Goal: Communication & Community: Answer question/provide support

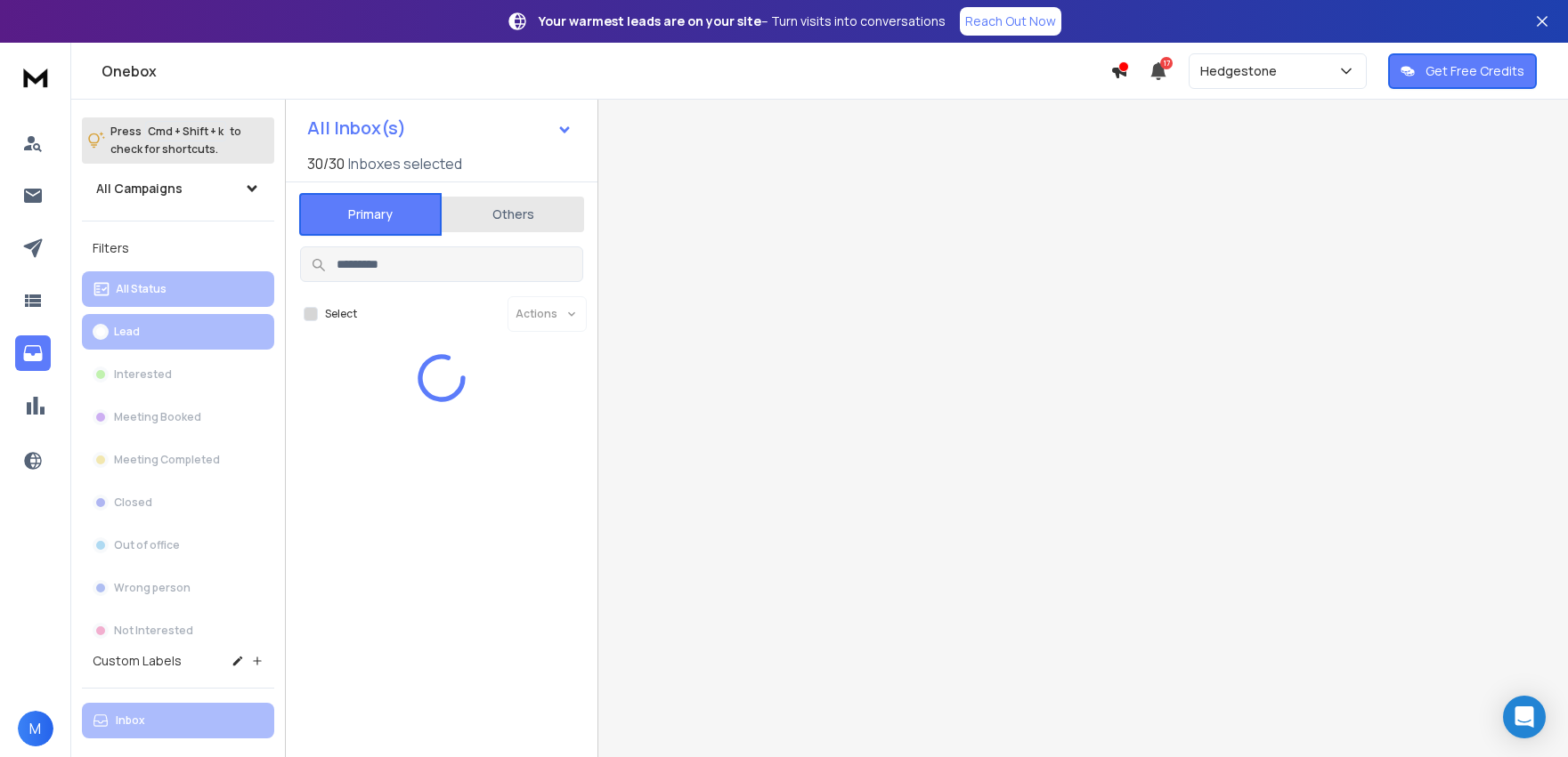
drag, startPoint x: 0, startPoint y: 0, endPoint x: 146, endPoint y: 289, distance: 323.8
click at [146, 289] on div "All Status Lead Interested Meeting Booked Meeting Completed Closed Out of offic…" at bounding box center [178, 460] width 193 height 378
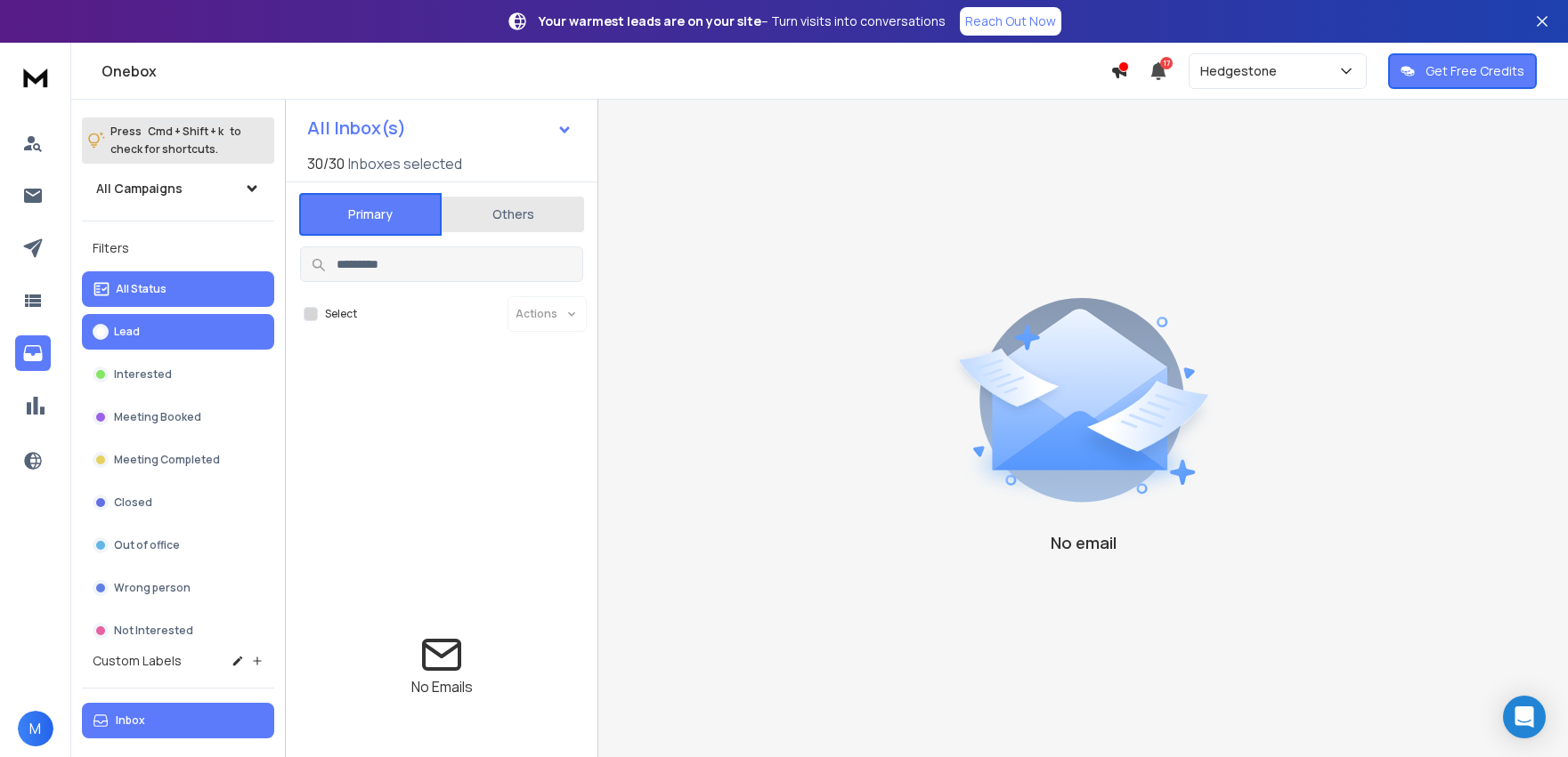
click at [141, 288] on p "All Status" at bounding box center [142, 289] width 51 height 14
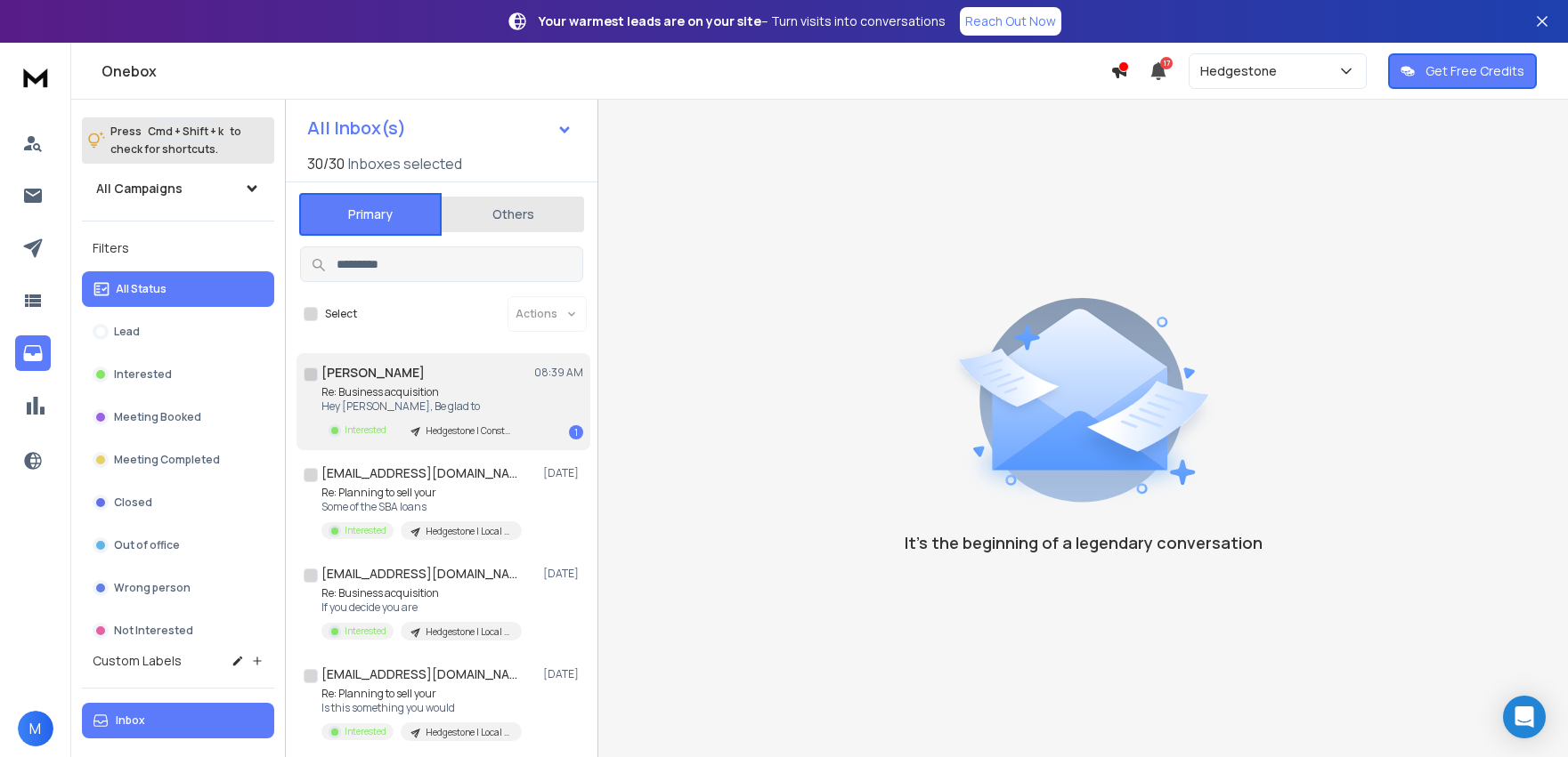
click at [410, 390] on p "Re: Business acquisition" at bounding box center [422, 392] width 201 height 14
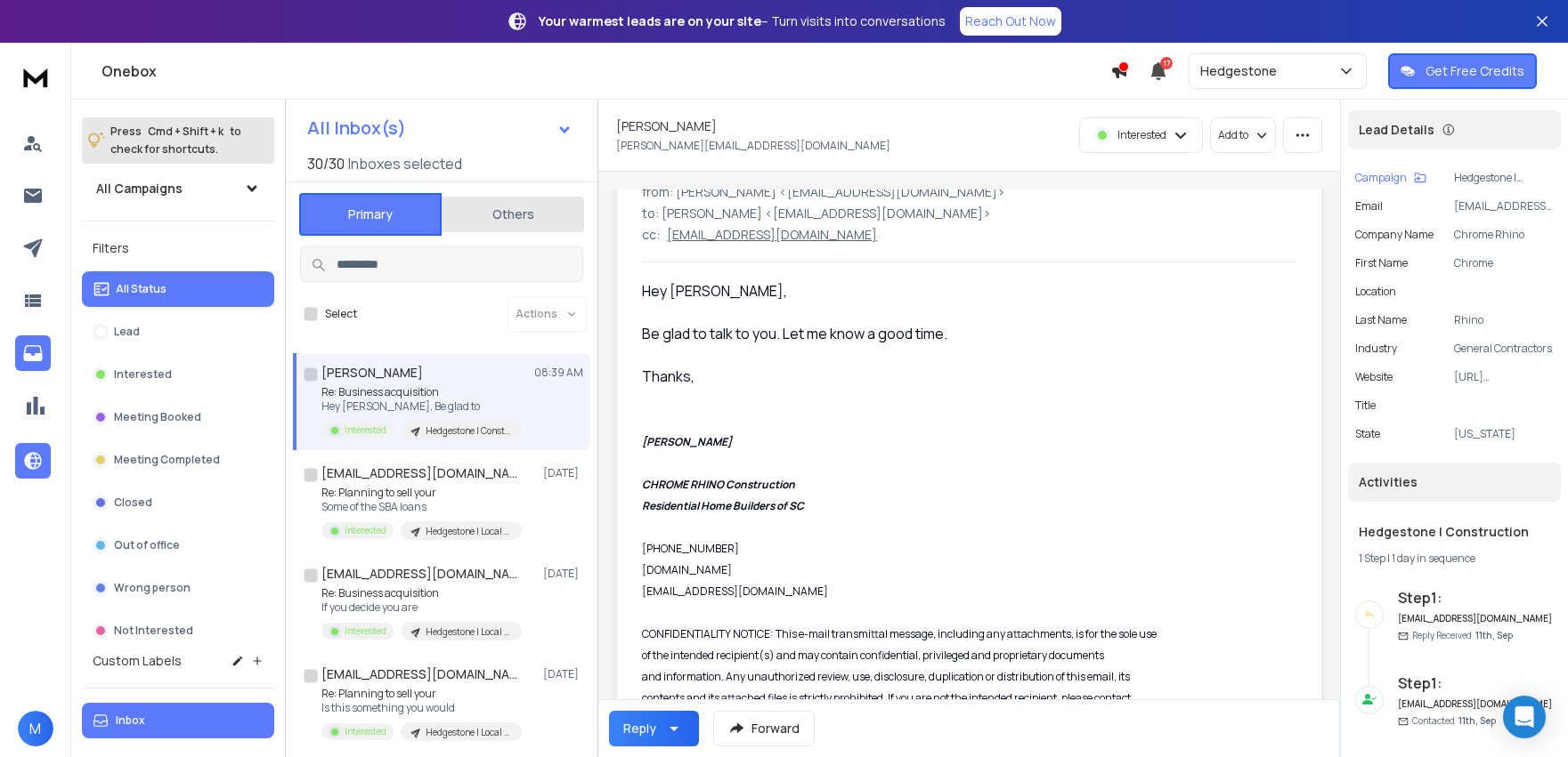
scroll to position [128, 0]
click at [635, 731] on div "Reply" at bounding box center [639, 728] width 32 height 18
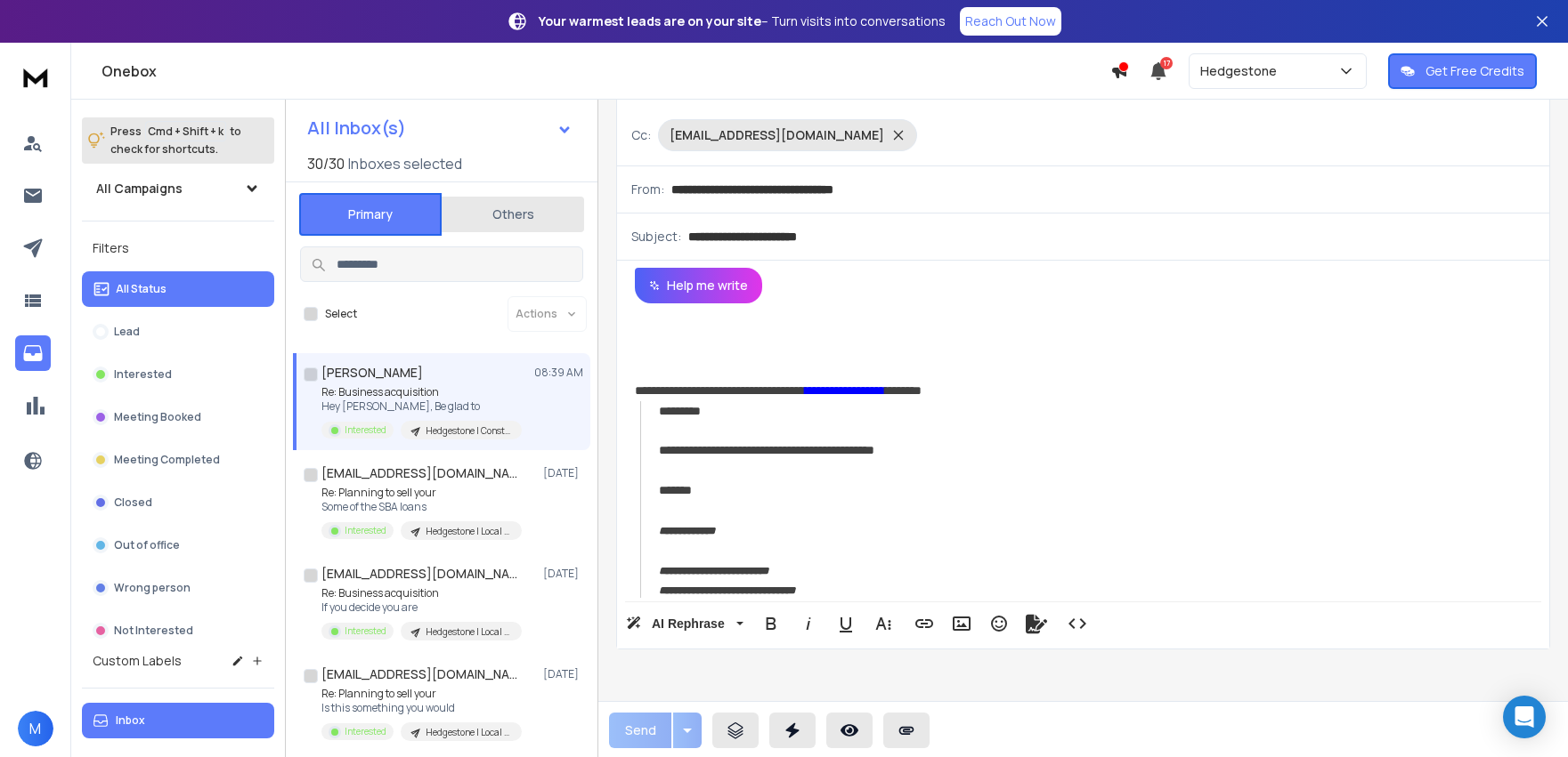
scroll to position [0, 0]
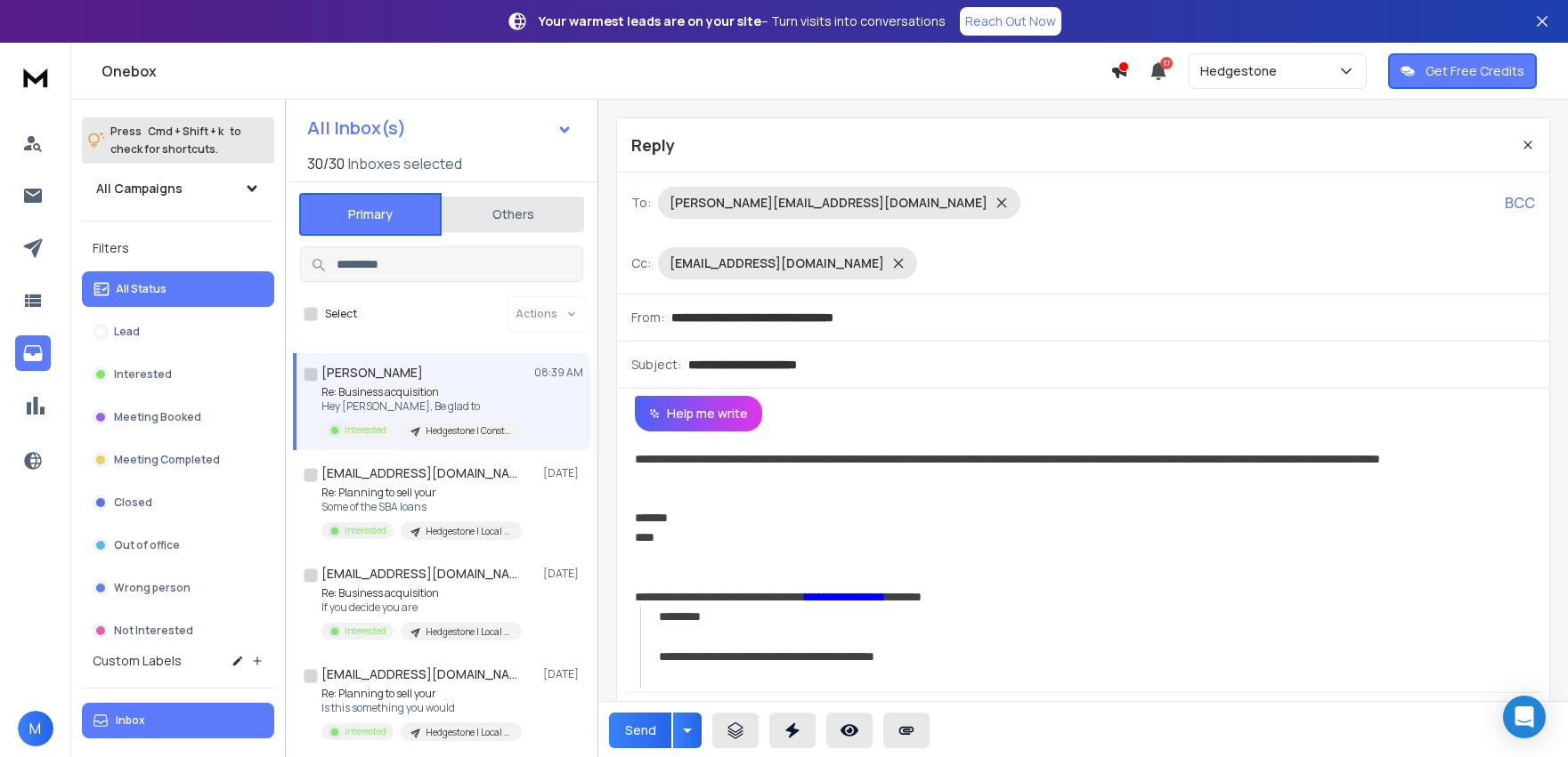
click at [642, 728] on button "Send" at bounding box center [639, 730] width 62 height 35
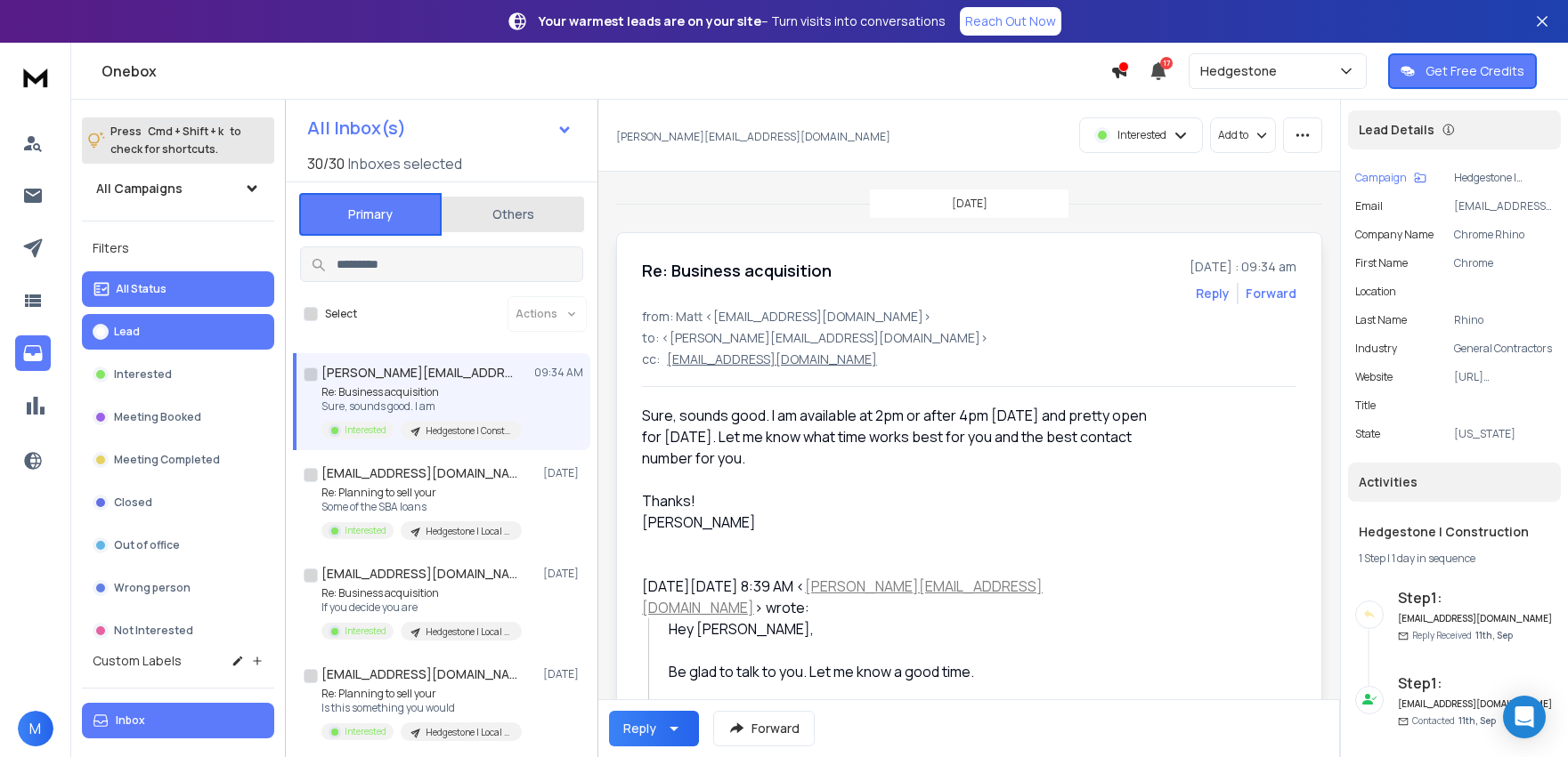
click at [132, 328] on p "Lead" at bounding box center [127, 331] width 26 height 14
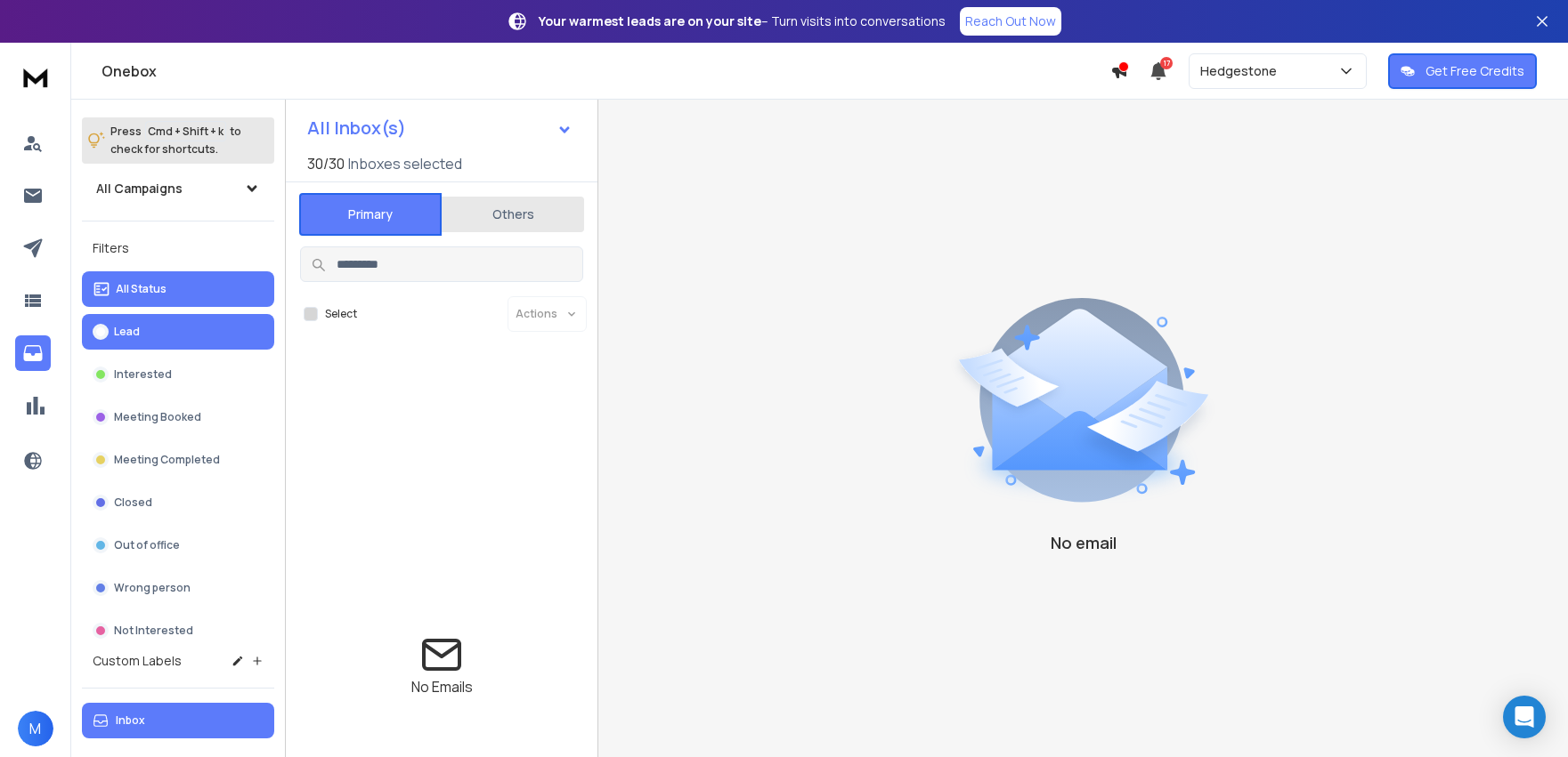
click at [146, 285] on p "All Status" at bounding box center [142, 289] width 51 height 14
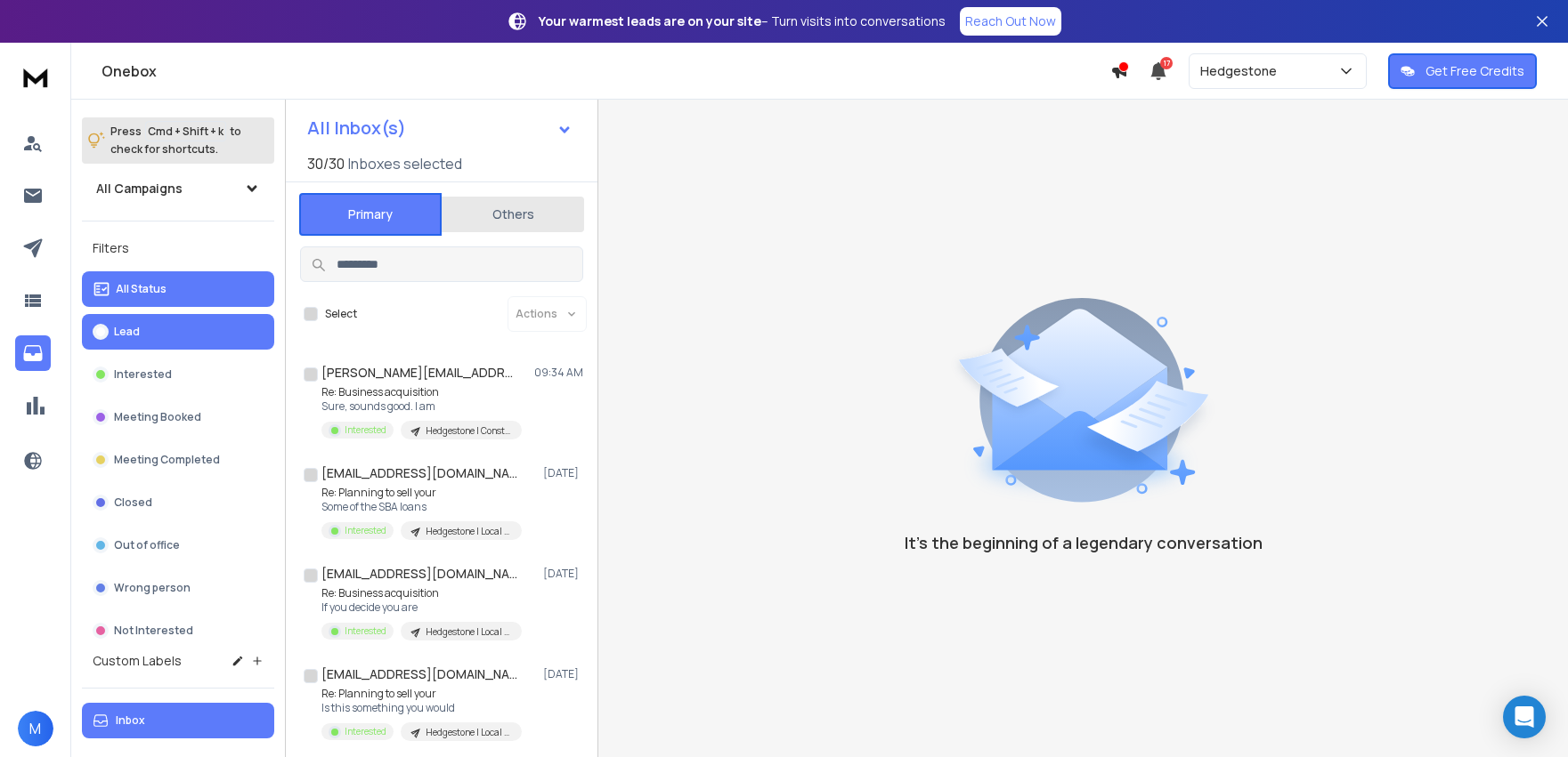
click at [135, 327] on p "Lead" at bounding box center [127, 331] width 26 height 14
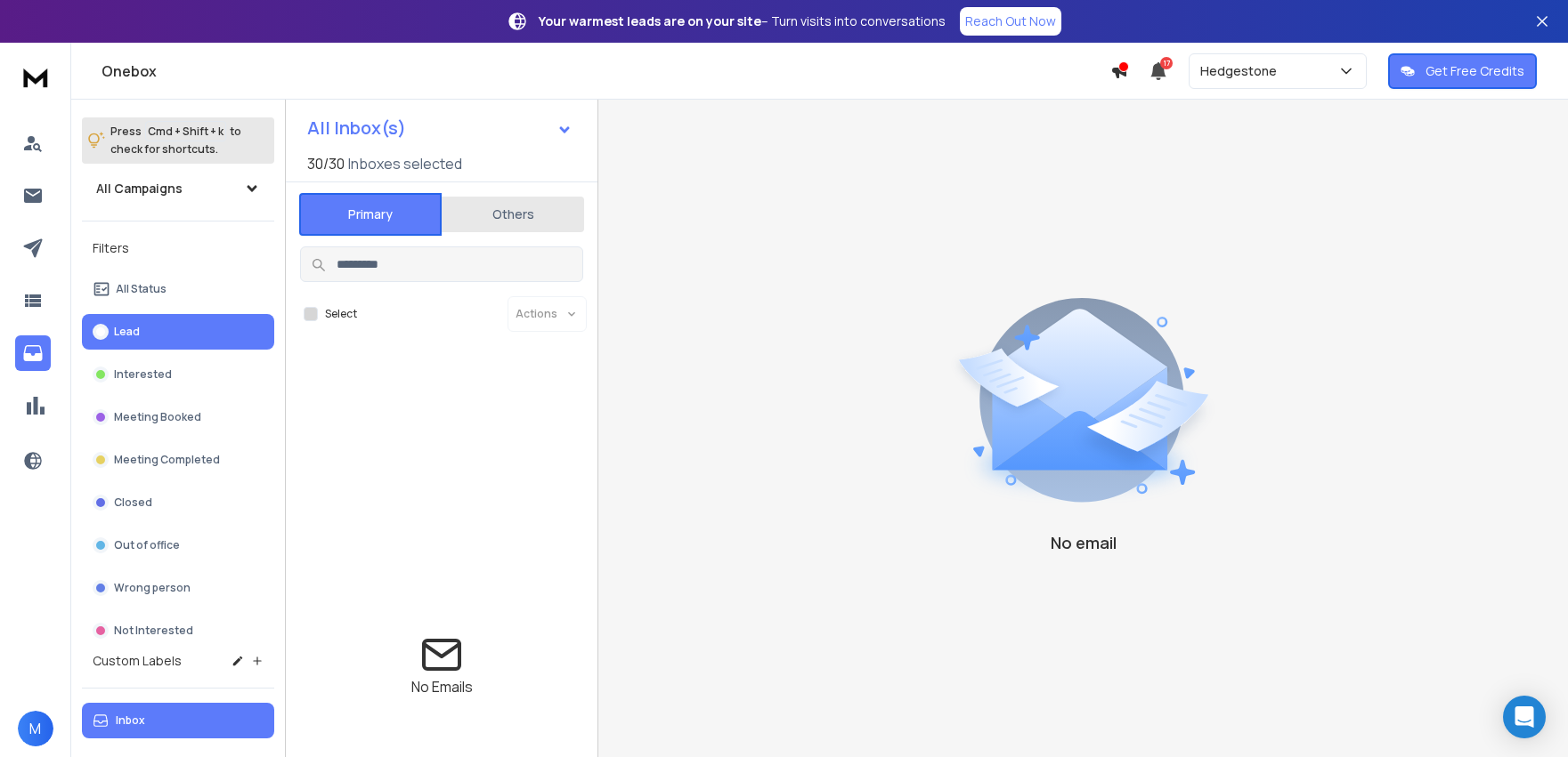
click at [146, 285] on p "All Status" at bounding box center [142, 289] width 51 height 14
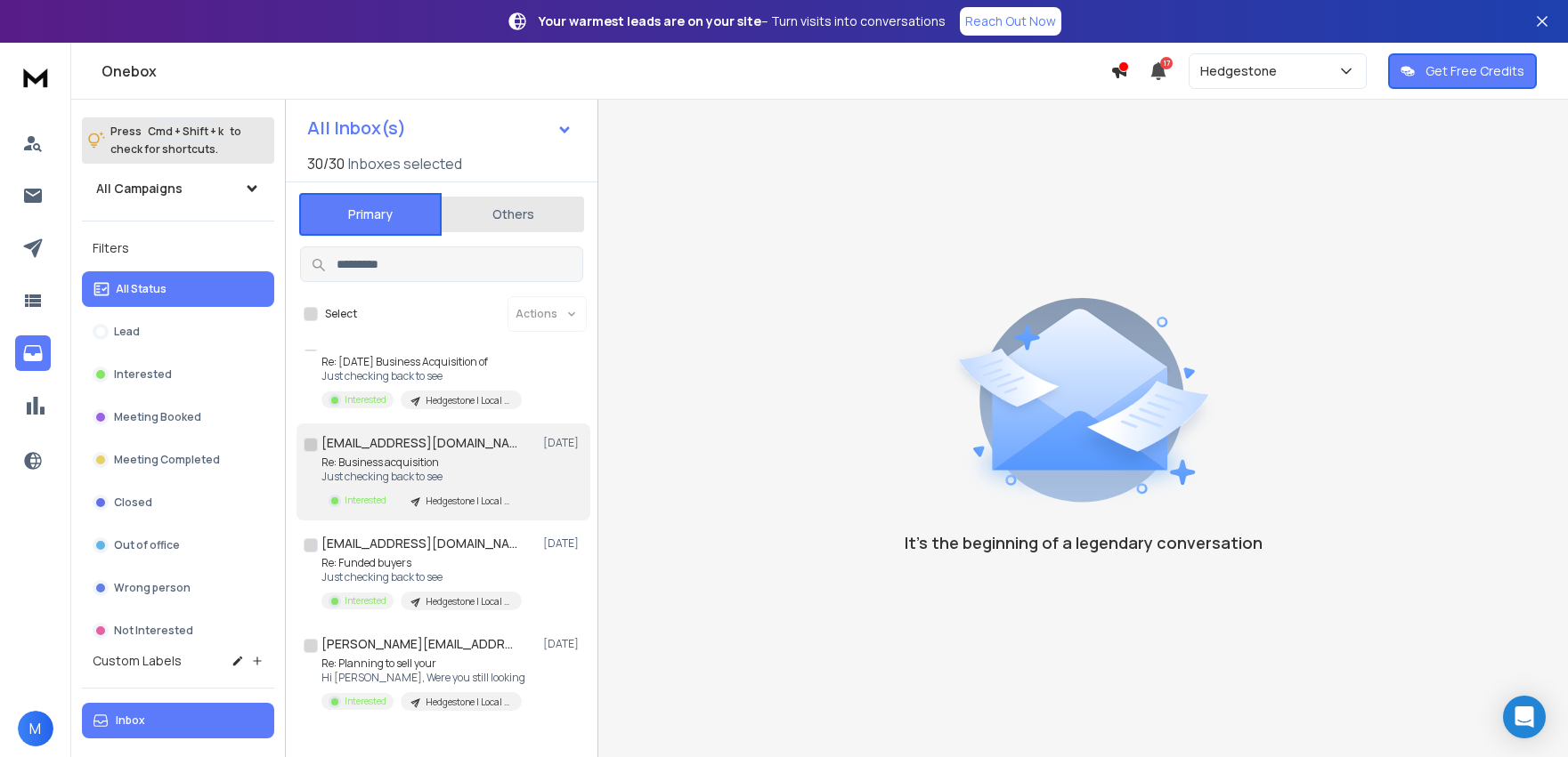
scroll to position [533, 0]
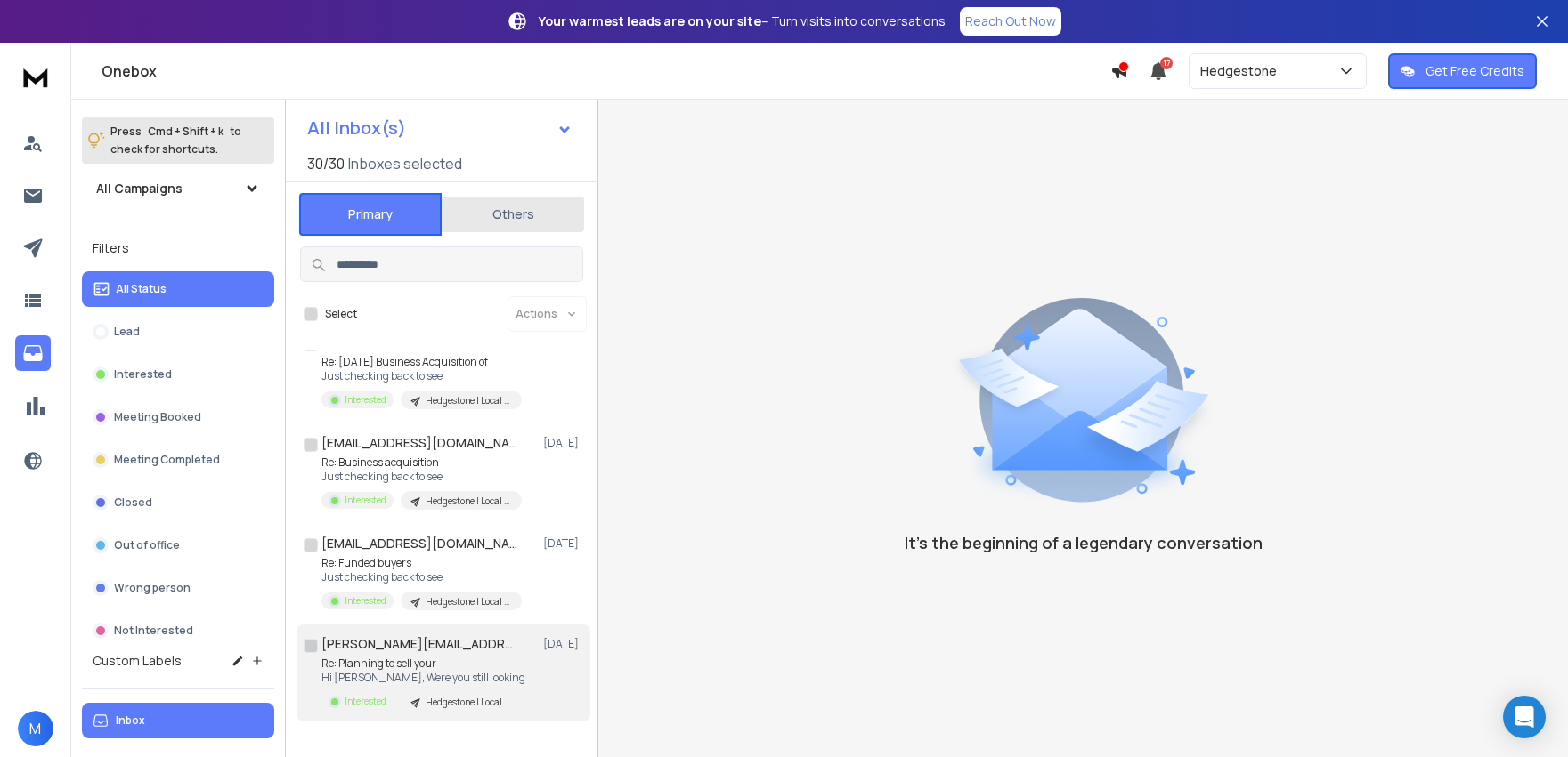
click at [457, 654] on div "[PERSON_NAME][EMAIL_ADDRESS][DOMAIN_NAME] [DATE] Re: Planning to sell your Hi […" at bounding box center [452, 672] width 262 height 76
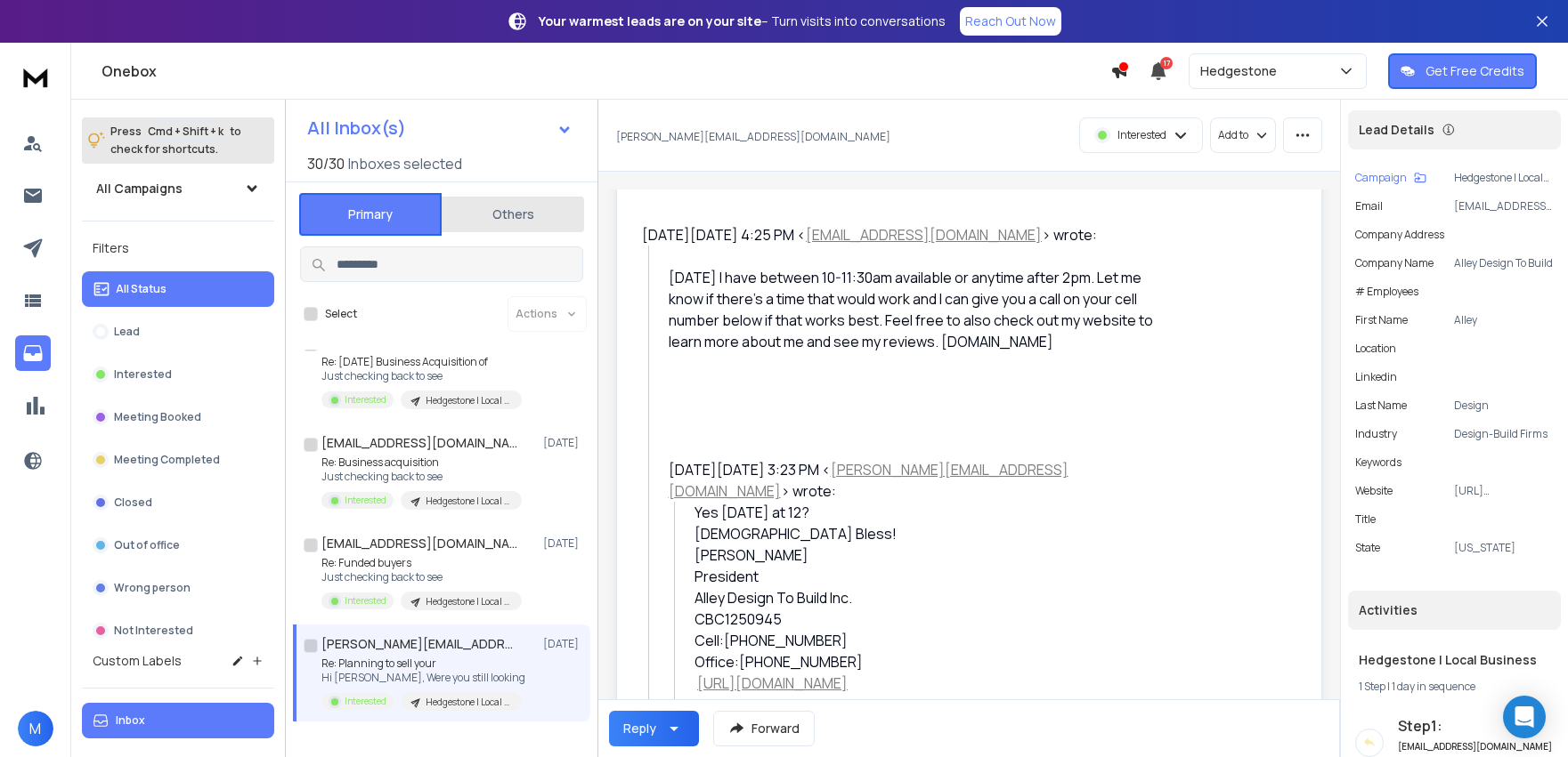
scroll to position [0, 0]
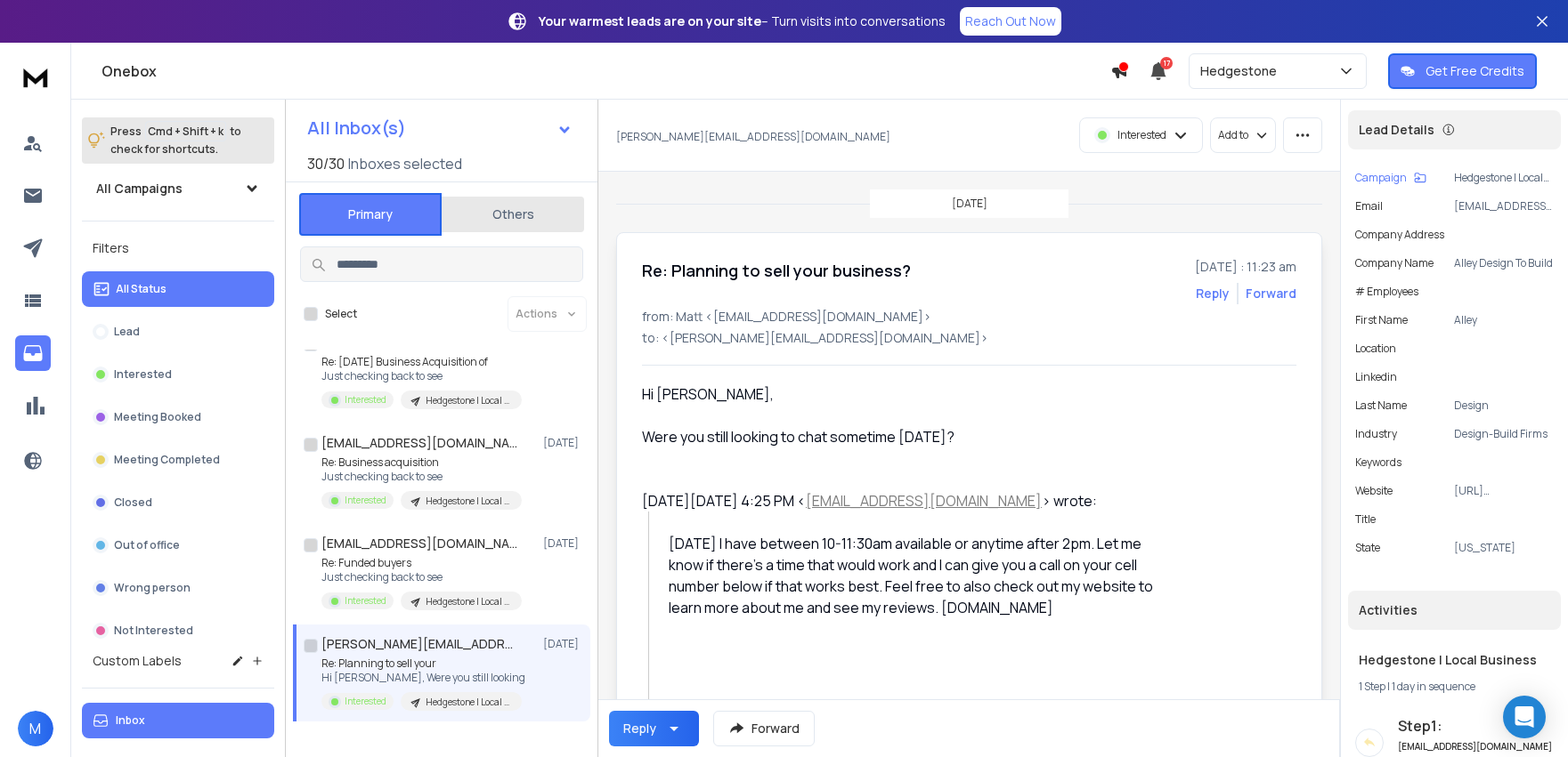
click at [637, 724] on div "Reply" at bounding box center [639, 728] width 32 height 18
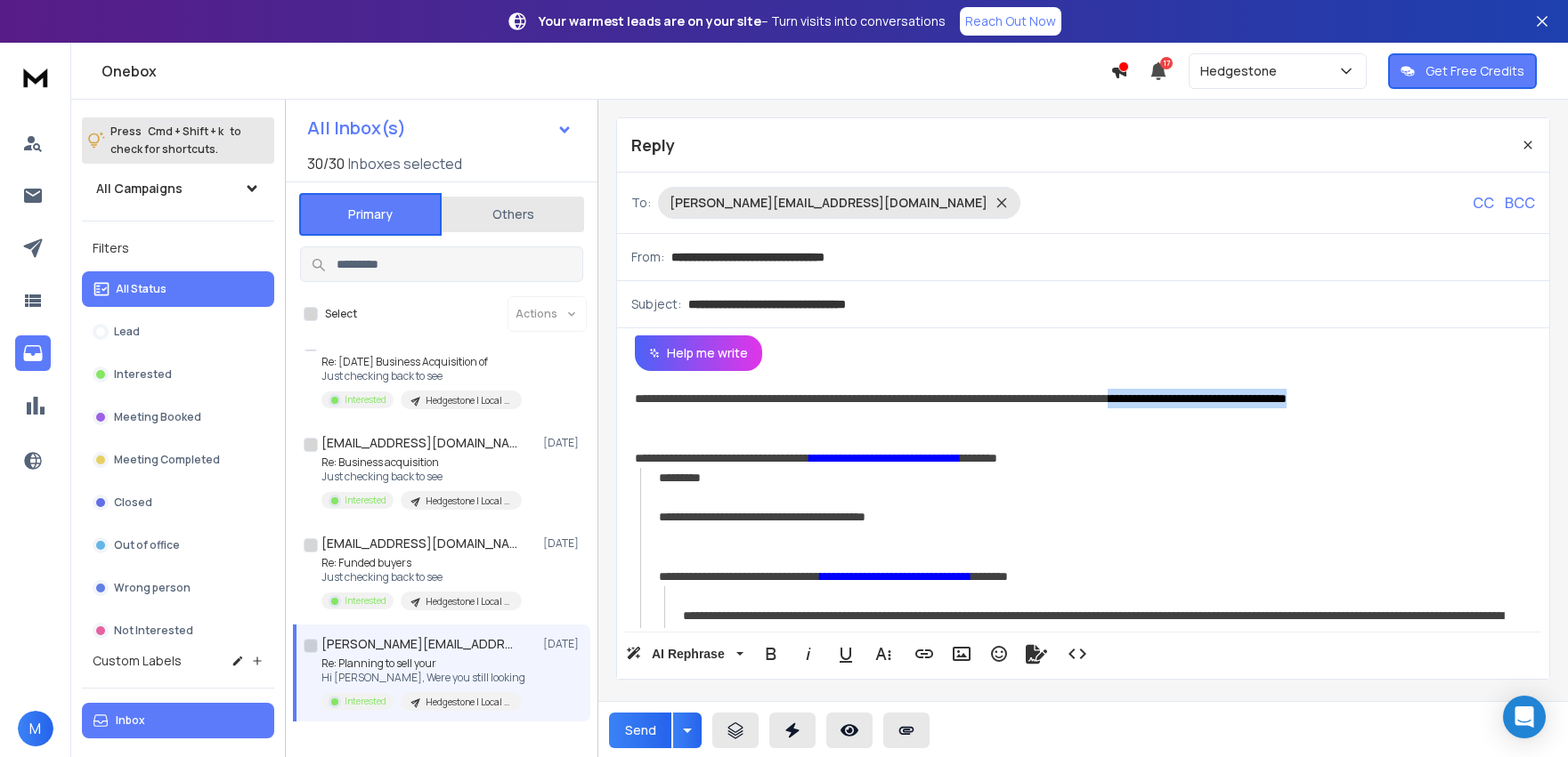
drag, startPoint x: 1461, startPoint y: 397, endPoint x: 1228, endPoint y: 399, distance: 233.0
click at [1226, 398] on div "**********" at bounding box center [1074, 399] width 878 height 20
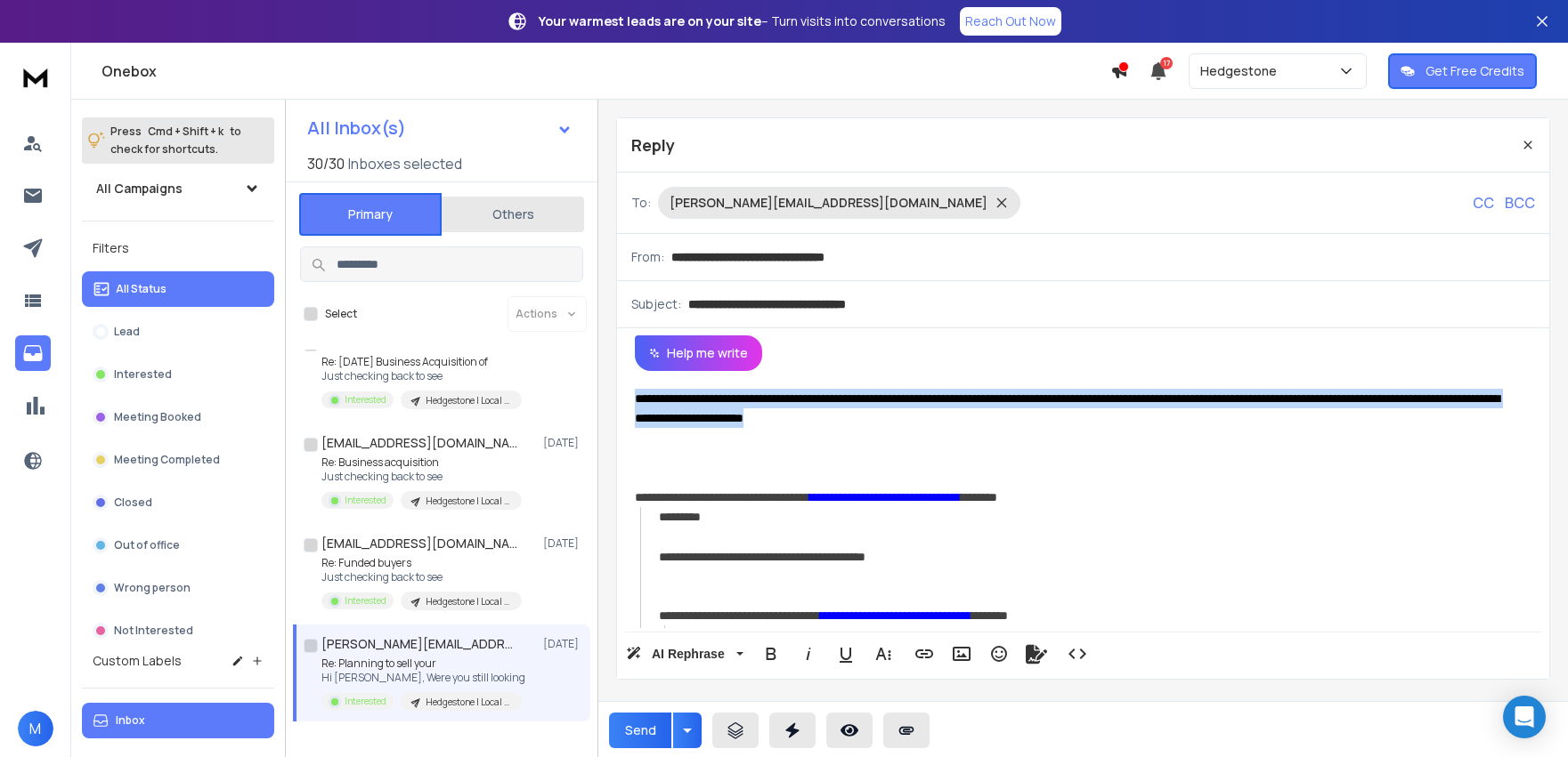
drag, startPoint x: 1019, startPoint y: 420, endPoint x: 617, endPoint y: 391, distance: 403.0
click at [617, 391] on div "**********" at bounding box center [1083, 500] width 933 height 258
click at [633, 723] on button "Send" at bounding box center [639, 730] width 62 height 35
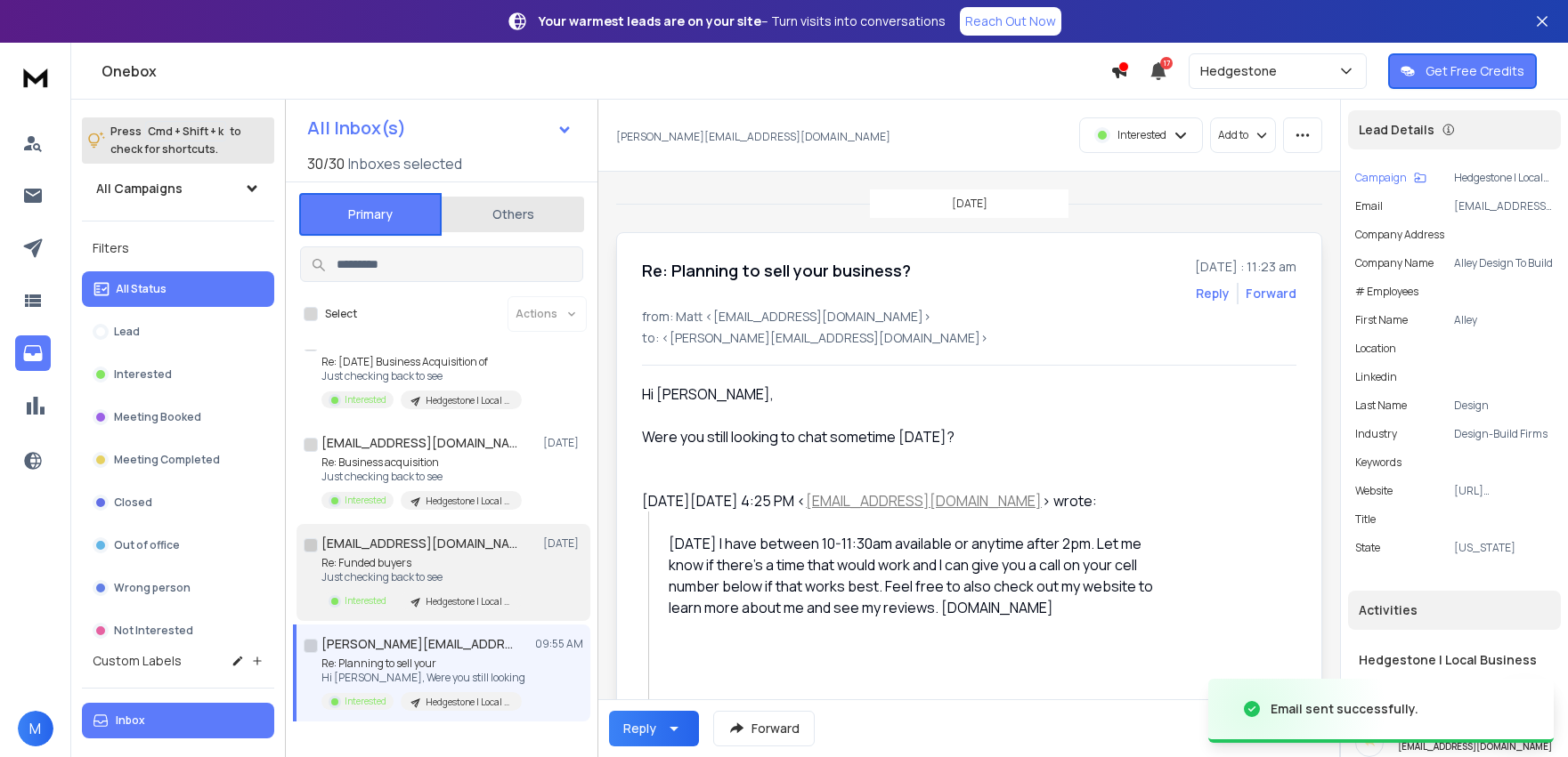
click at [464, 562] on p "Re: Funded buyers" at bounding box center [422, 563] width 201 height 14
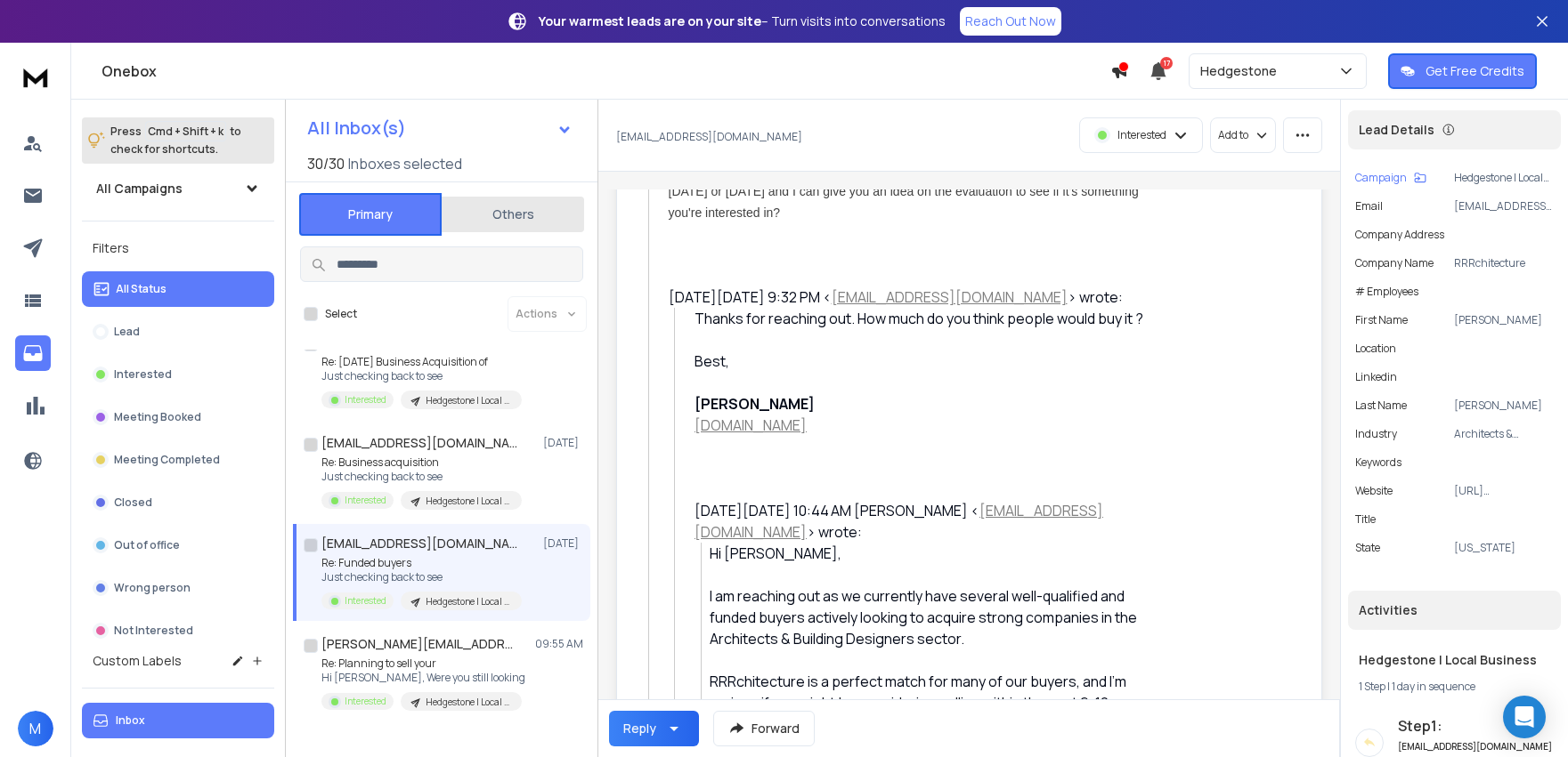
scroll to position [167, 0]
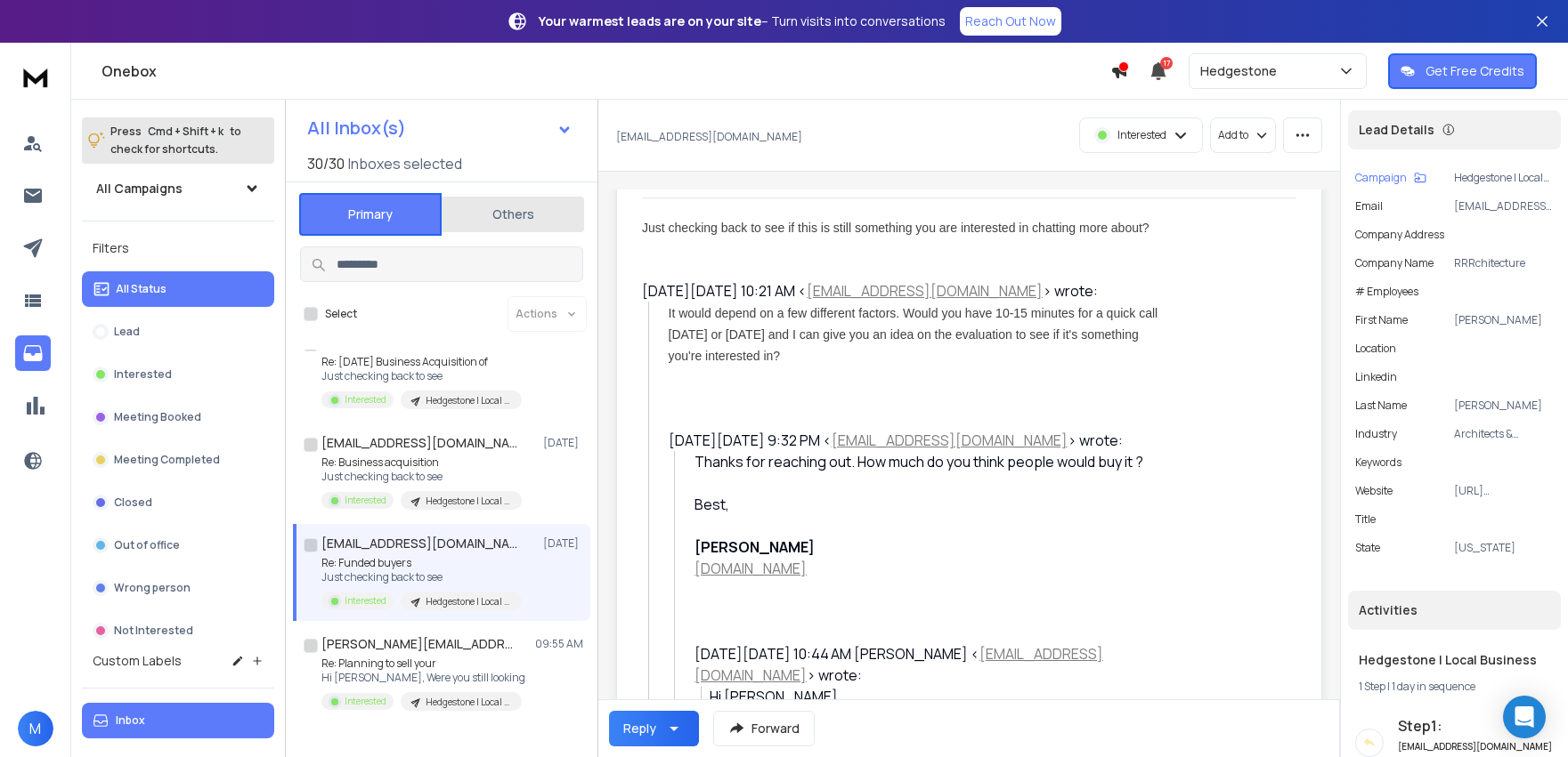
click at [786, 579] on link "[DOMAIN_NAME]" at bounding box center [751, 569] width 112 height 20
click at [1304, 131] on icon "button" at bounding box center [1302, 135] width 16 height 16
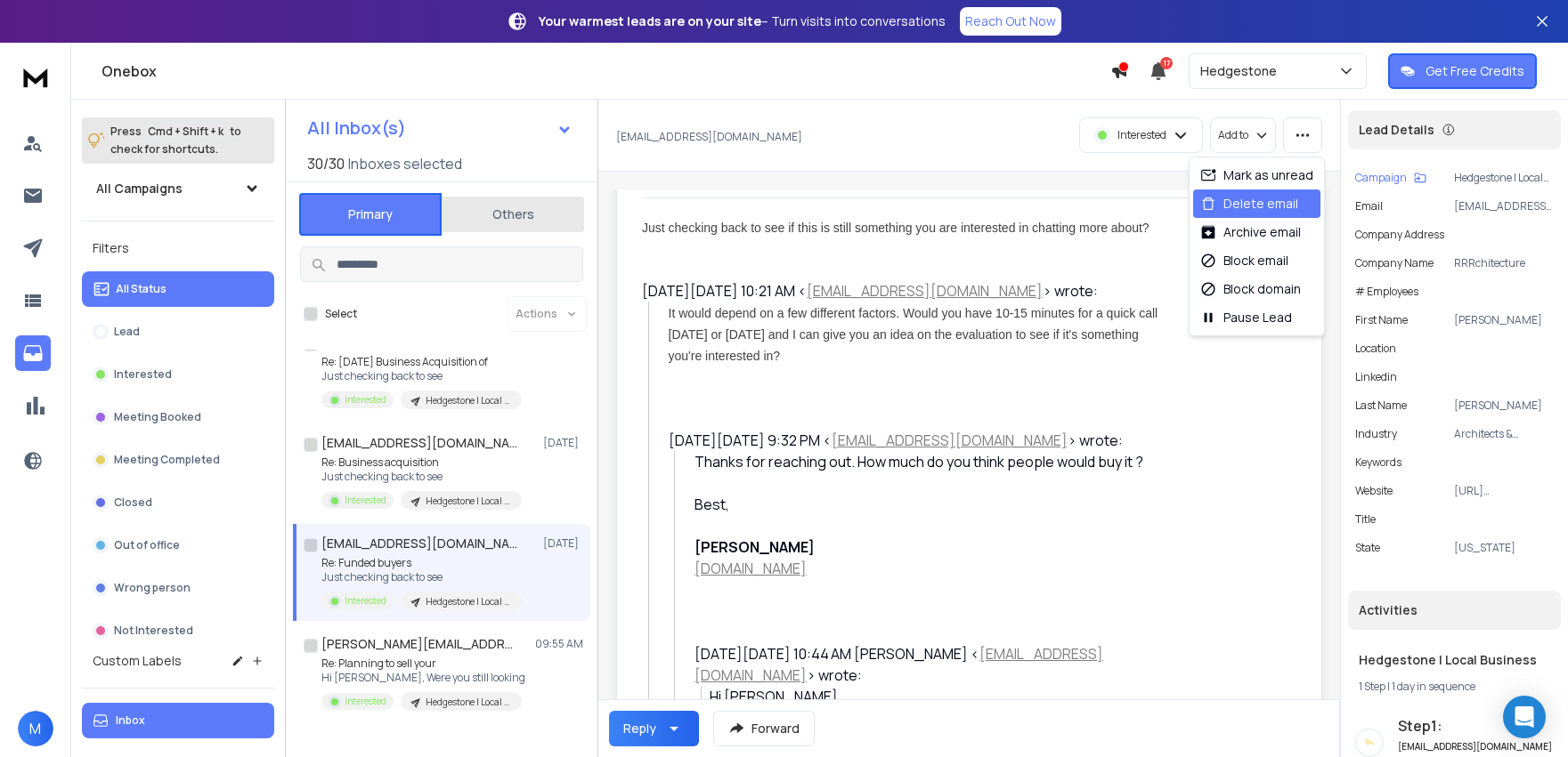
click at [1251, 203] on div "Delete email" at bounding box center [1249, 204] width 98 height 18
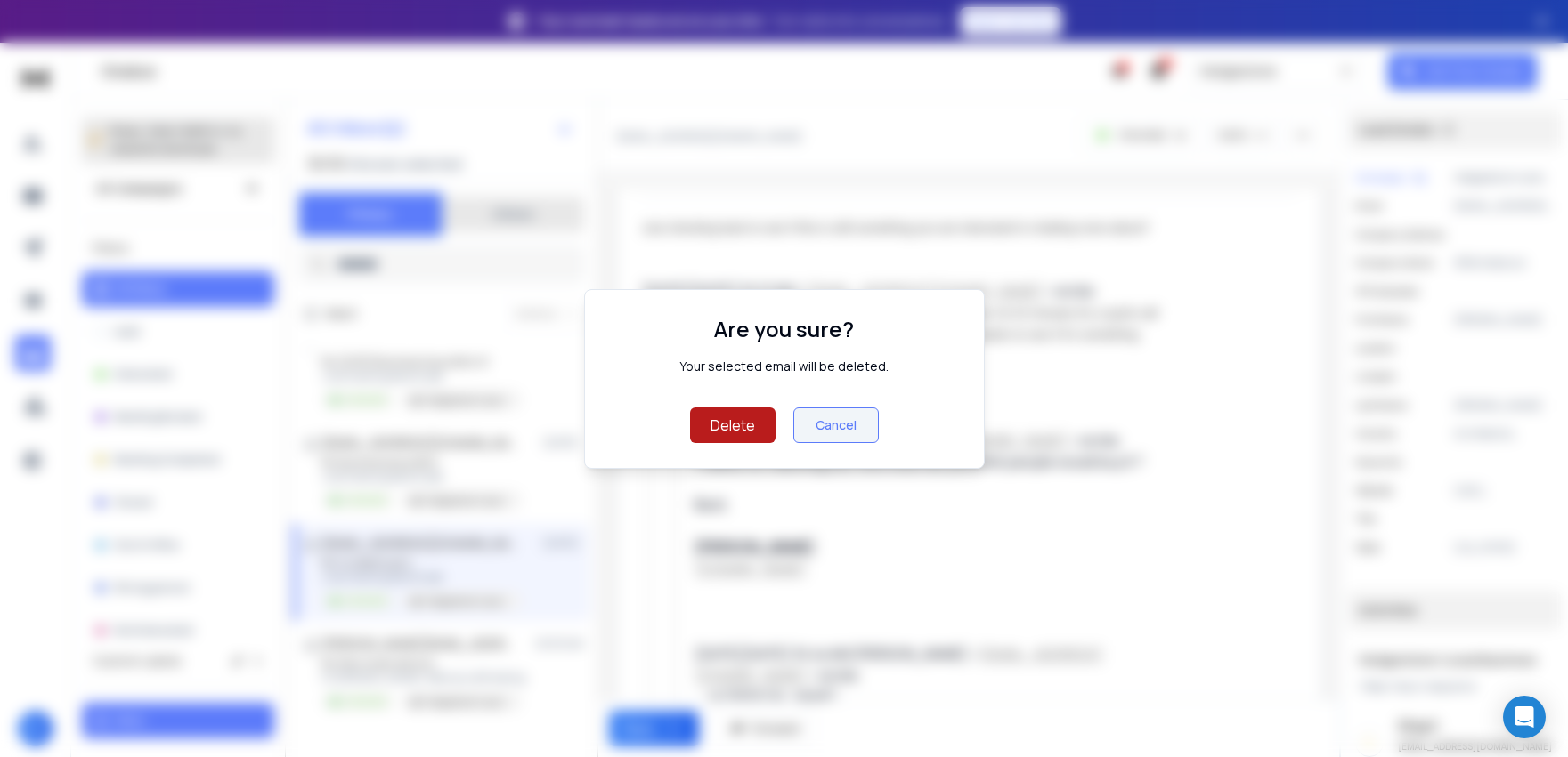
click at [737, 420] on button "Delete" at bounding box center [733, 426] width 86 height 35
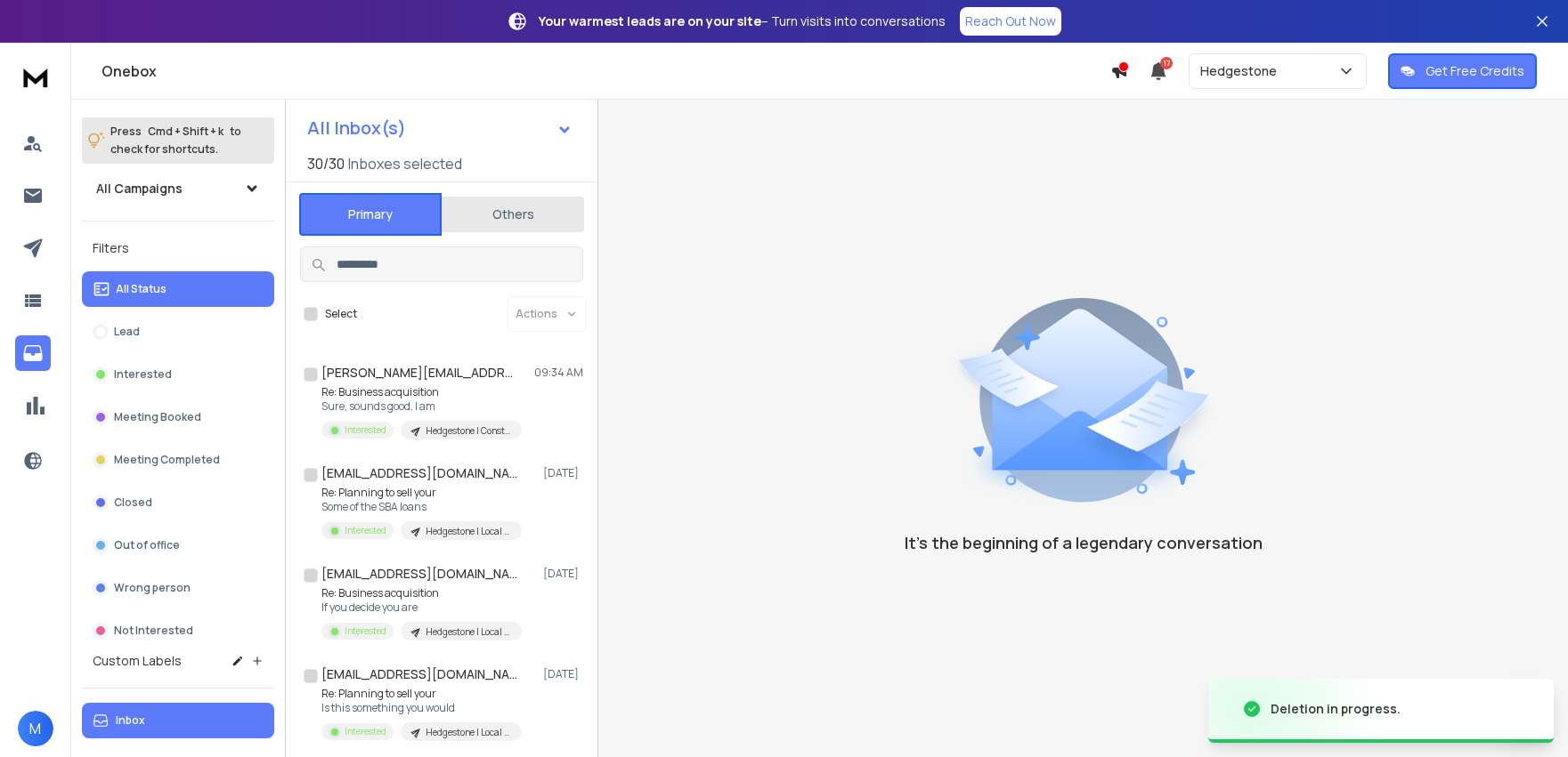
scroll to position [433, 0]
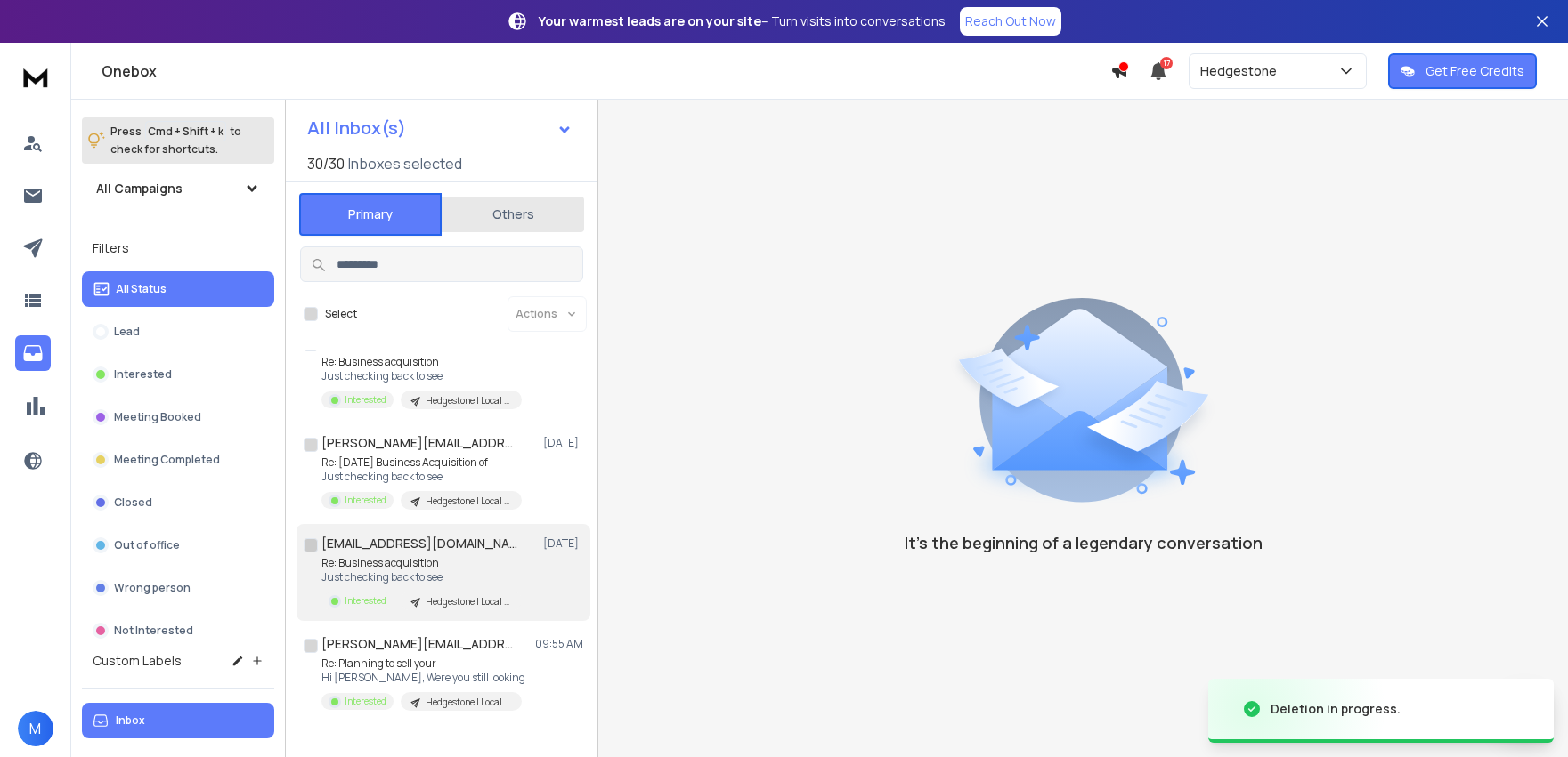
click at [472, 559] on p "Re: Business acquisition" at bounding box center [422, 563] width 201 height 14
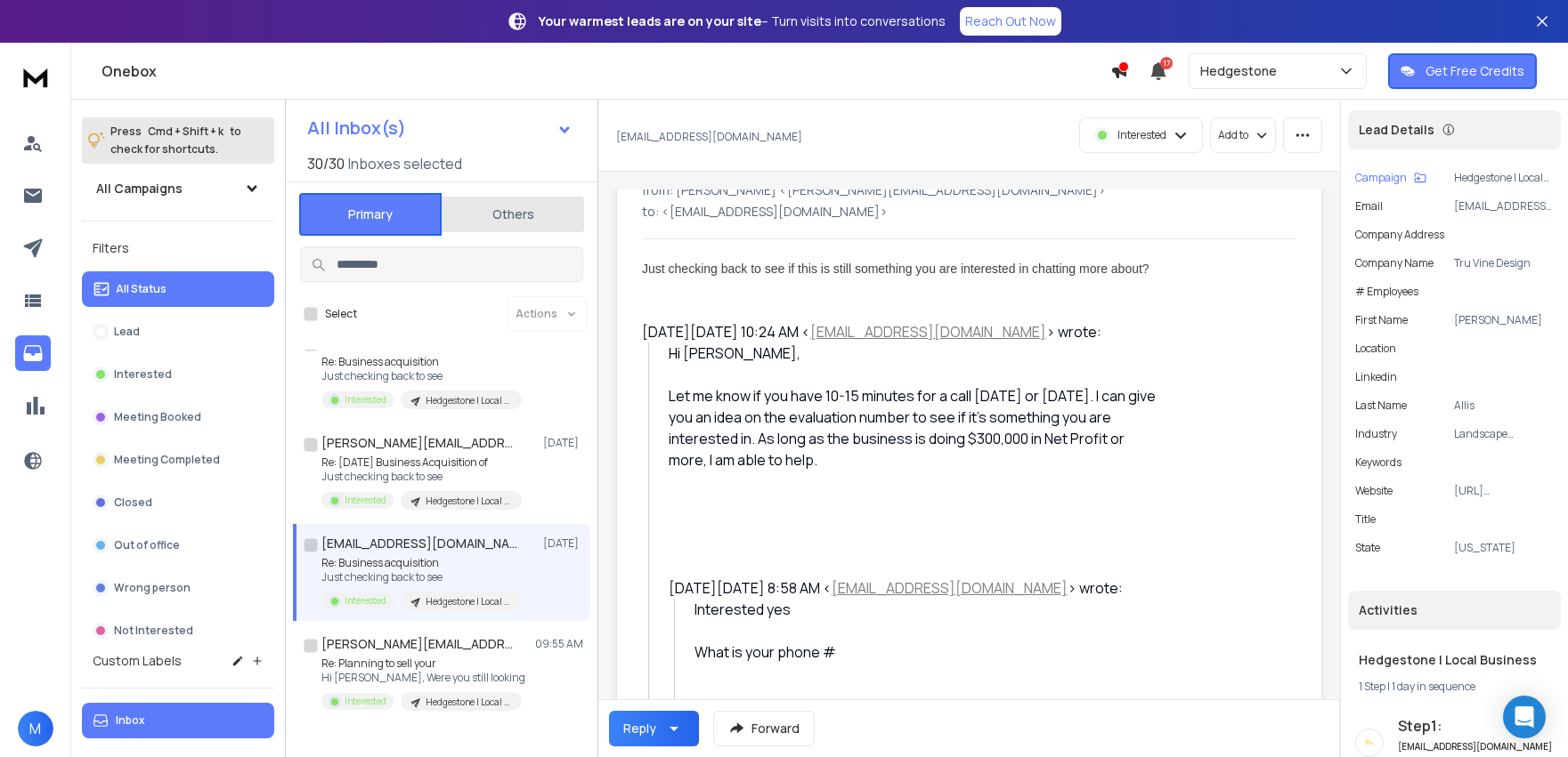
scroll to position [0, 0]
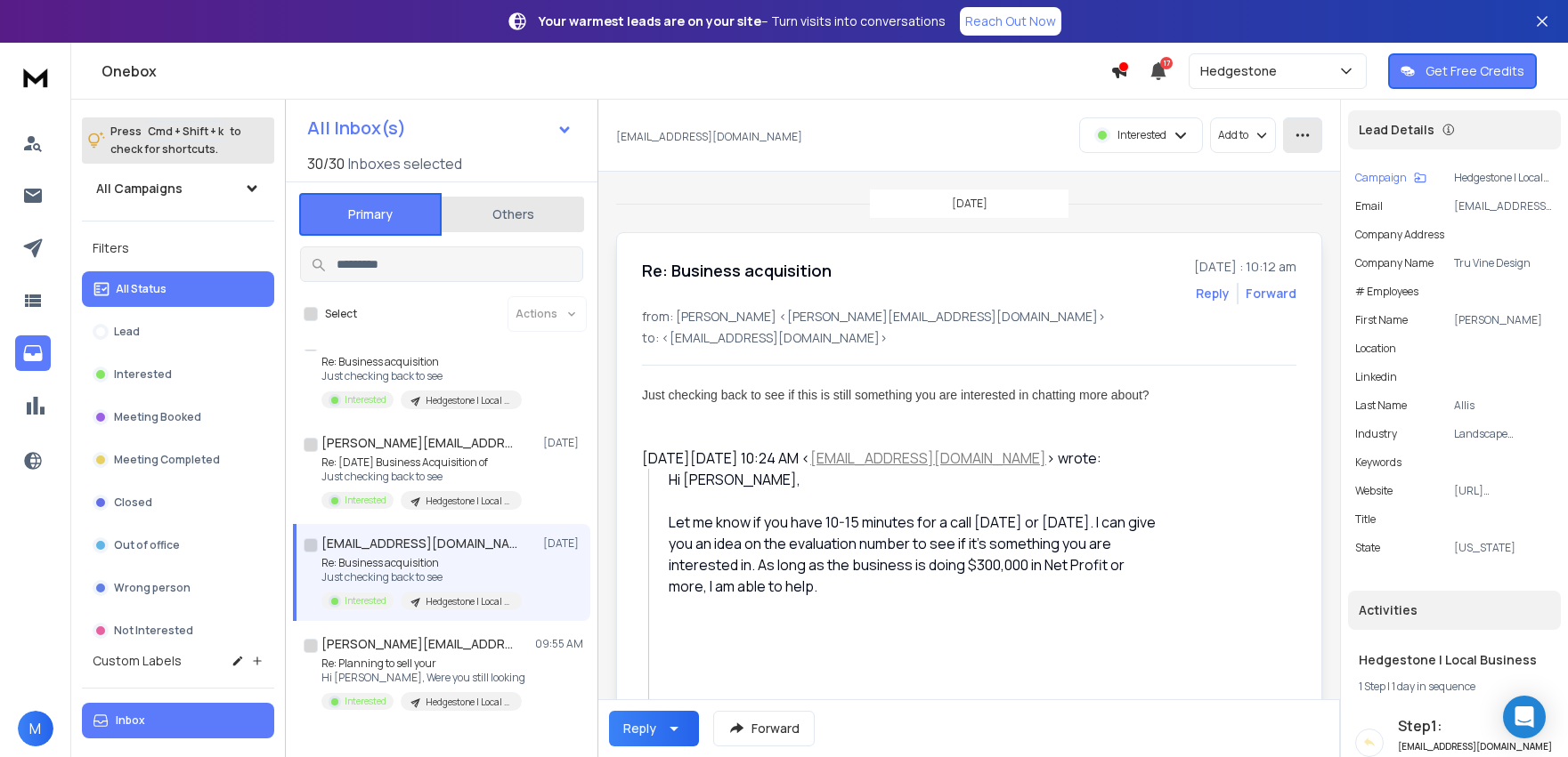
click at [1306, 133] on icon "button" at bounding box center [1302, 135] width 16 height 16
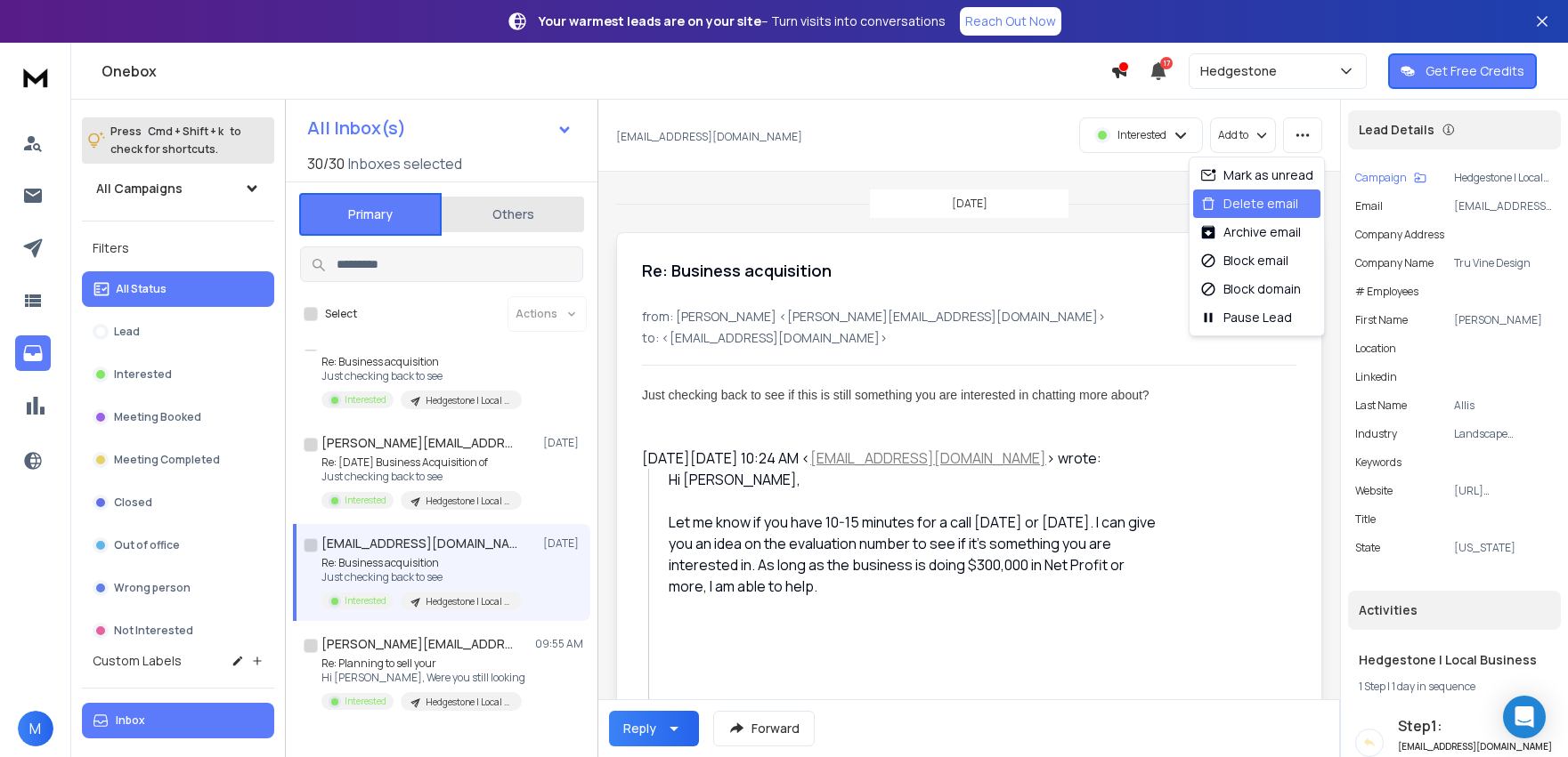
click at [1255, 204] on div "Delete email" at bounding box center [1249, 204] width 98 height 18
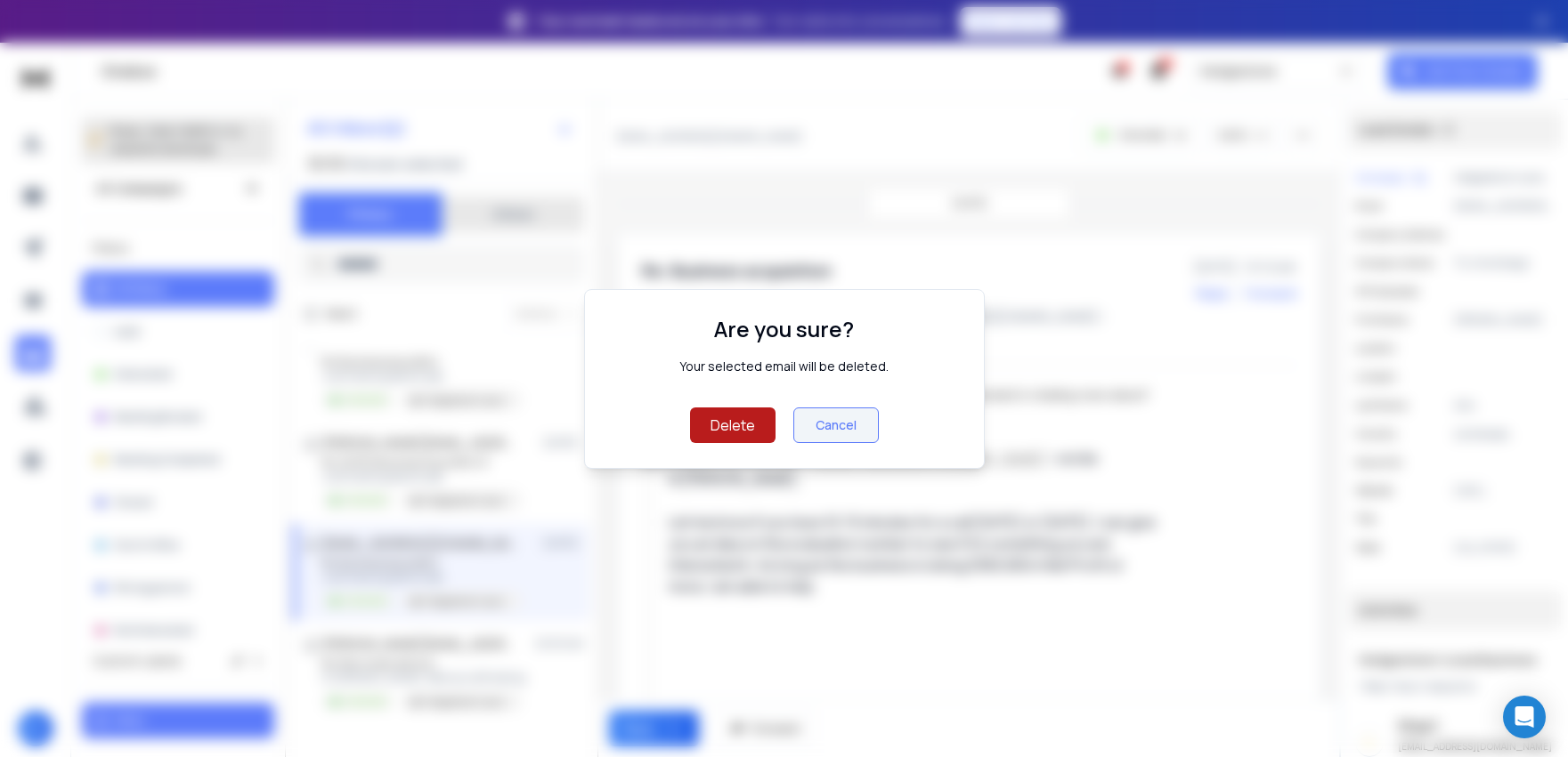
click at [733, 417] on button "Delete" at bounding box center [733, 426] width 86 height 35
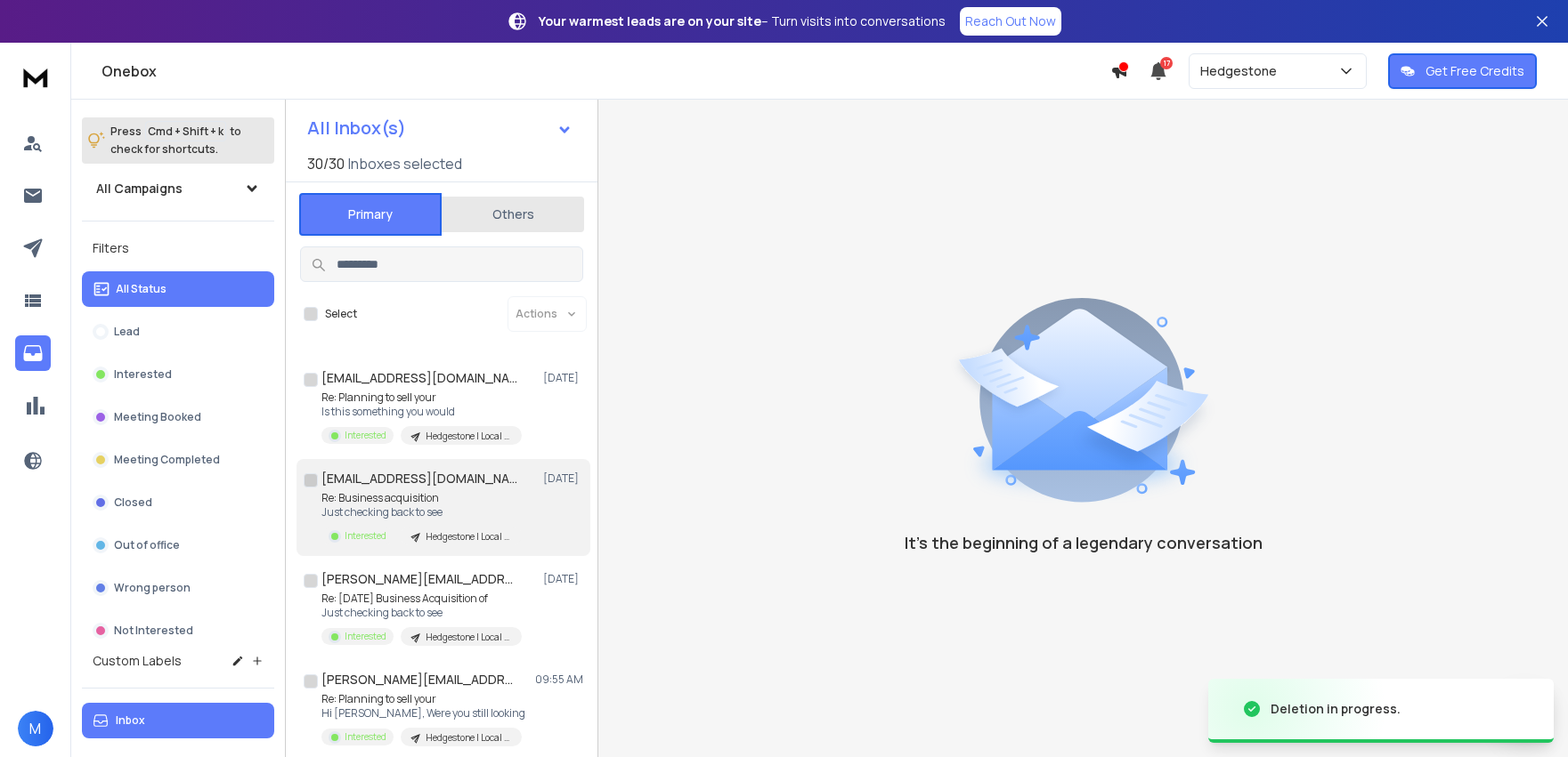
scroll to position [332, 0]
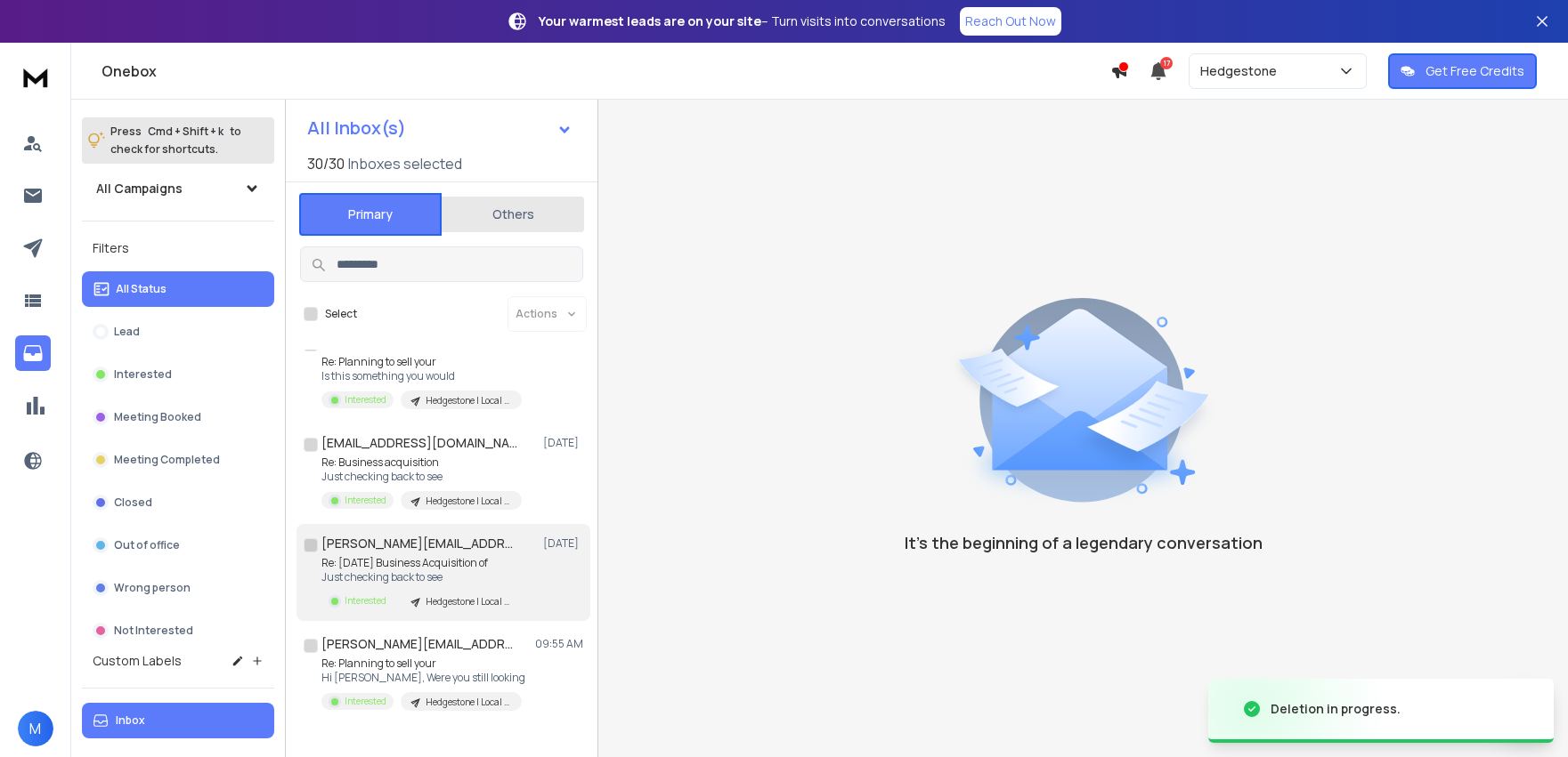
click at [459, 554] on div "[PERSON_NAME][EMAIL_ADDRESS][DOMAIN_NAME] [DATE] Re: [DATE] Business Acquisitio…" at bounding box center [452, 572] width 262 height 76
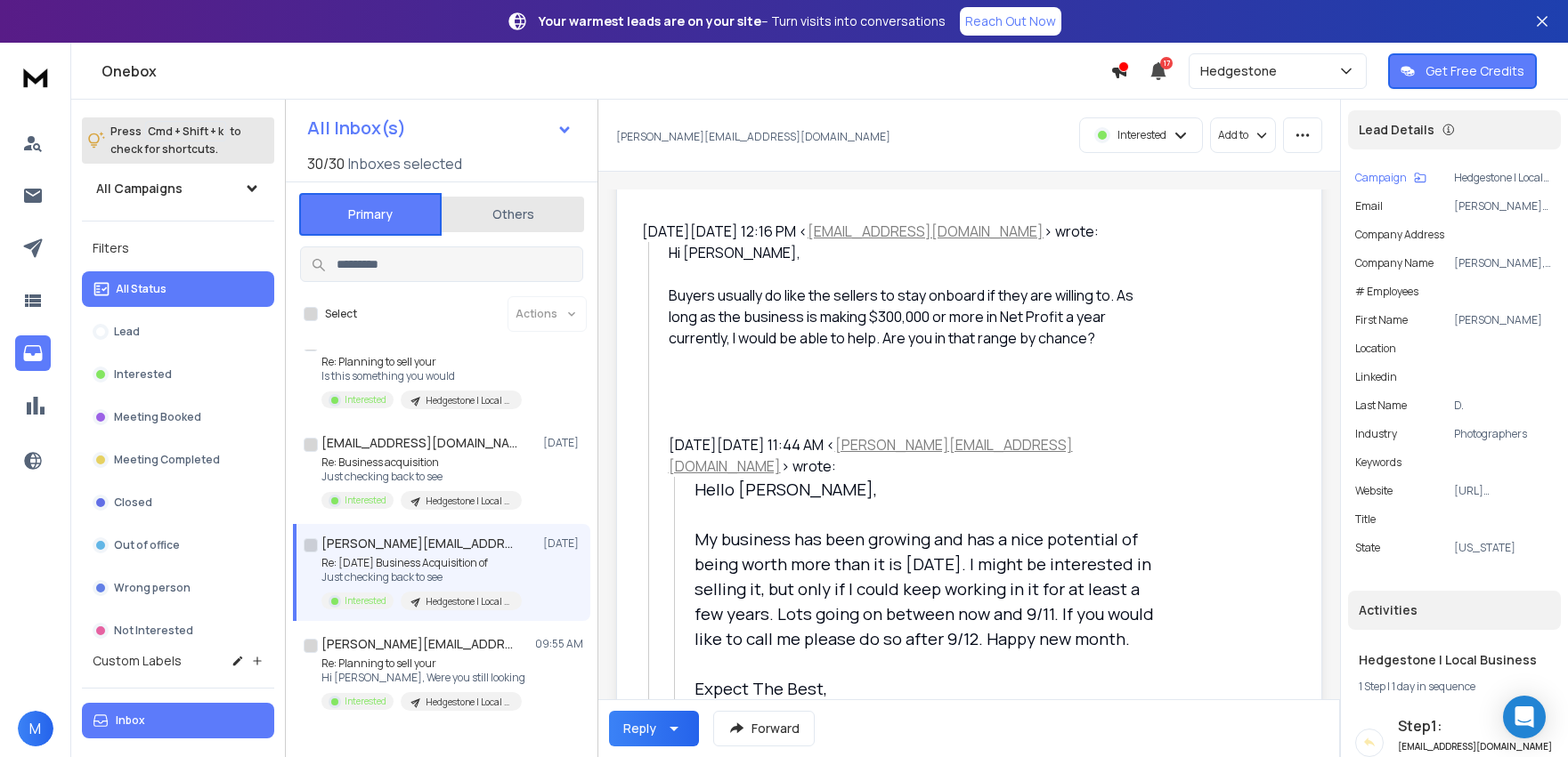
scroll to position [405, 0]
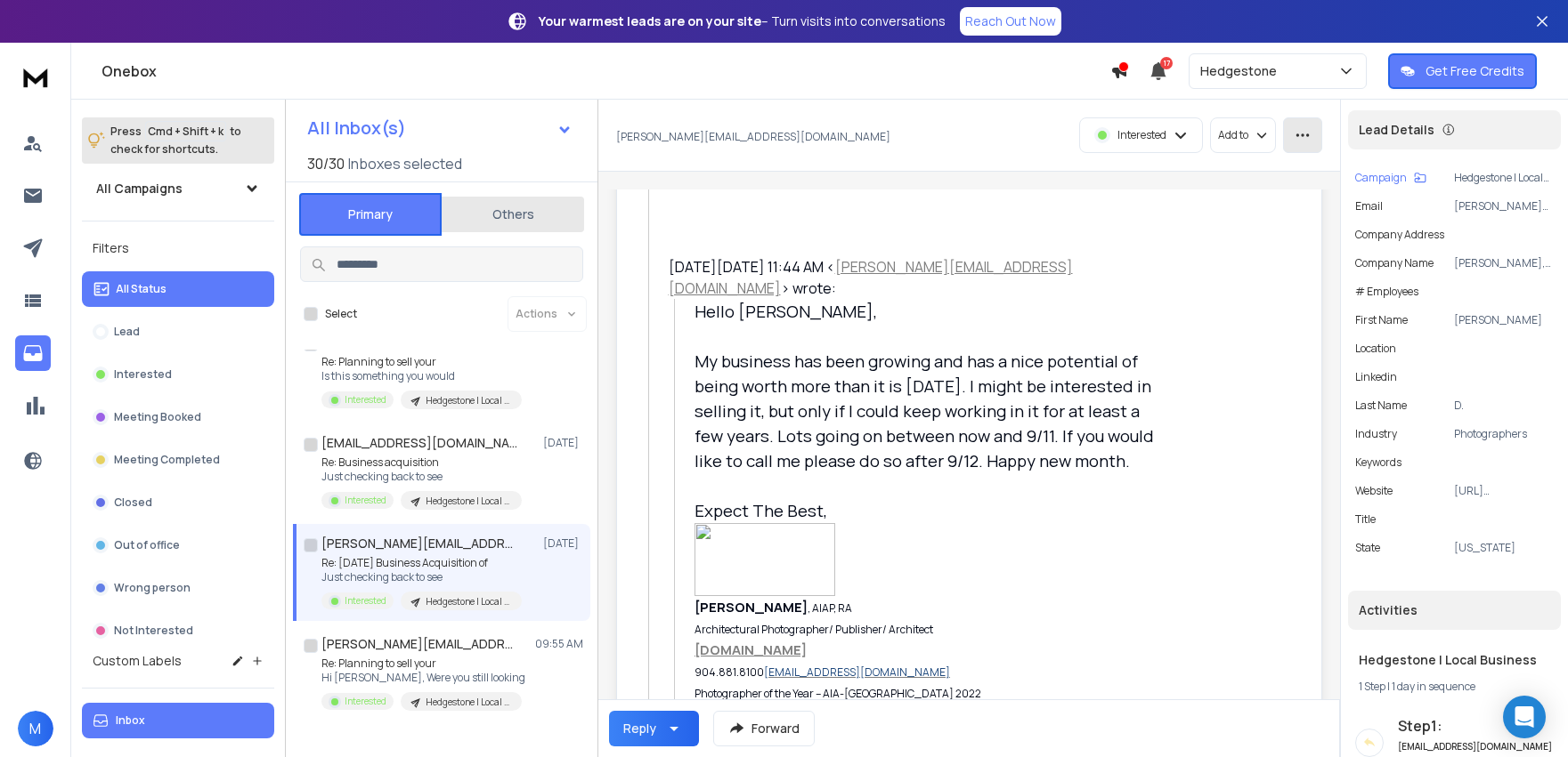
click at [1313, 138] on button "button" at bounding box center [1303, 136] width 39 height 35
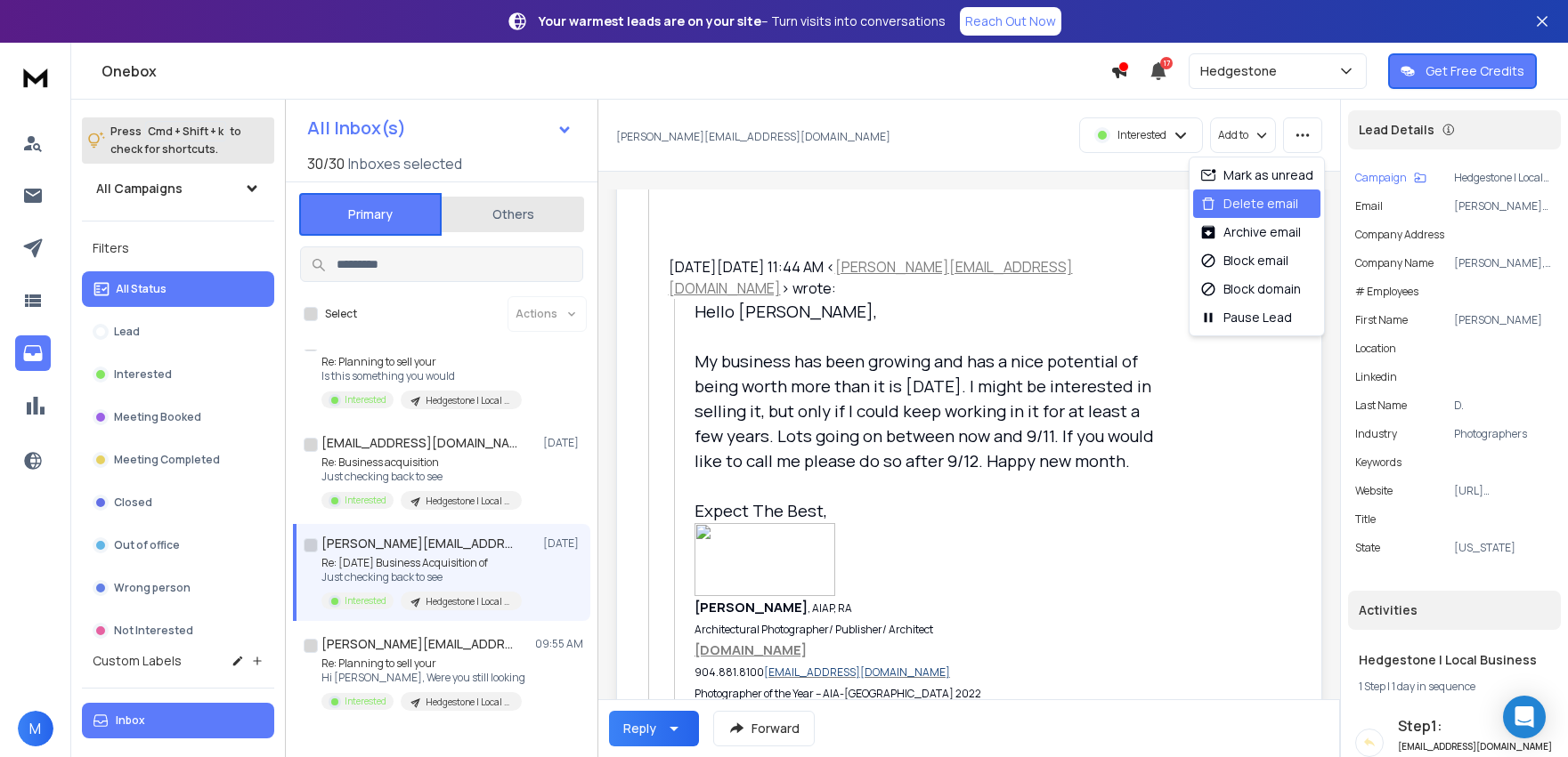
click at [1262, 203] on div "Delete email" at bounding box center [1249, 204] width 98 height 18
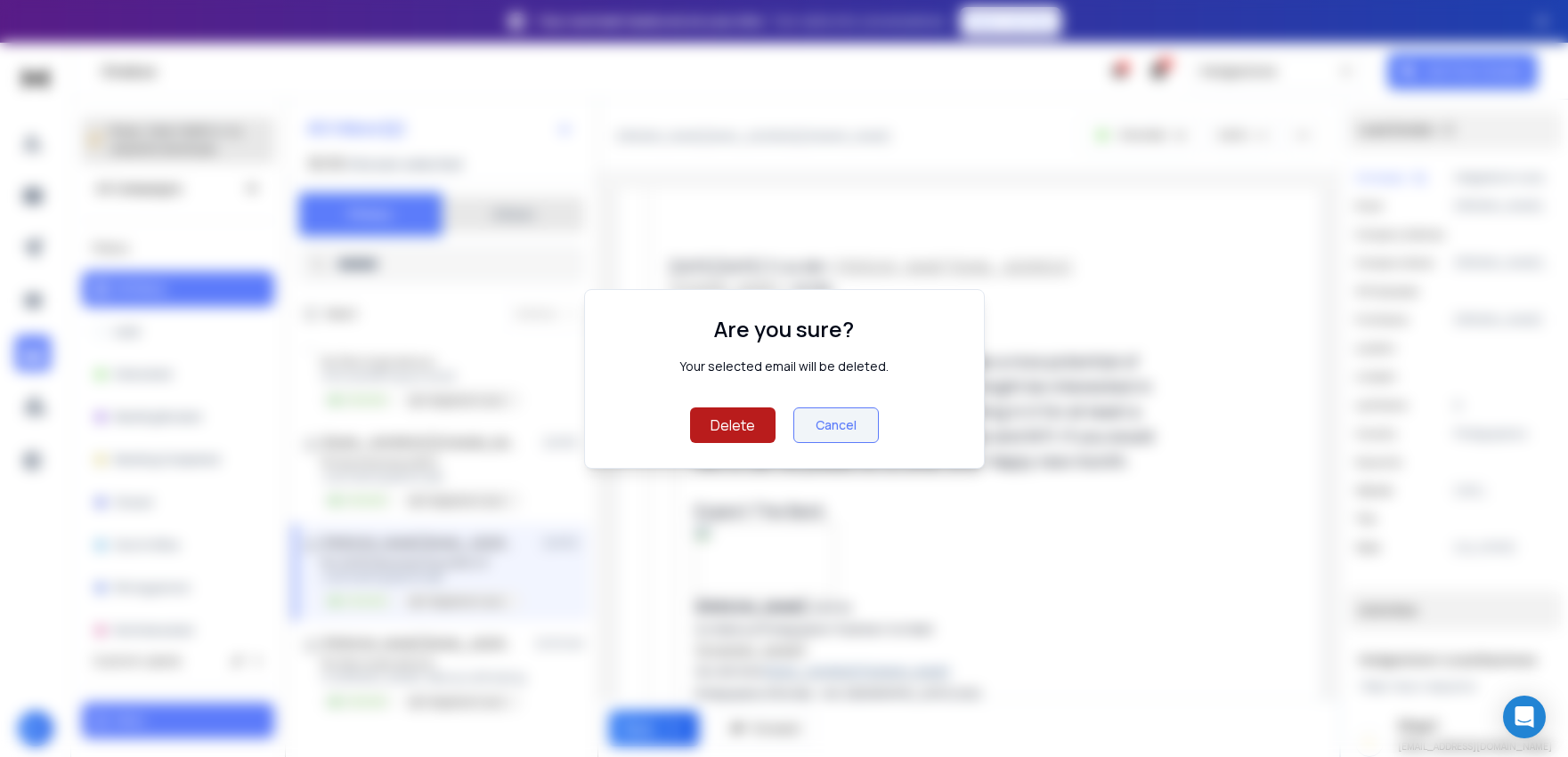
click at [745, 417] on button "Delete" at bounding box center [733, 426] width 86 height 35
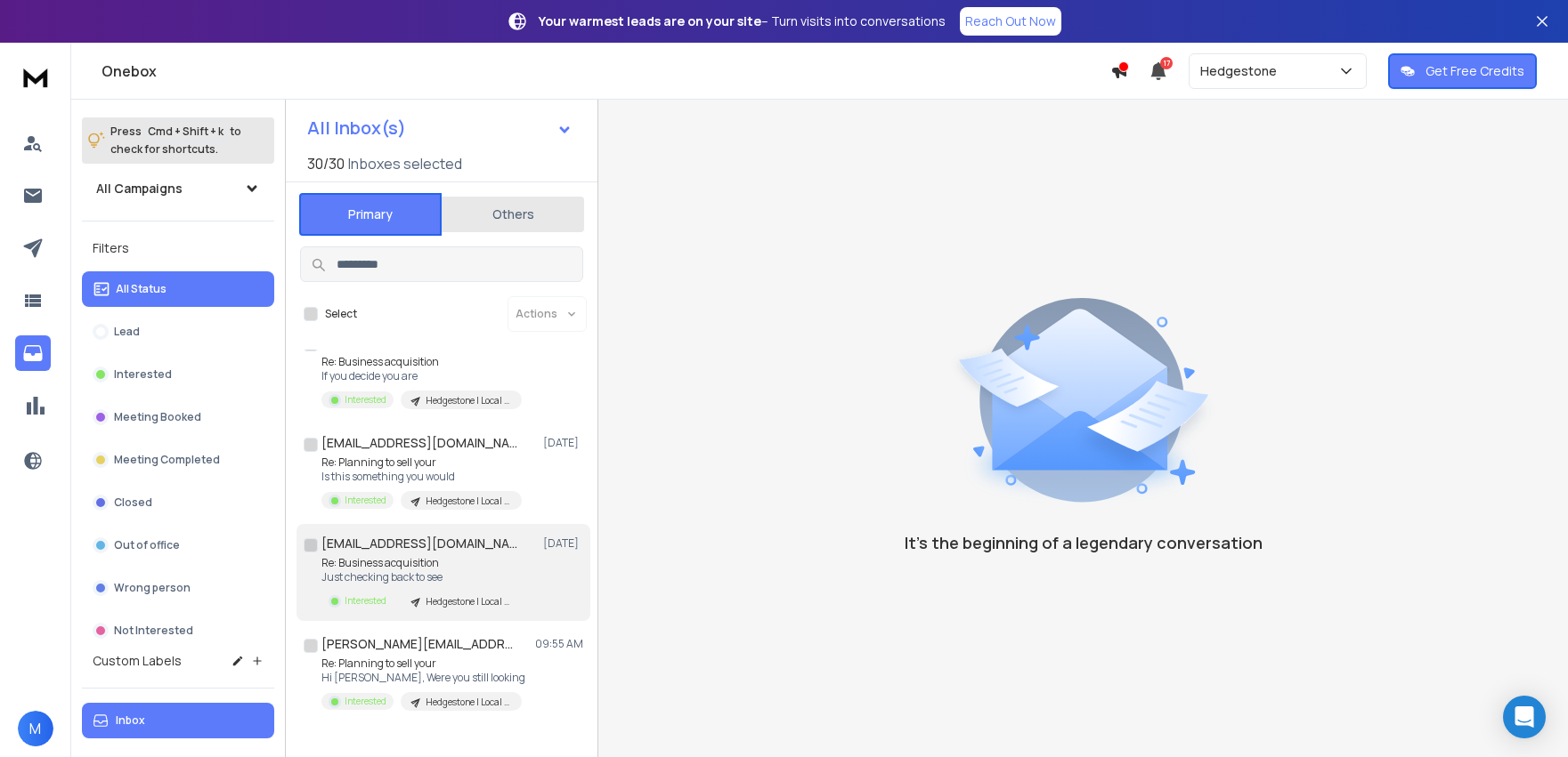
scroll to position [220, 0]
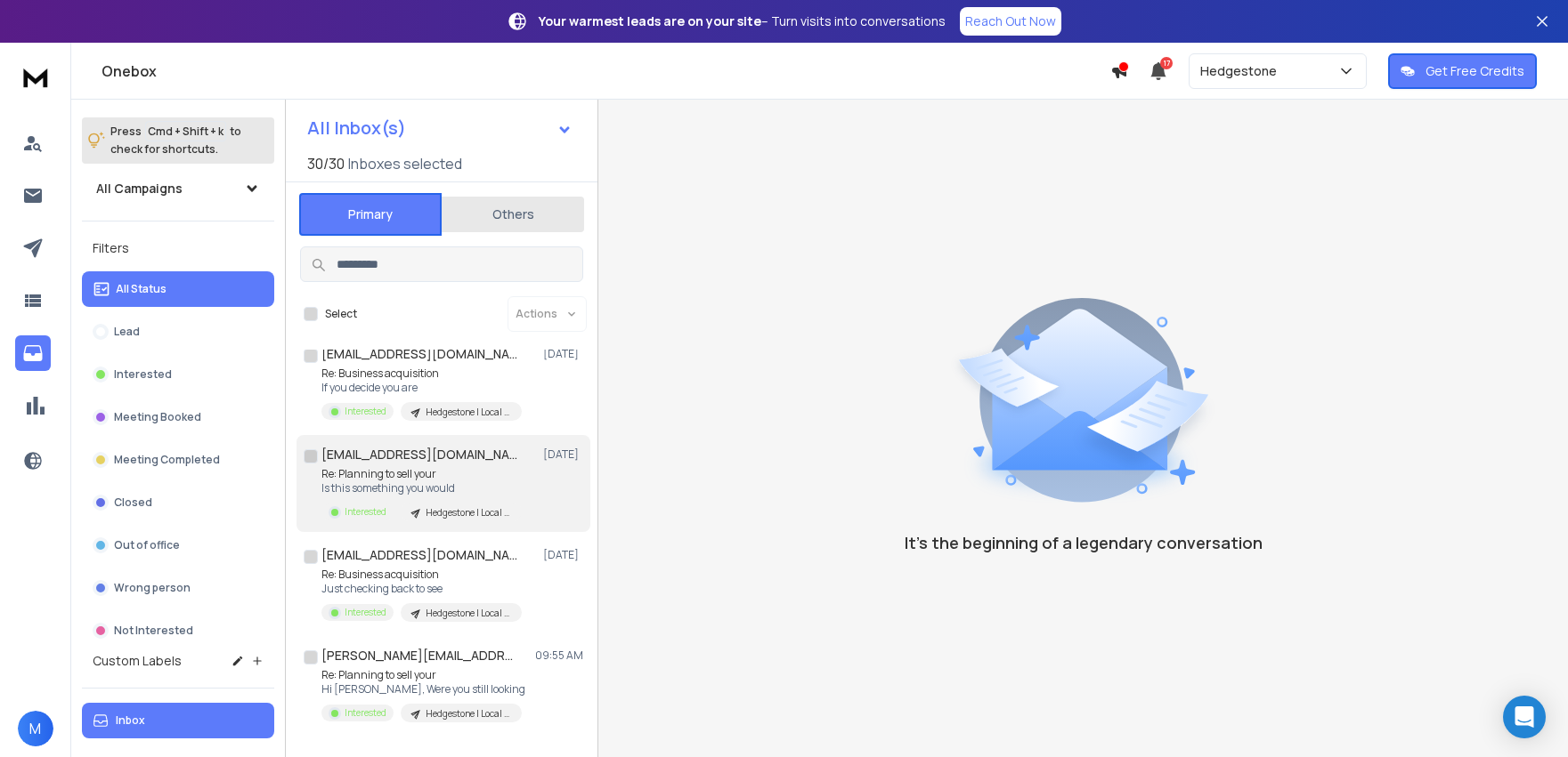
click at [458, 469] on p "Re: Planning to sell your" at bounding box center [422, 474] width 201 height 14
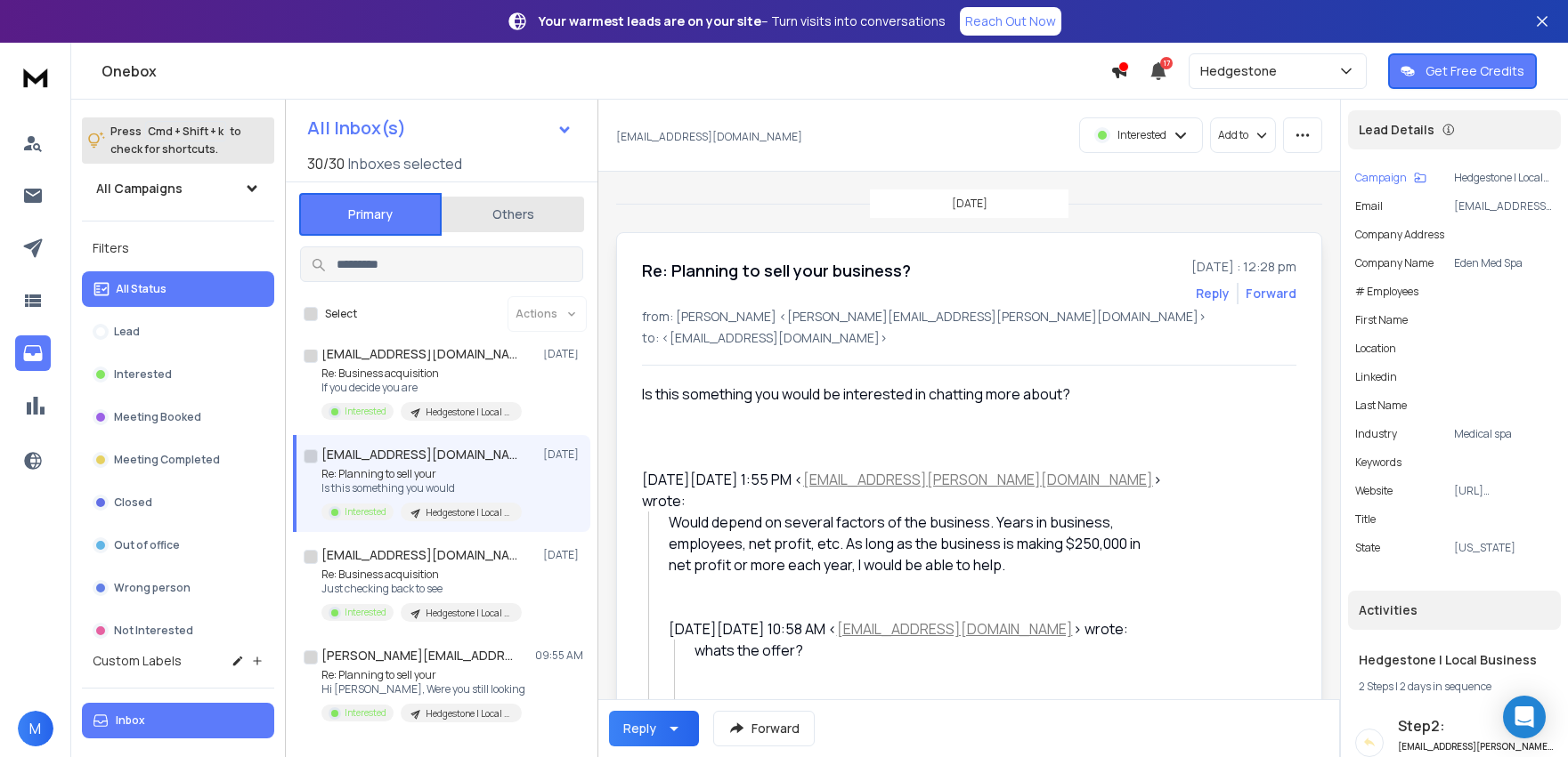
scroll to position [4, 0]
click at [641, 721] on div "Reply" at bounding box center [639, 728] width 32 height 18
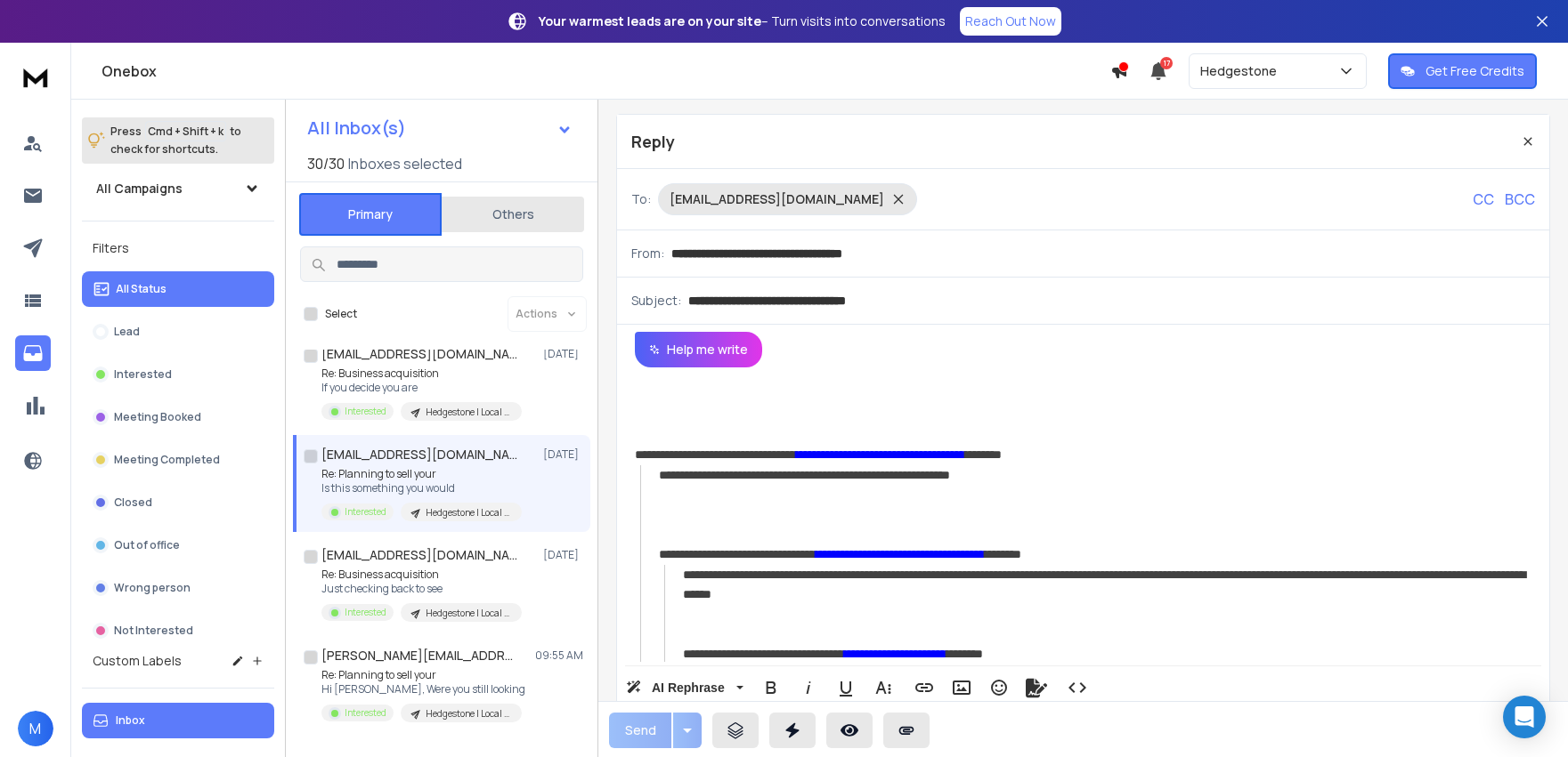
scroll to position [0, 0]
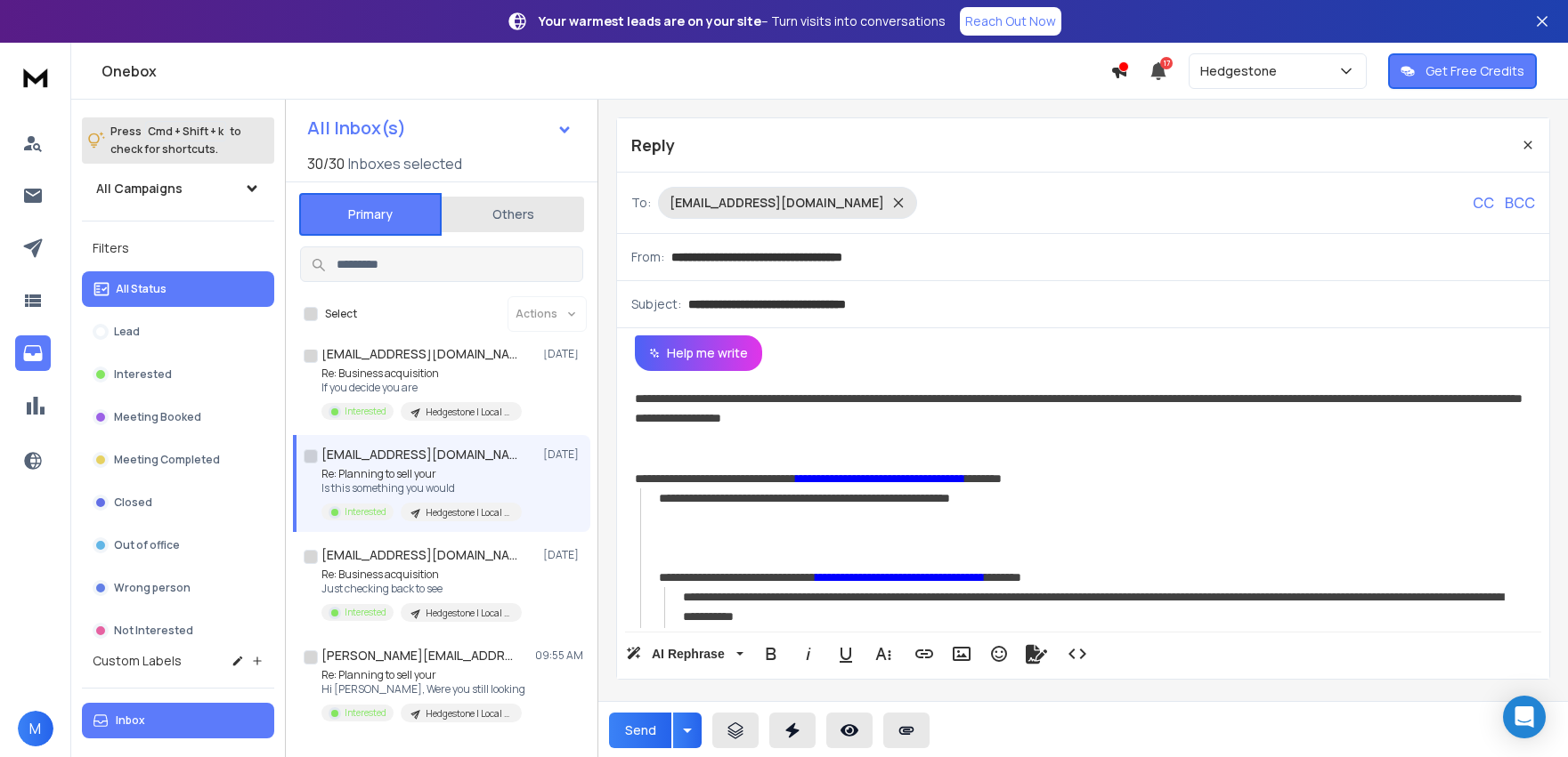
click at [643, 728] on button "Send" at bounding box center [639, 730] width 62 height 35
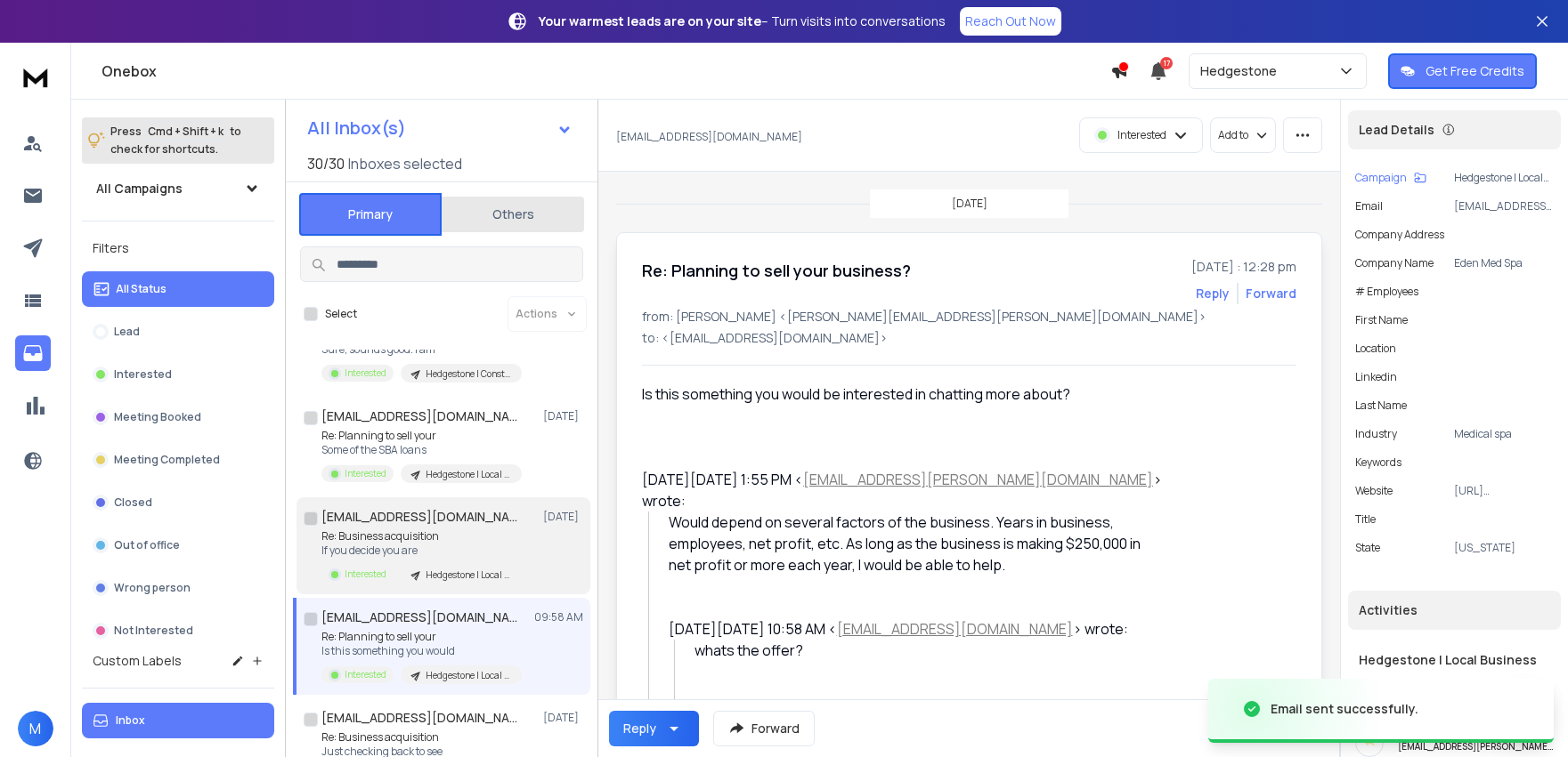
scroll to position [3, 0]
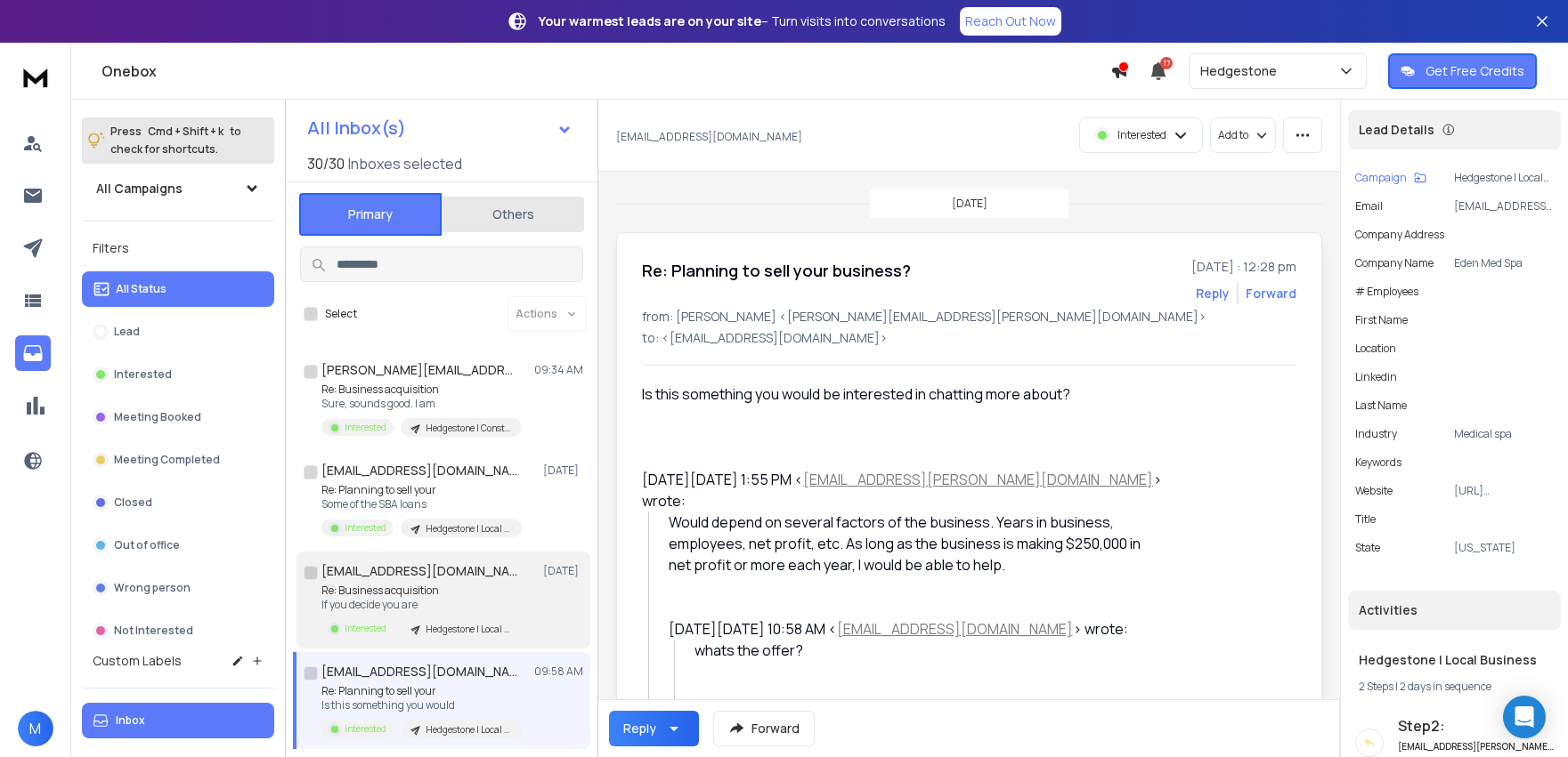
click at [448, 573] on h1 "[EMAIL_ADDRESS][DOMAIN_NAME]" at bounding box center [419, 571] width 196 height 18
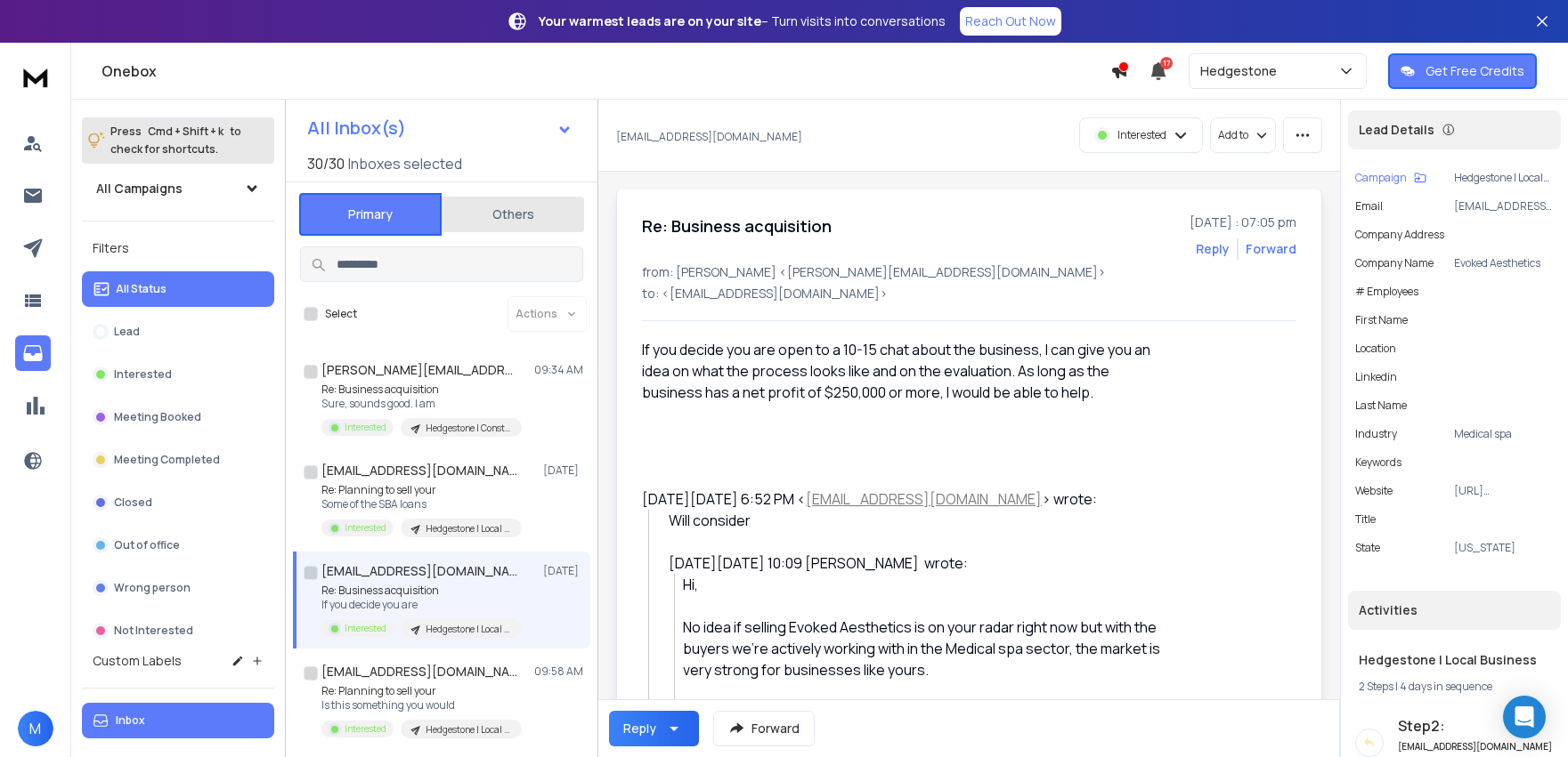
scroll to position [0, 0]
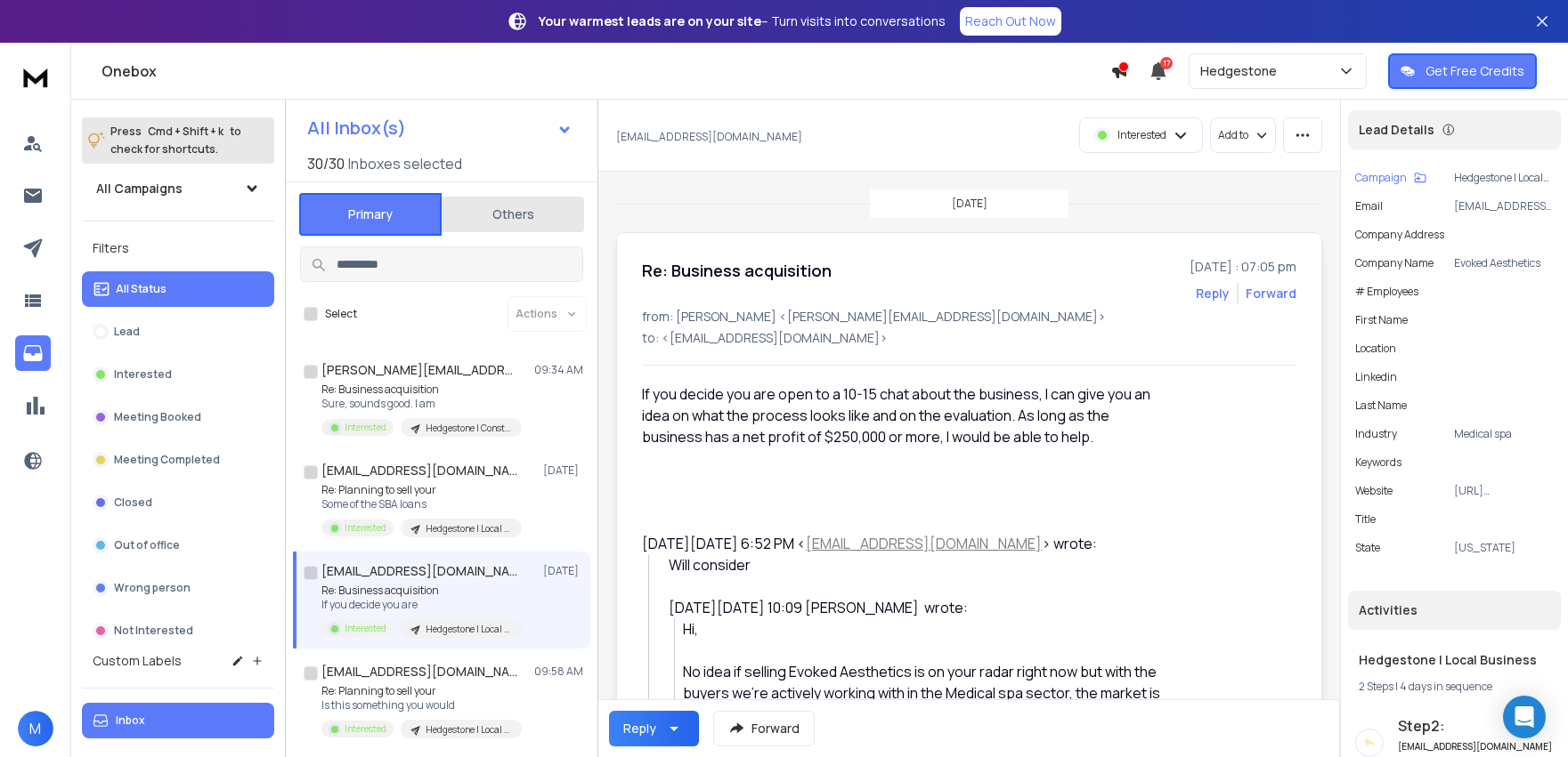
click at [643, 729] on div "Reply" at bounding box center [639, 728] width 32 height 18
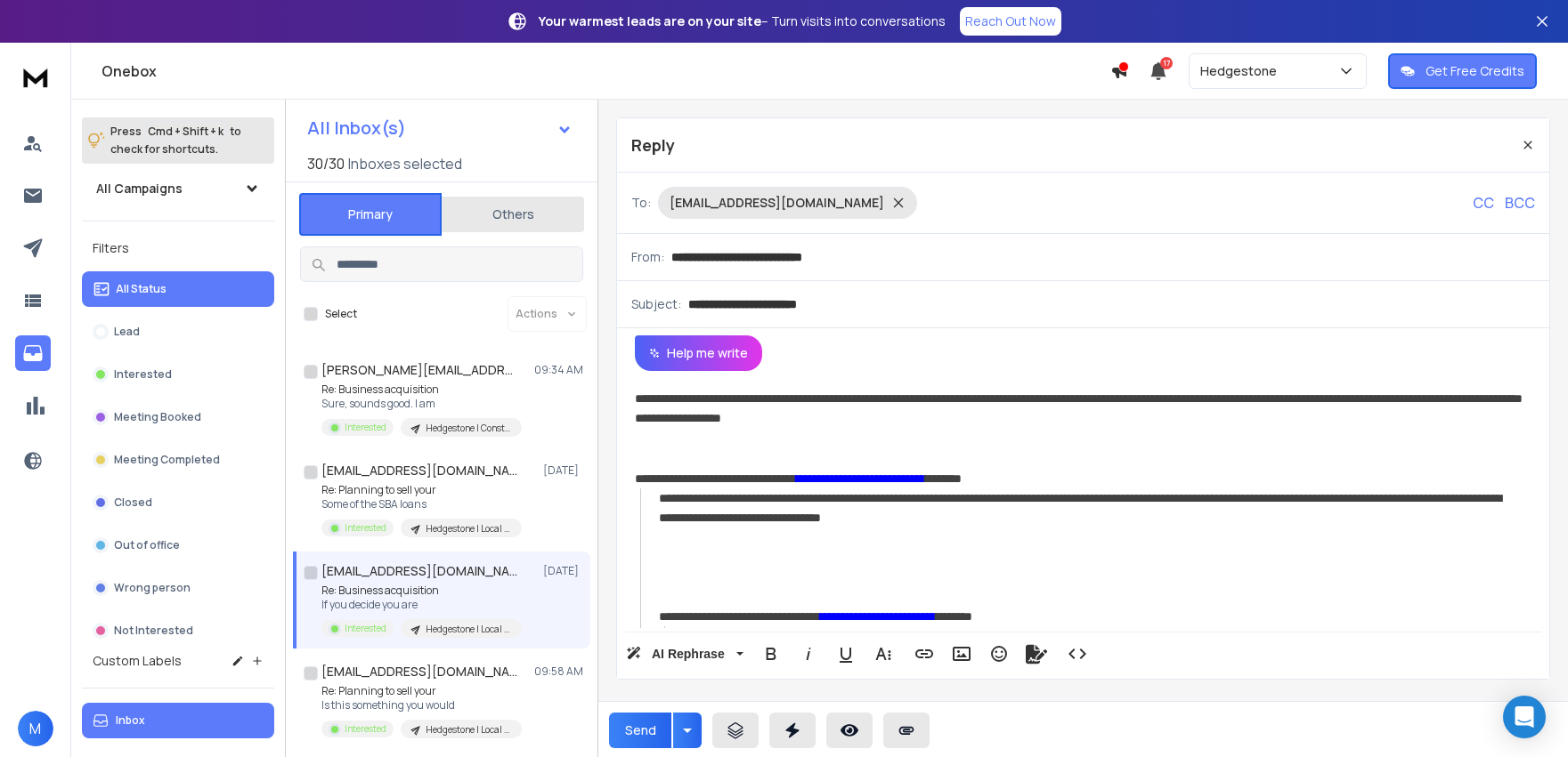
click at [637, 730] on button "Send" at bounding box center [639, 730] width 62 height 35
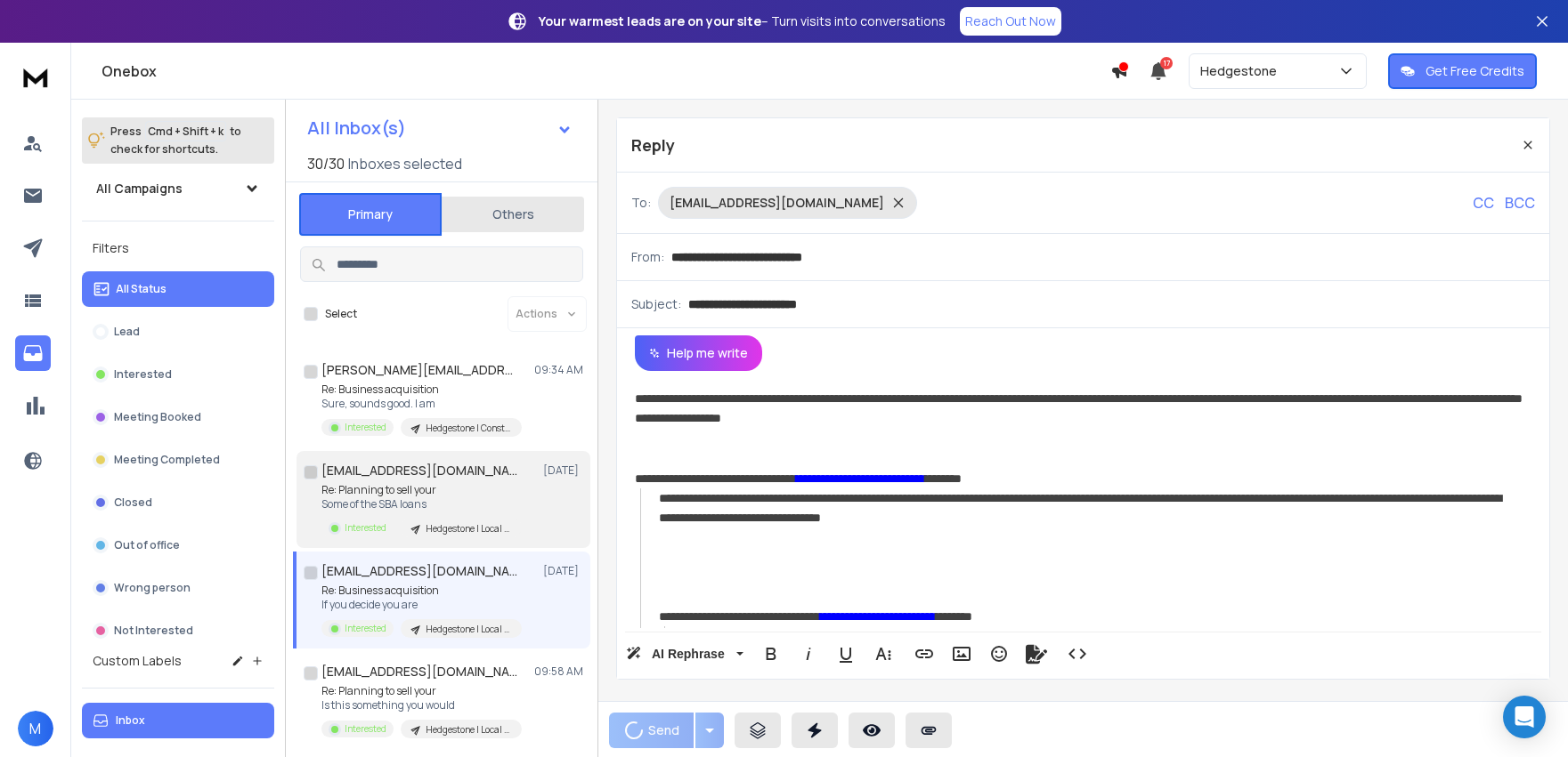
click at [485, 488] on p "Re: Planning to sell your" at bounding box center [422, 491] width 201 height 14
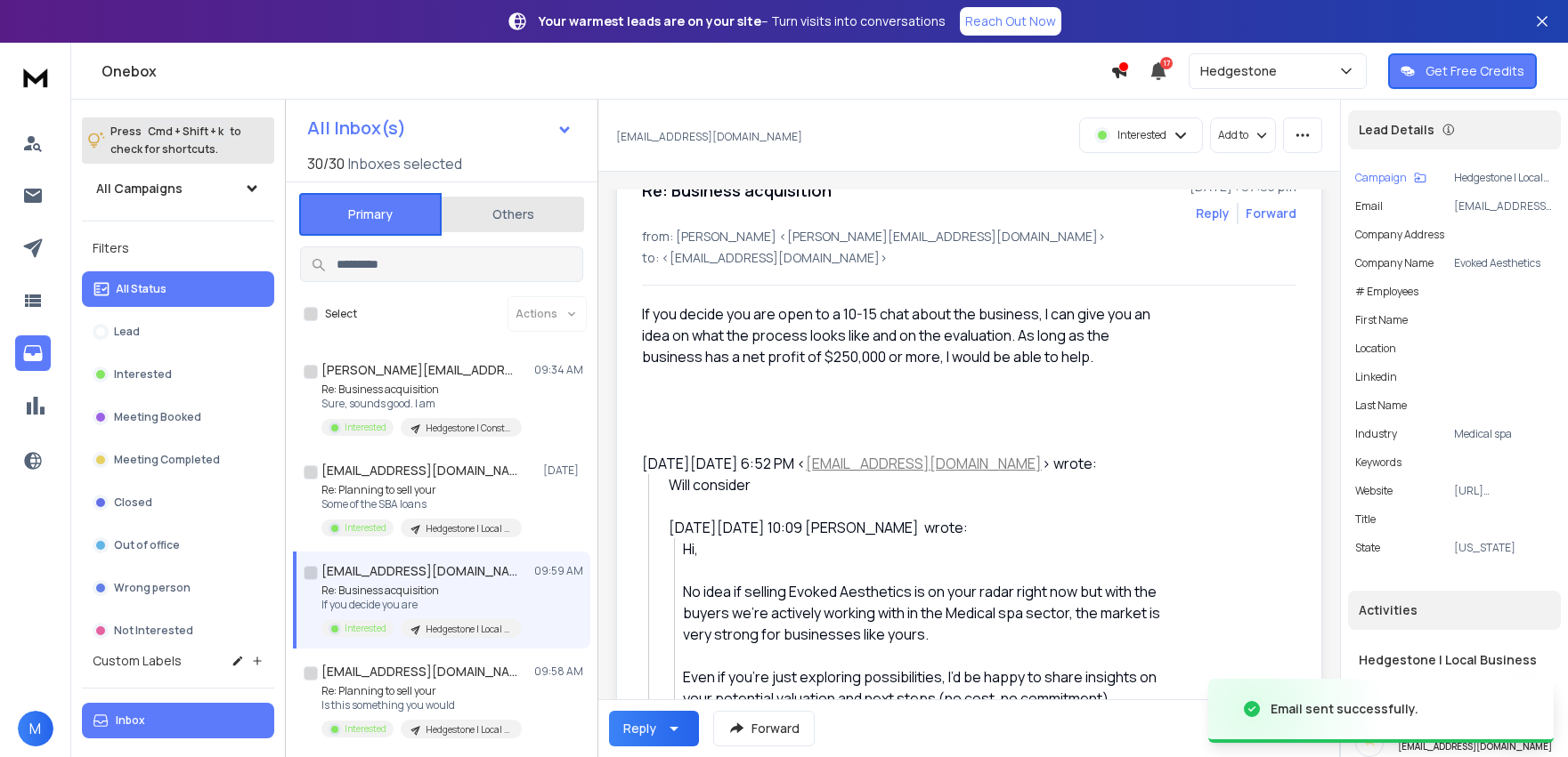
scroll to position [117, 0]
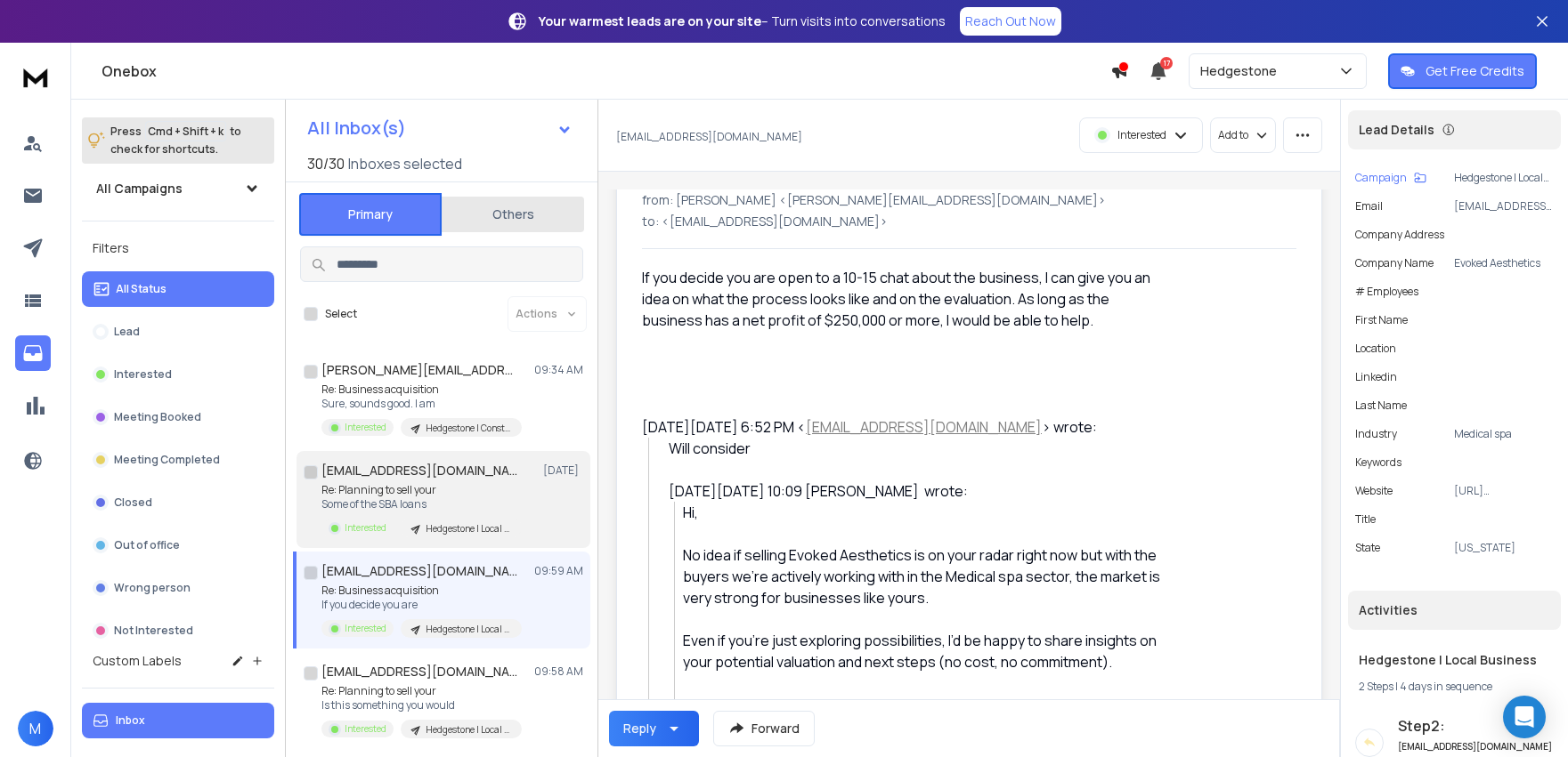
click at [450, 482] on div "[EMAIL_ADDRESS][DOMAIN_NAME] [DATE] Re: Planning to sell your Some of the SBA l…" at bounding box center [452, 499] width 262 height 76
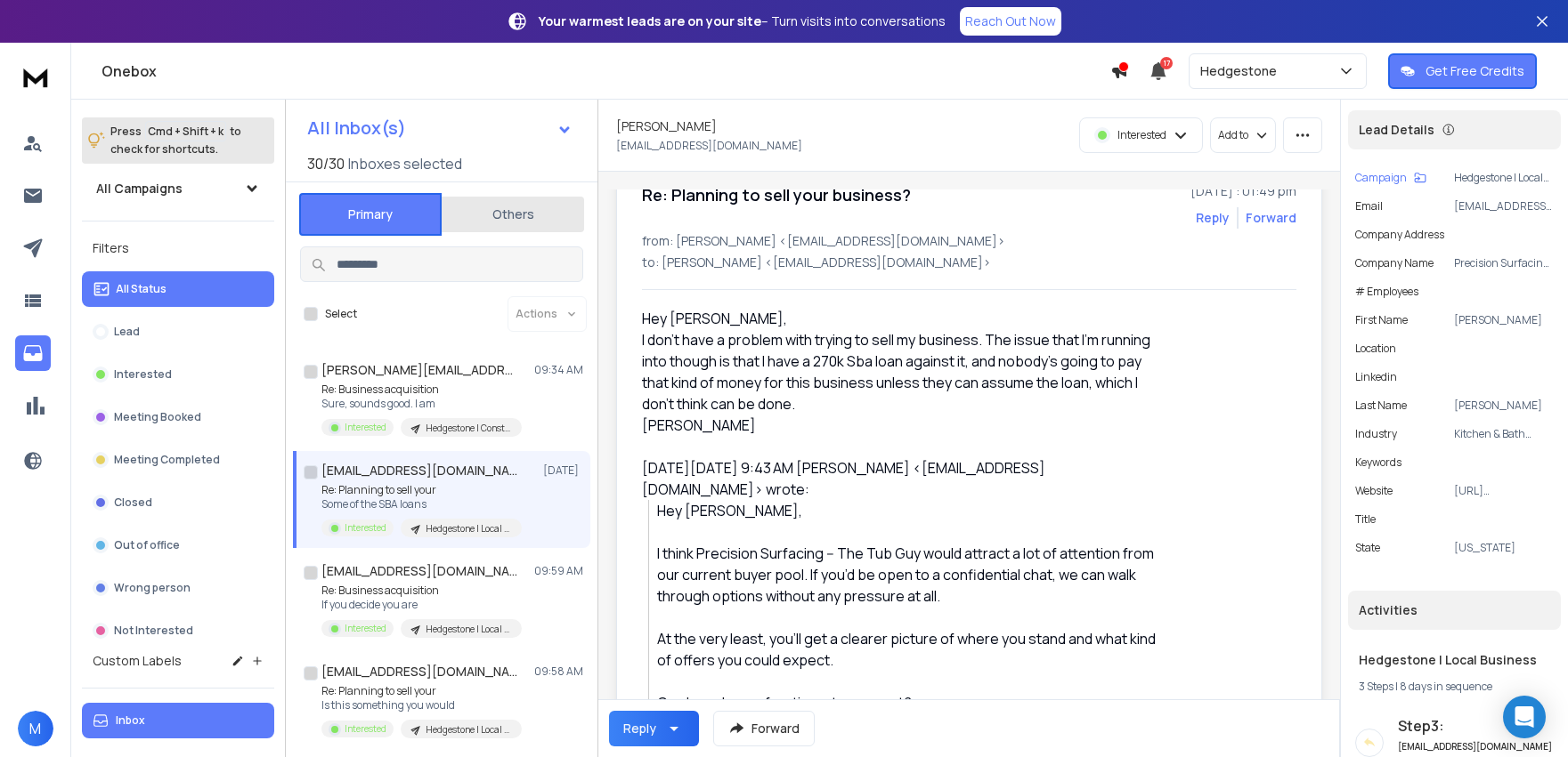
scroll to position [29, 0]
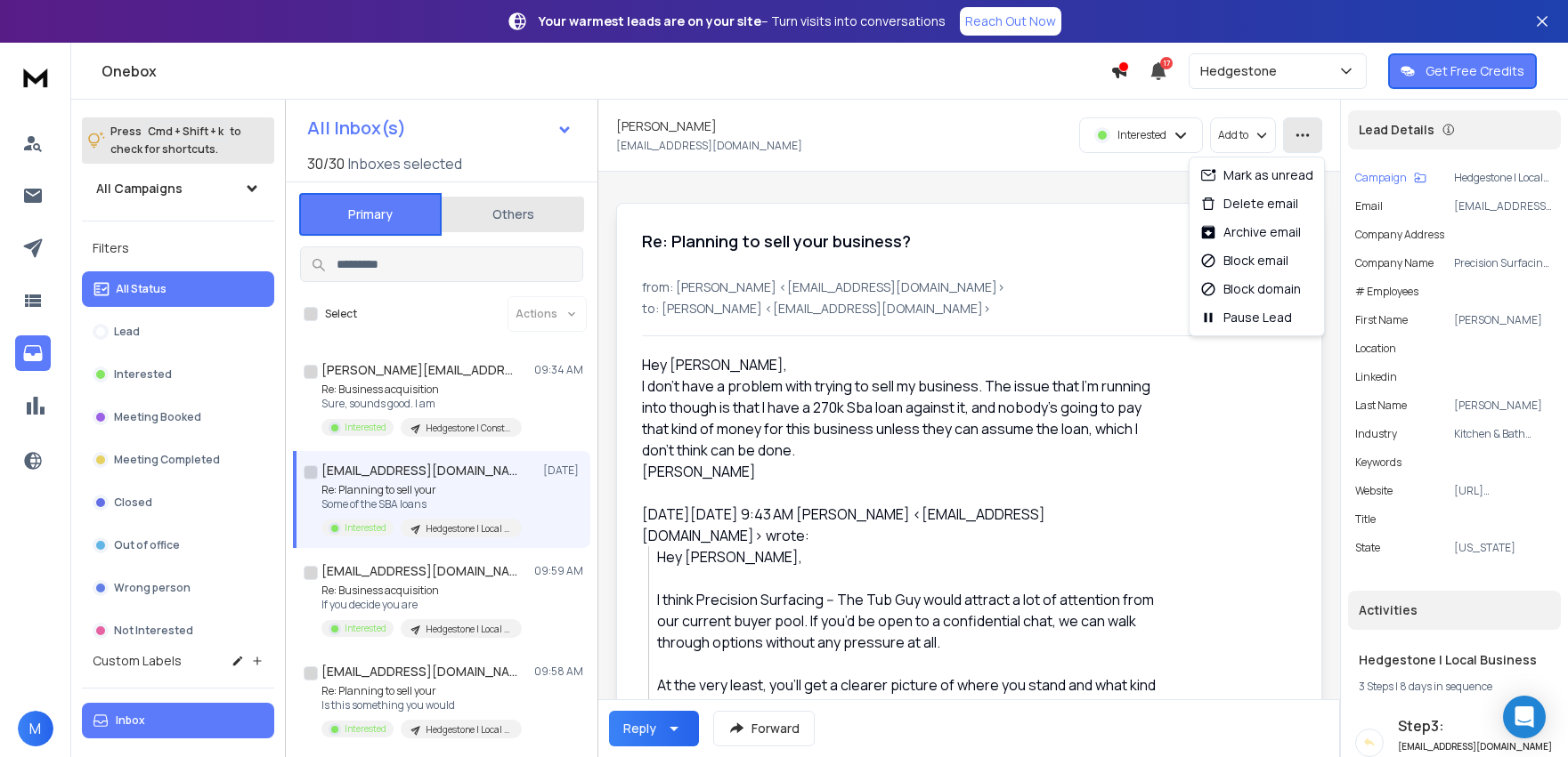
click at [1310, 137] on button "button" at bounding box center [1303, 136] width 39 height 35
click at [1268, 204] on div "Delete email" at bounding box center [1249, 204] width 98 height 18
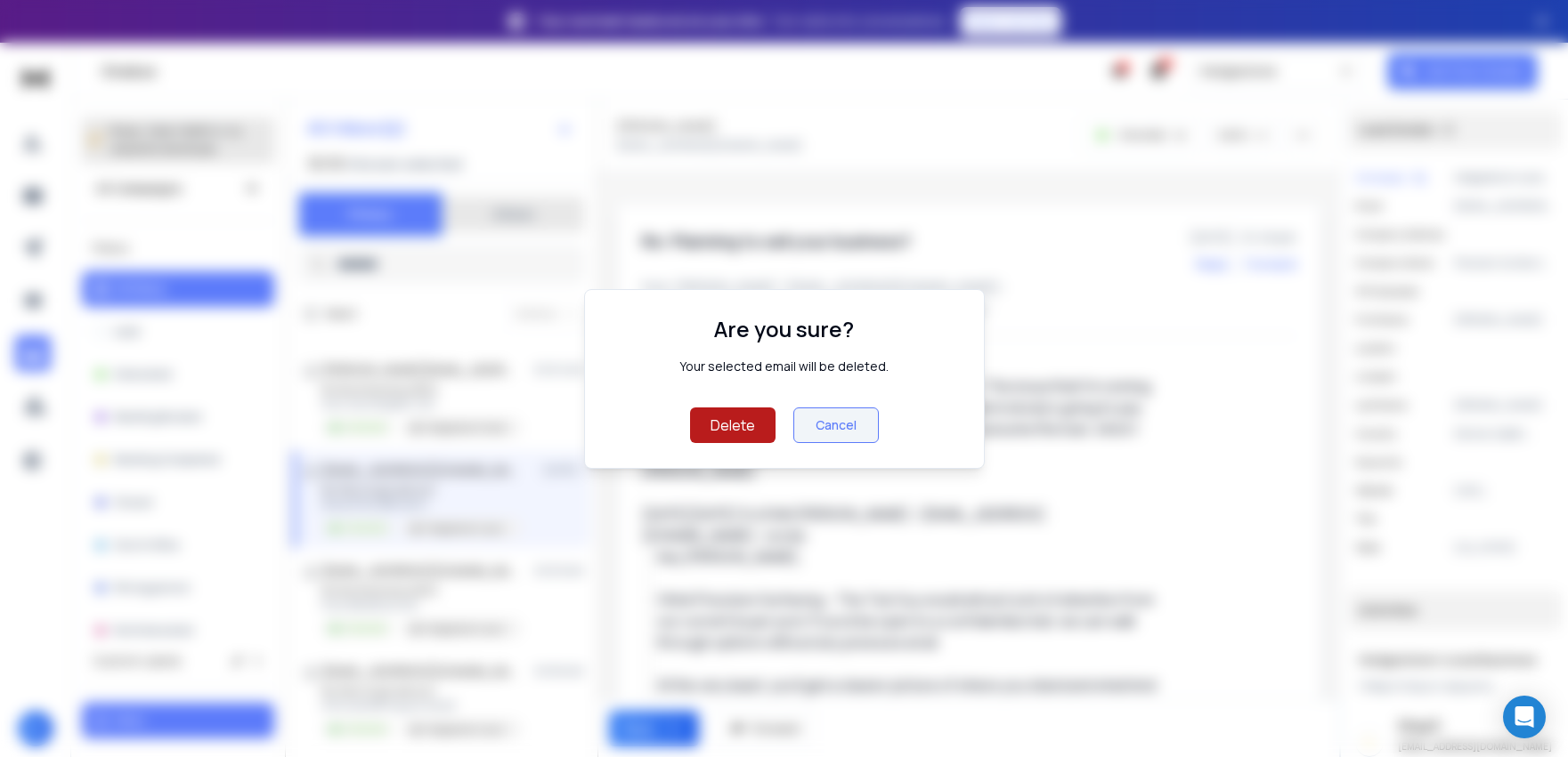
click at [720, 428] on button "Delete" at bounding box center [733, 426] width 86 height 35
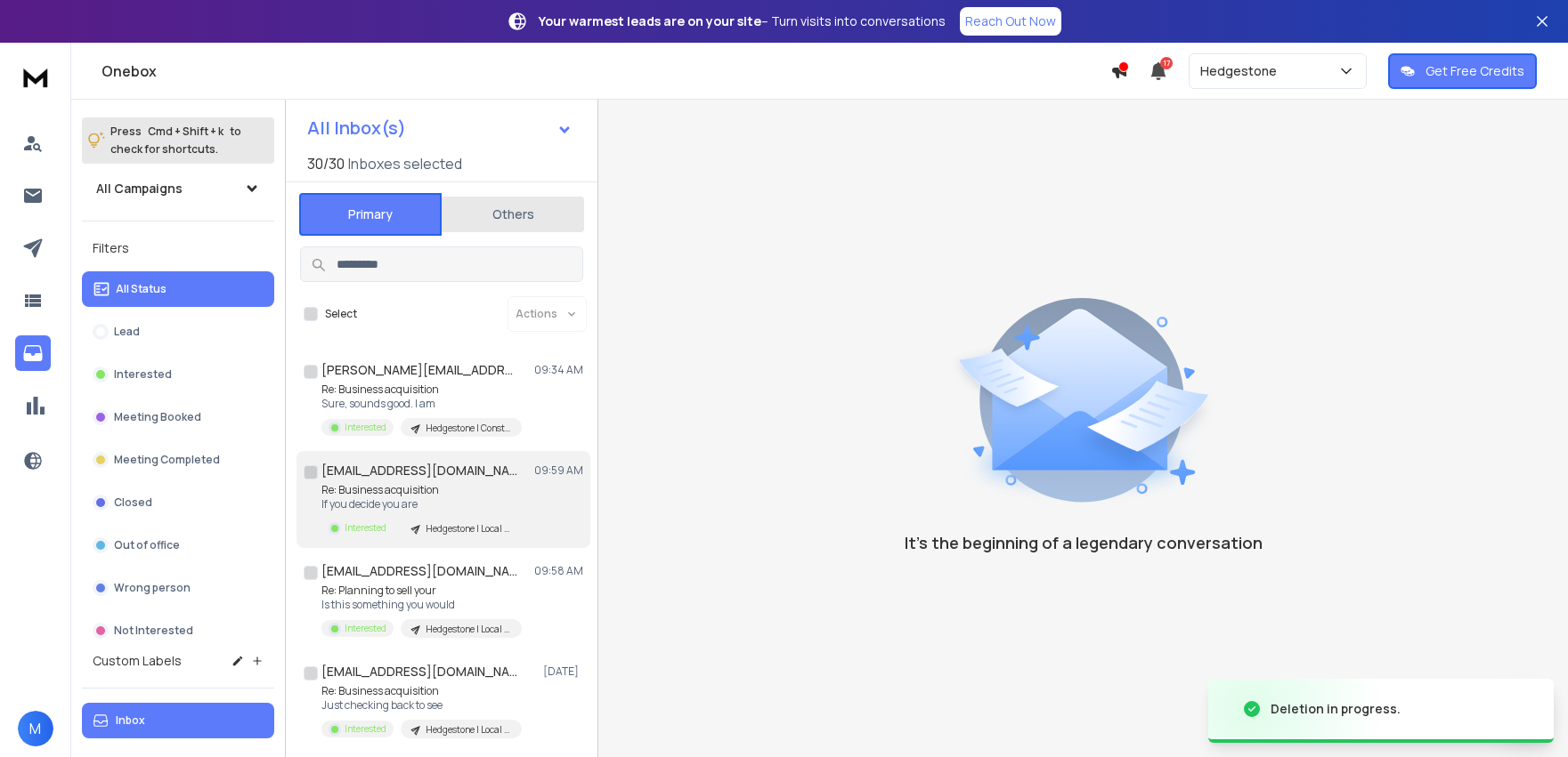
scroll to position [0, 0]
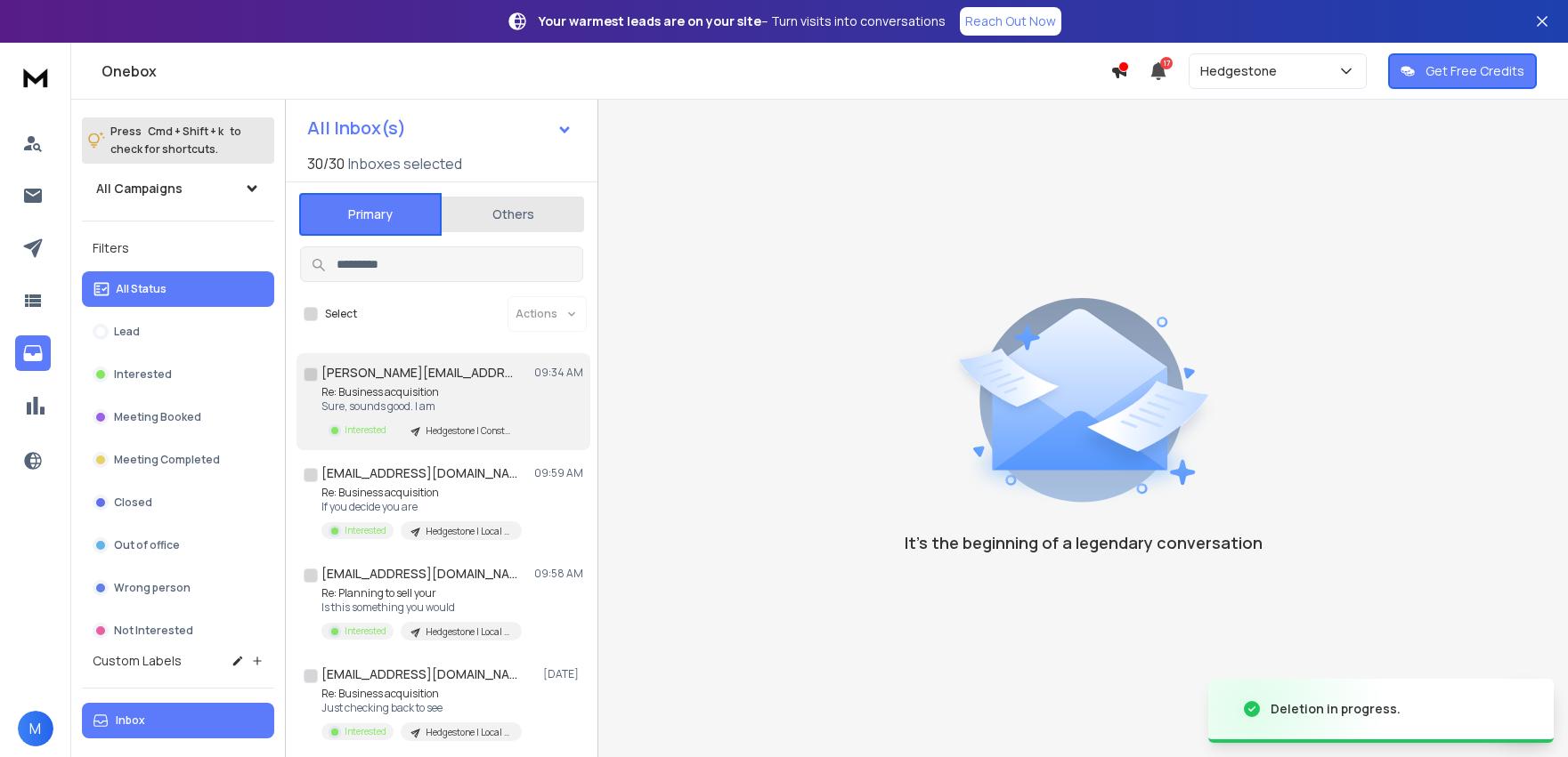
click at [439, 375] on h1 "[PERSON_NAME][EMAIL_ADDRESS][DOMAIN_NAME]" at bounding box center [419, 373] width 196 height 18
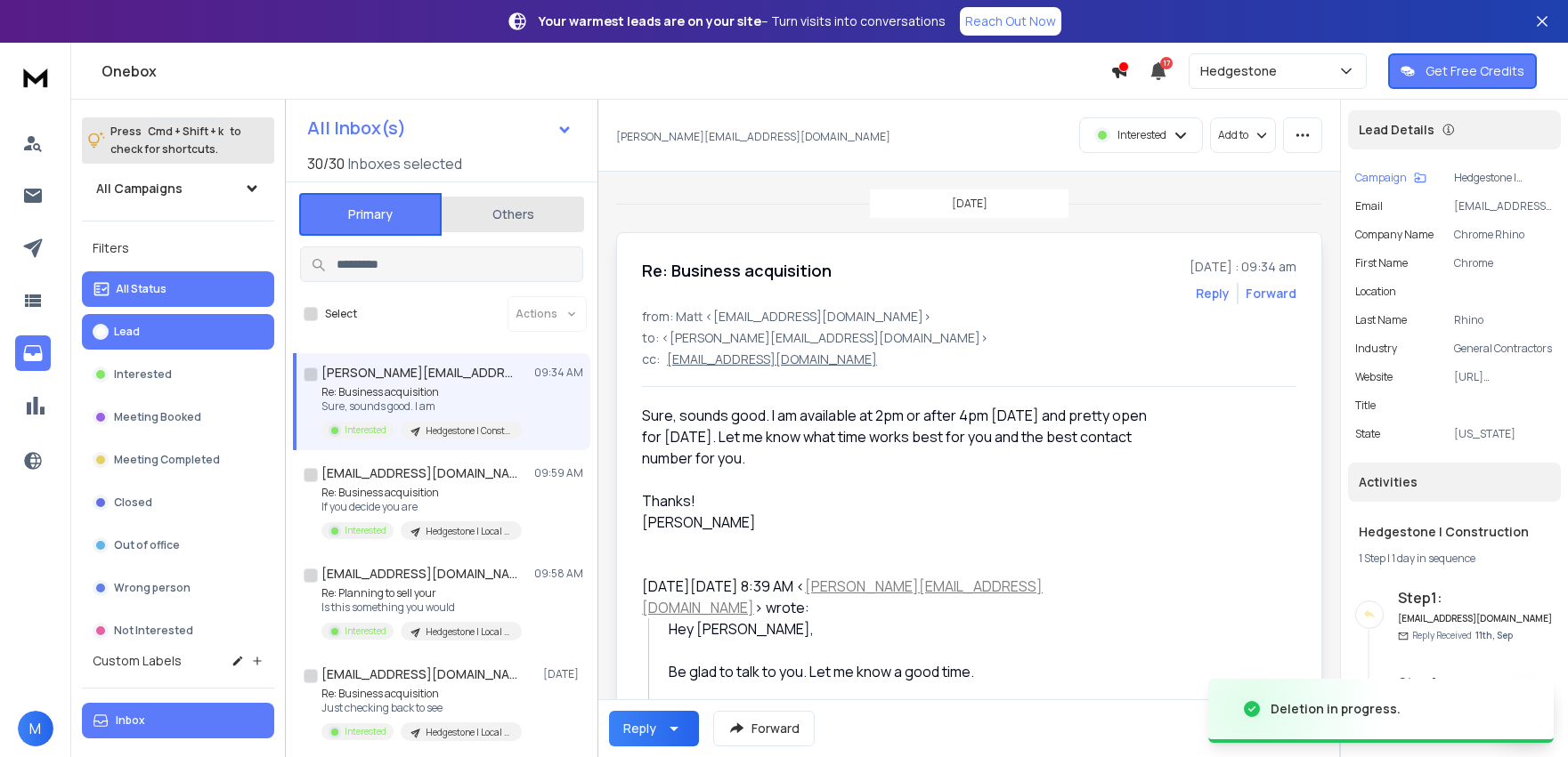
click at [195, 324] on button "Lead" at bounding box center [178, 332] width 193 height 35
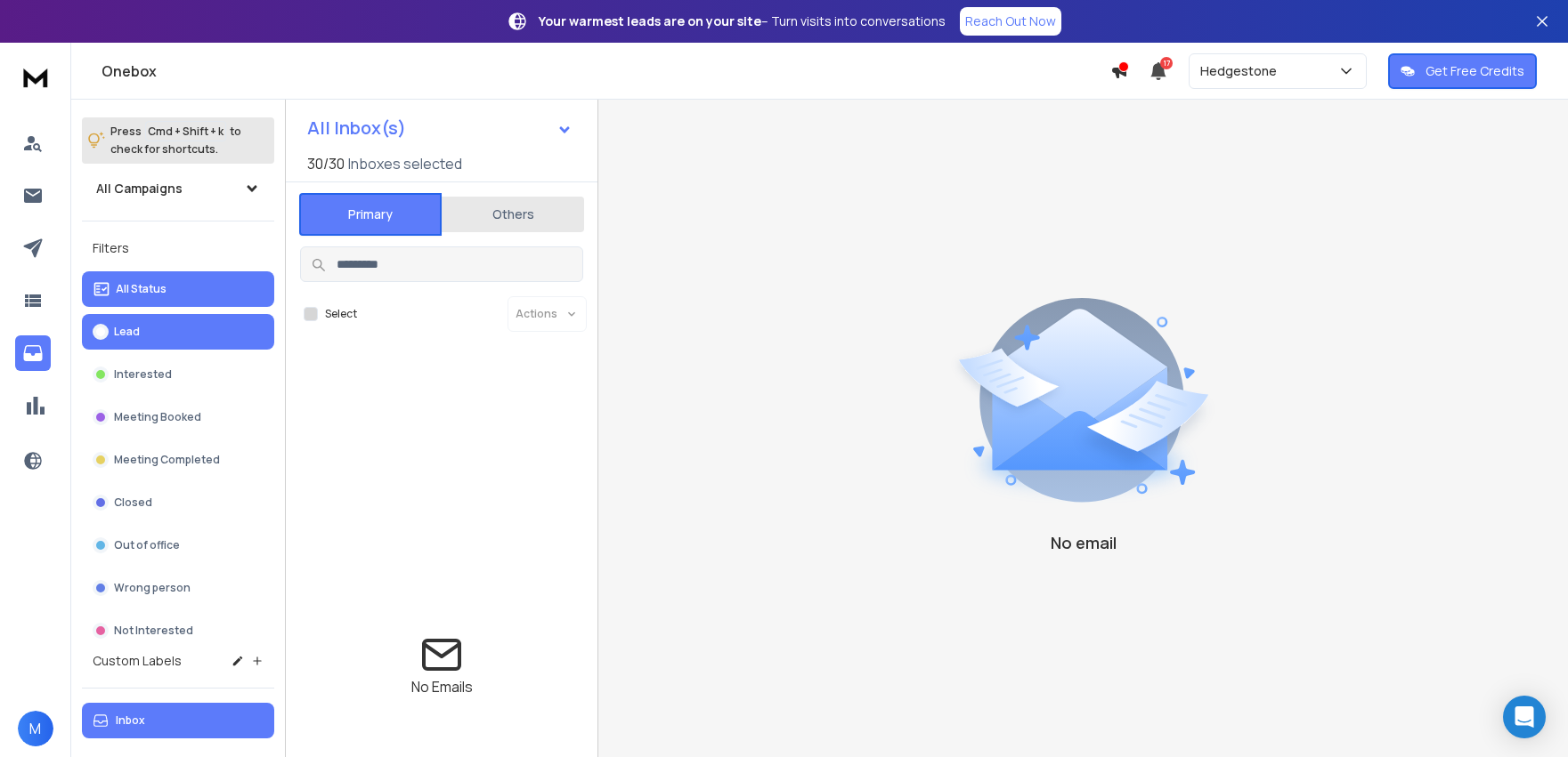
click at [162, 291] on p "All Status" at bounding box center [142, 289] width 51 height 14
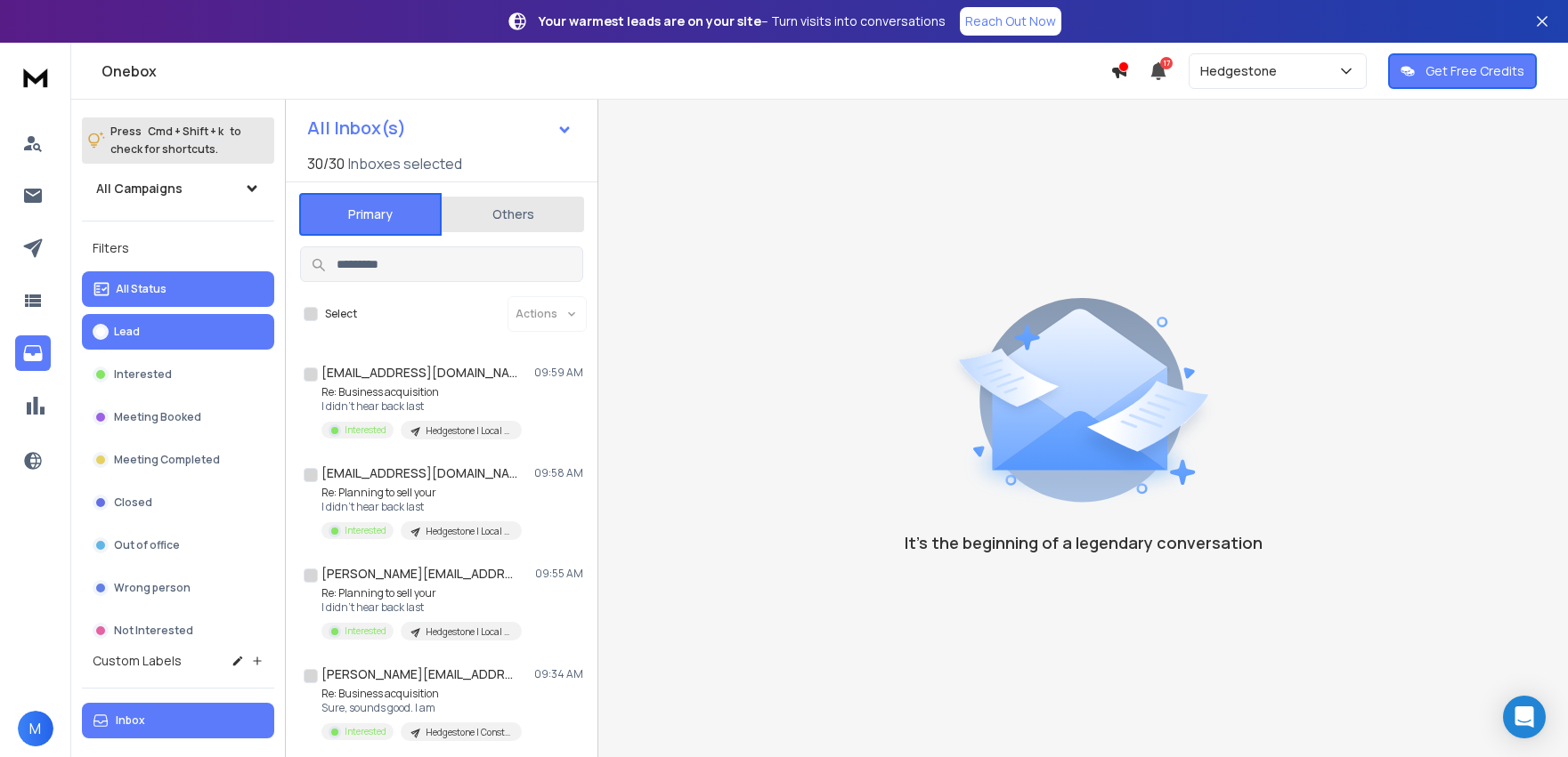
click at [169, 330] on button "Lead" at bounding box center [178, 332] width 193 height 35
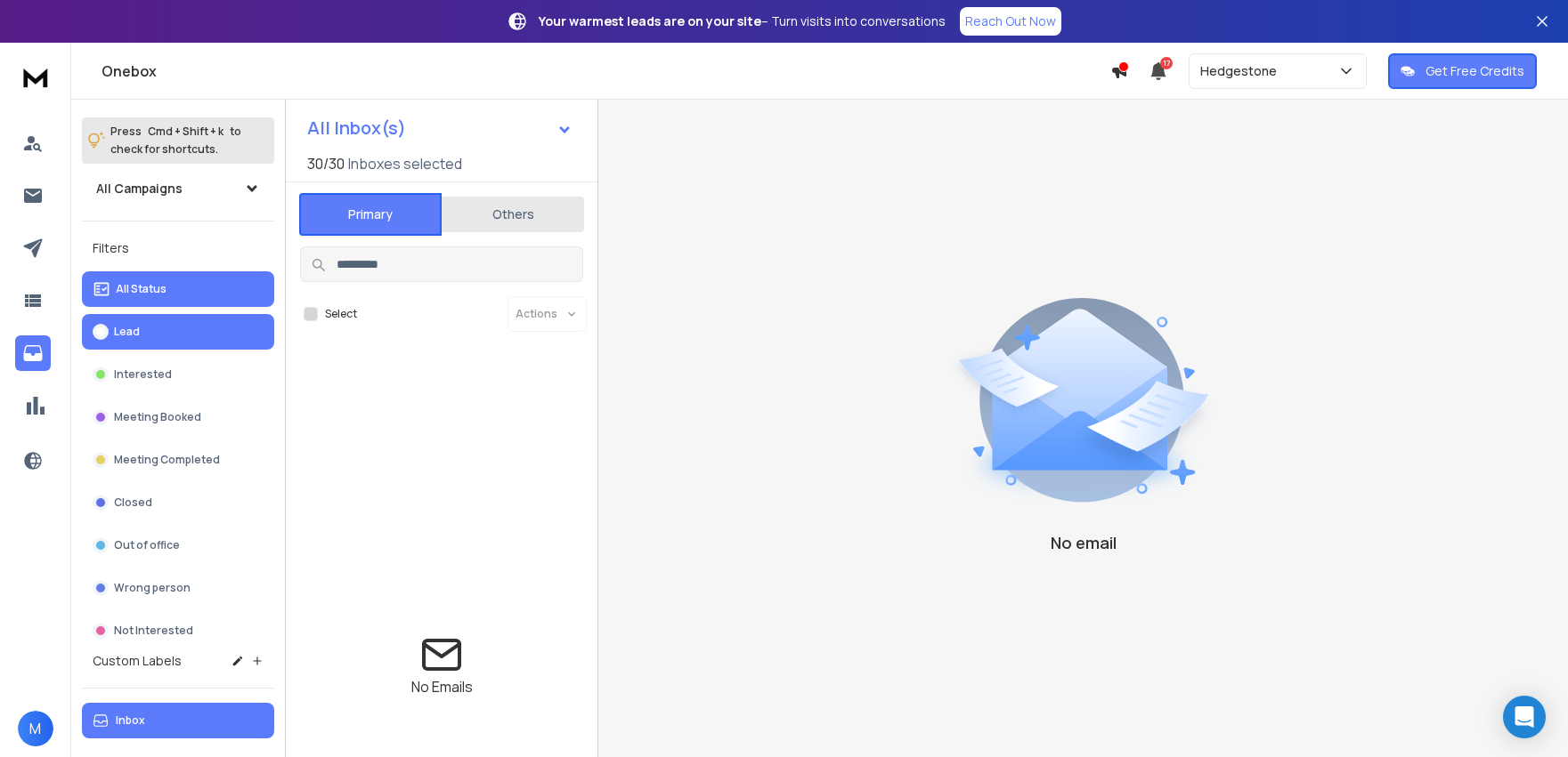
click at [151, 287] on p "All Status" at bounding box center [142, 289] width 51 height 14
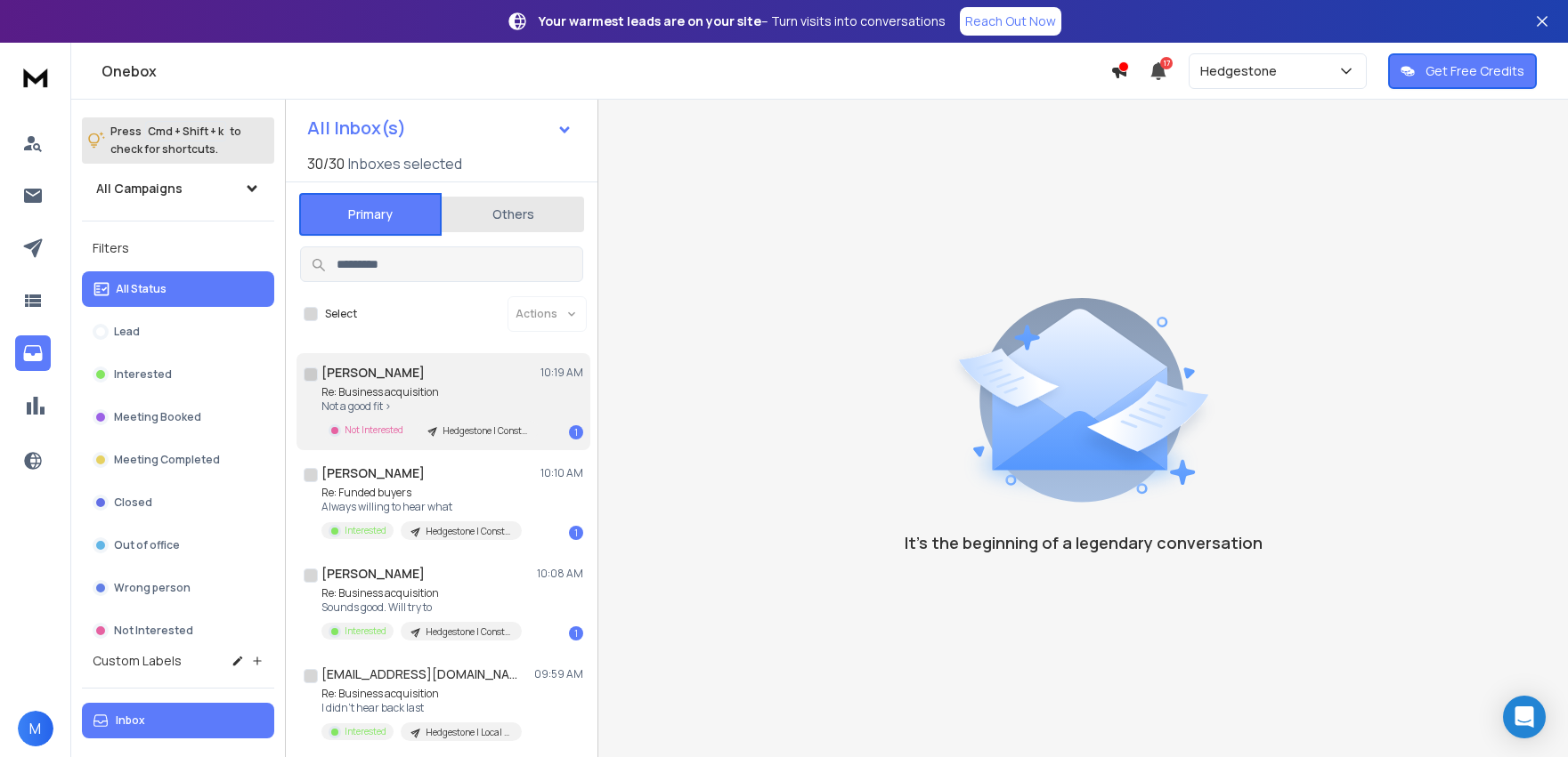
click at [458, 377] on div "[PERSON_NAME] 10:19 AM" at bounding box center [452, 373] width 262 height 18
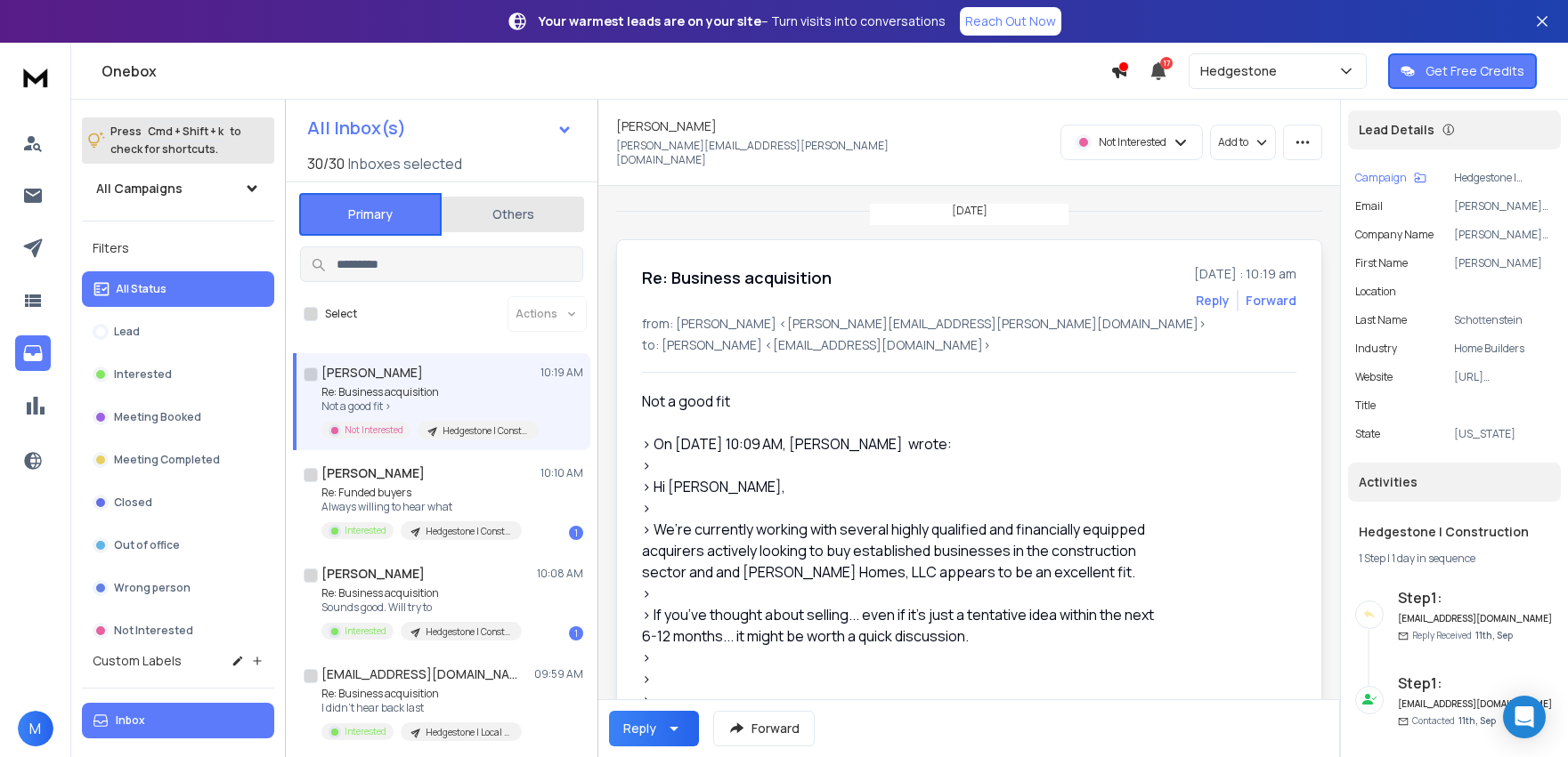
scroll to position [46, 0]
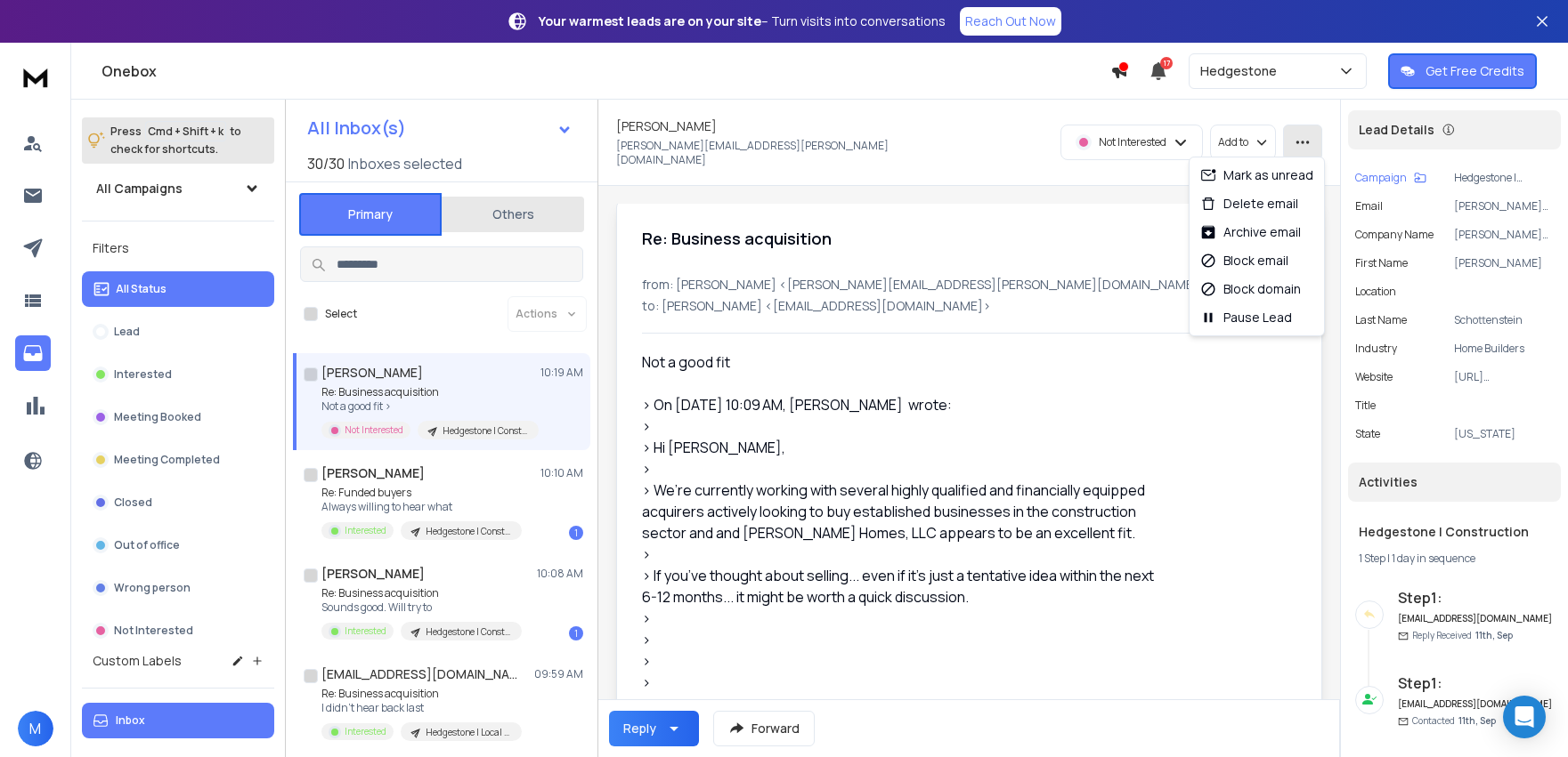
click at [1306, 135] on icon "button" at bounding box center [1302, 143] width 16 height 16
click at [1257, 204] on div "Delete email" at bounding box center [1249, 204] width 98 height 18
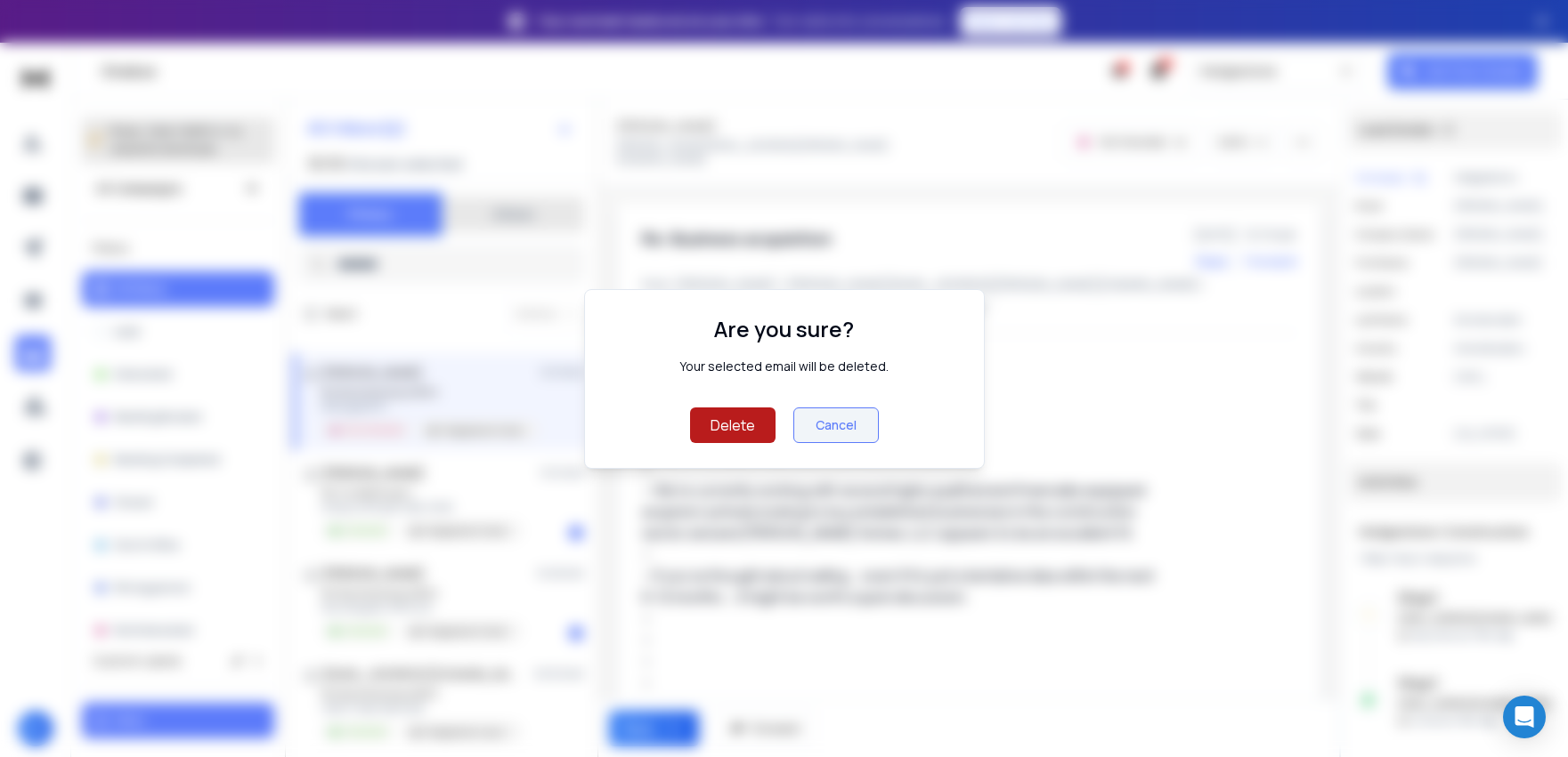
click at [744, 426] on button "Delete" at bounding box center [733, 426] width 86 height 35
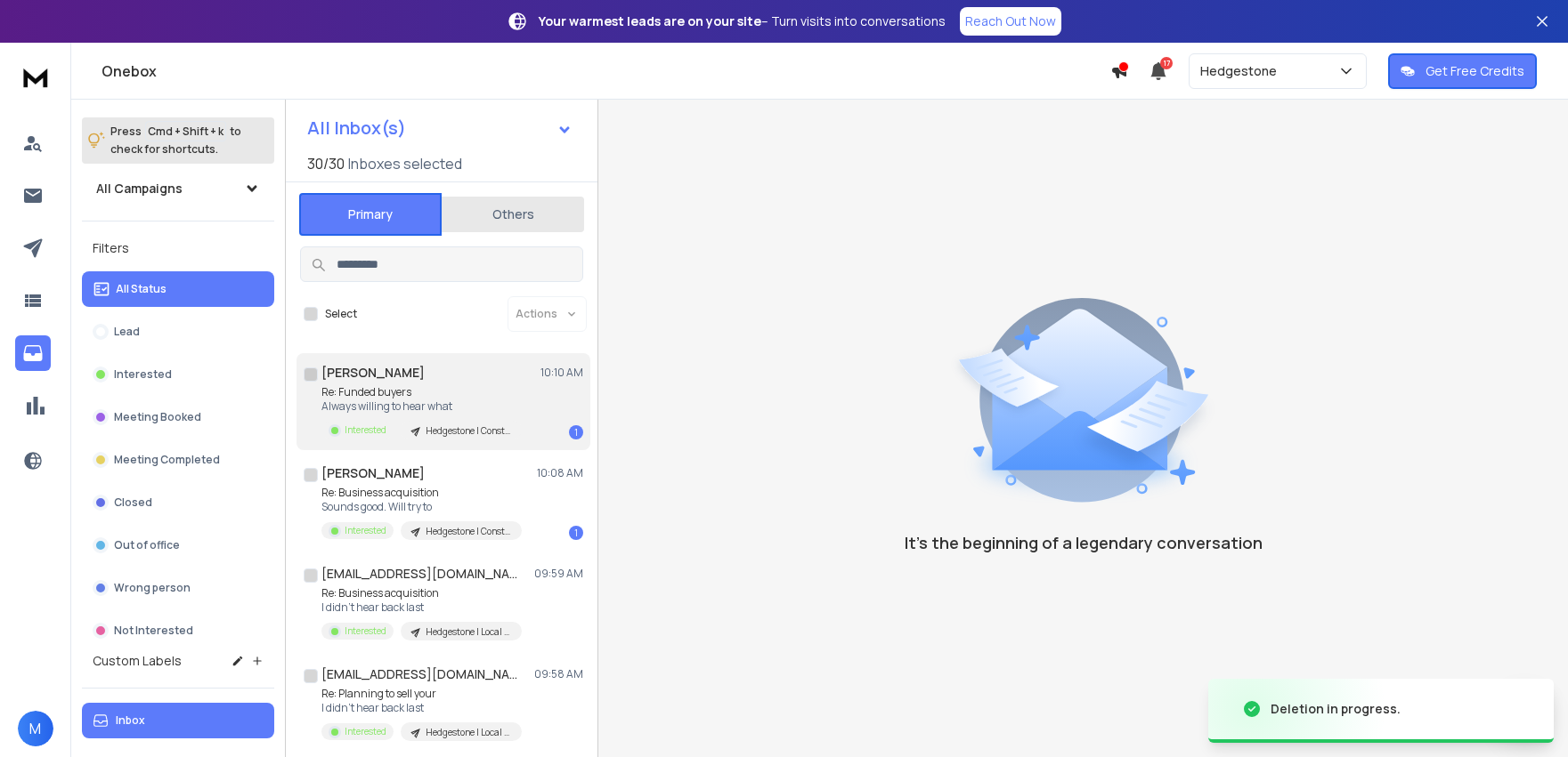
click at [482, 383] on div "[PERSON_NAME] 10:10 AM Re: Funded buyers Always willing to hear what Interested…" at bounding box center [452, 401] width 262 height 76
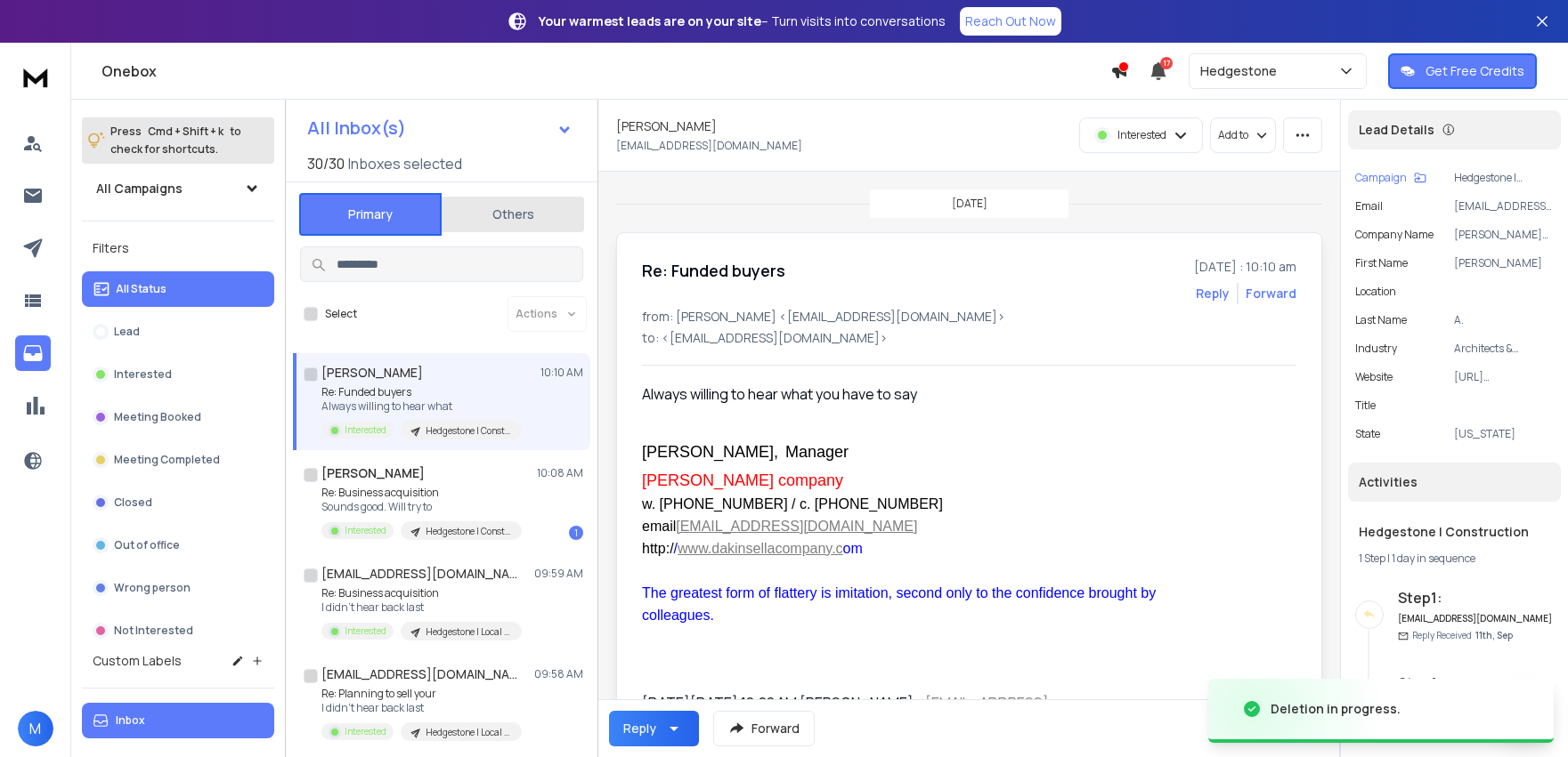
scroll to position [4, 0]
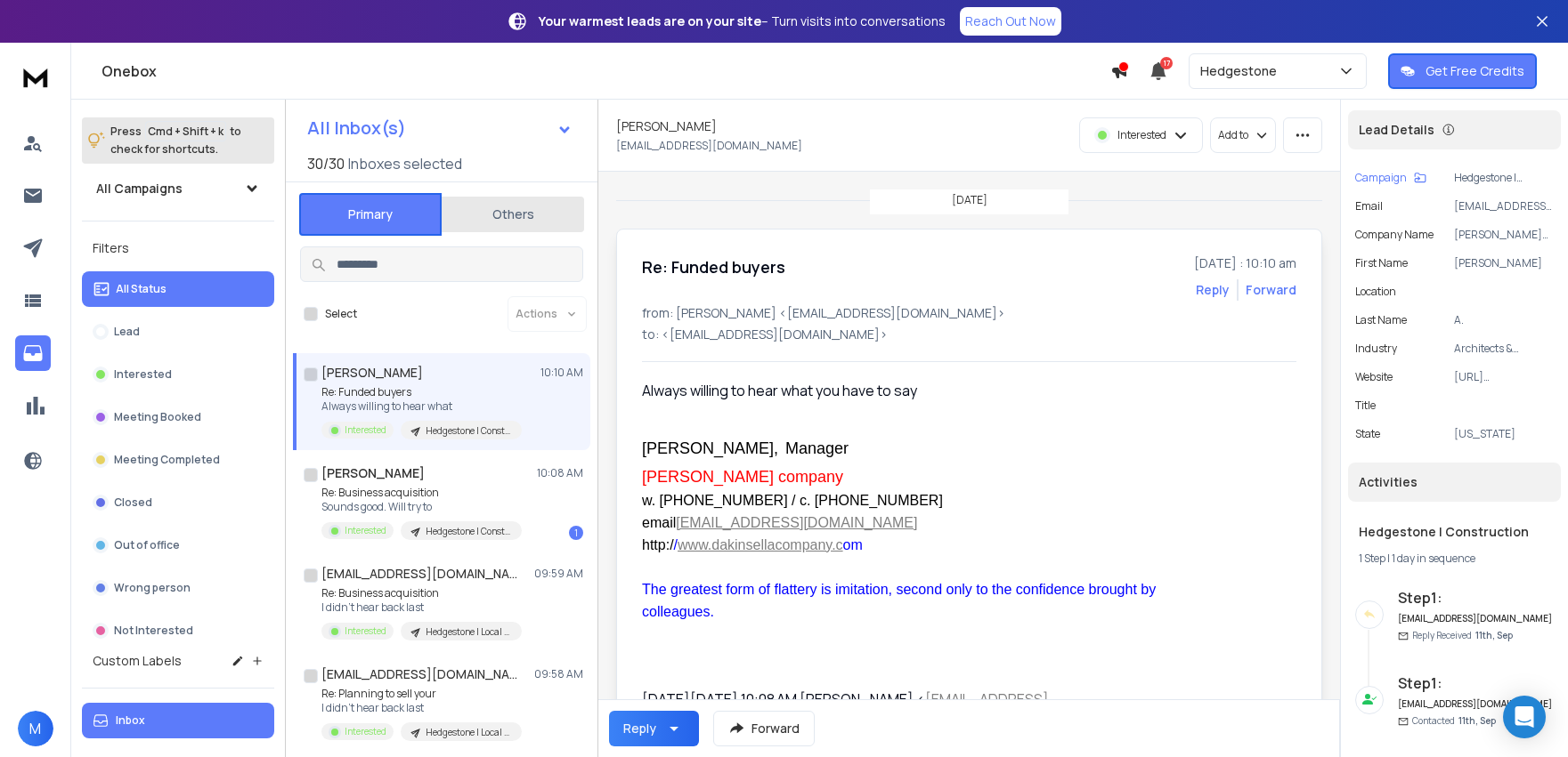
click at [775, 544] on link "www.dakinsellacompany.c" at bounding box center [760, 545] width 165 height 15
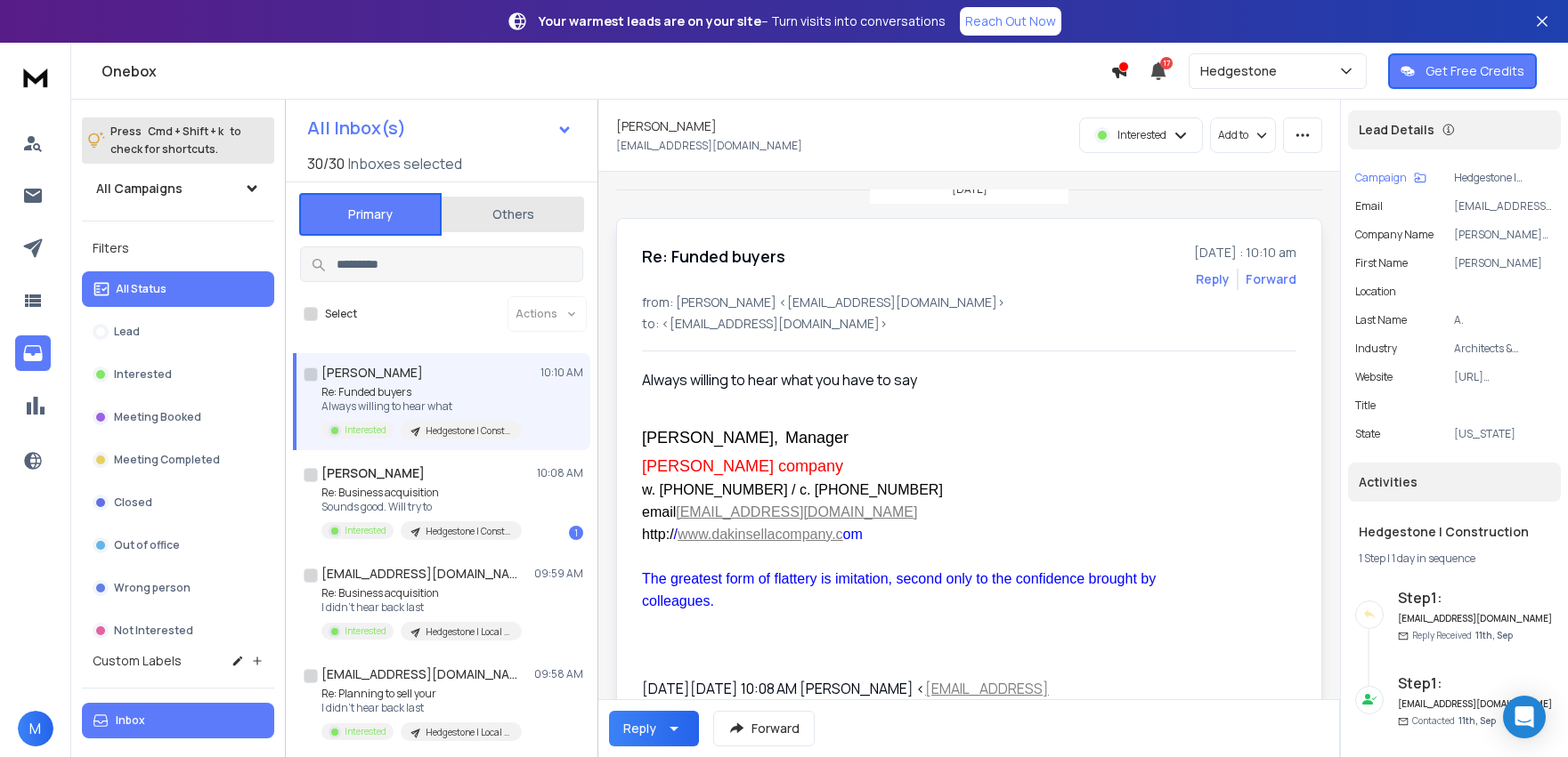
scroll to position [0, 0]
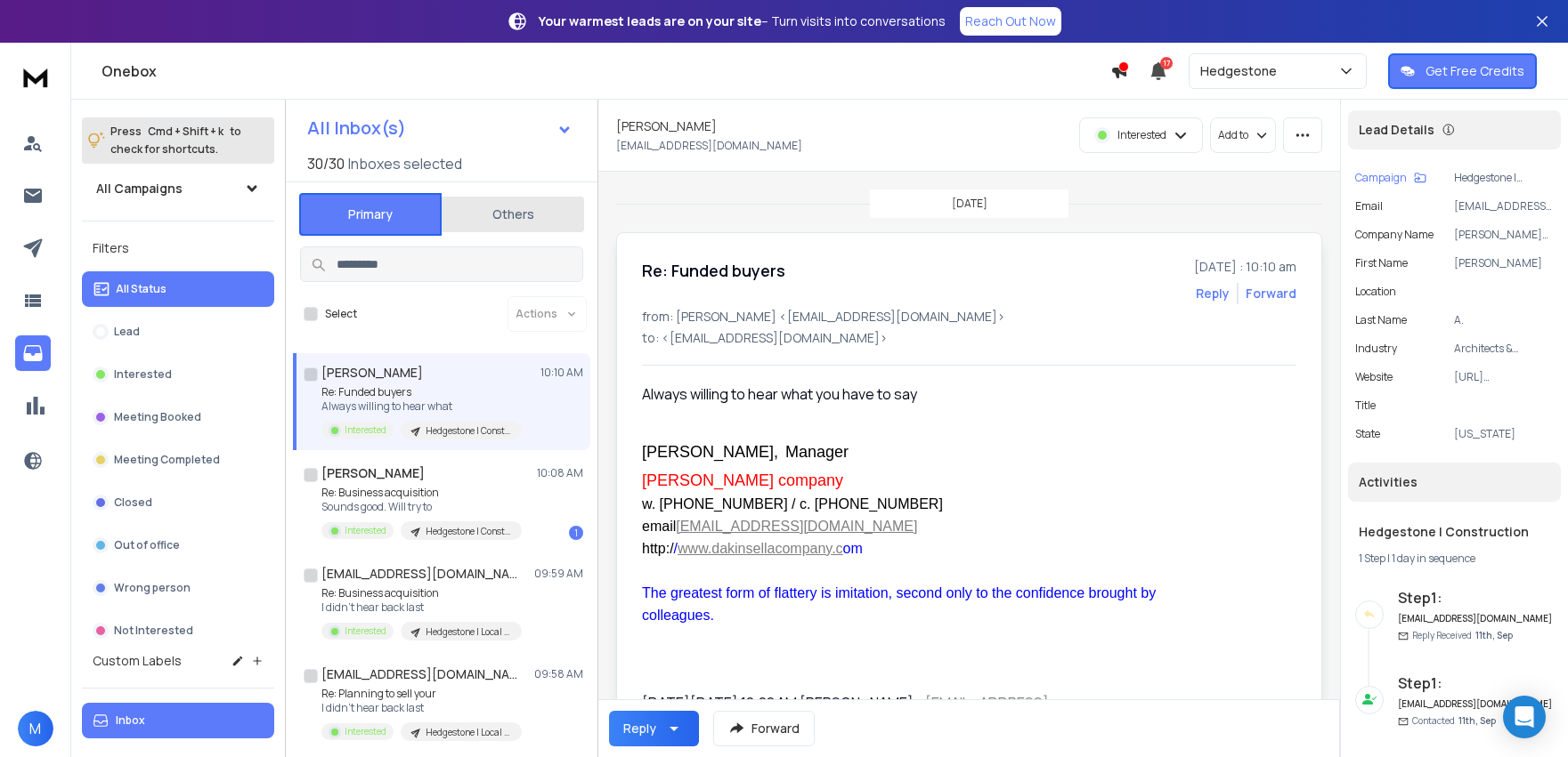
click at [643, 720] on div "Reply" at bounding box center [639, 728] width 32 height 18
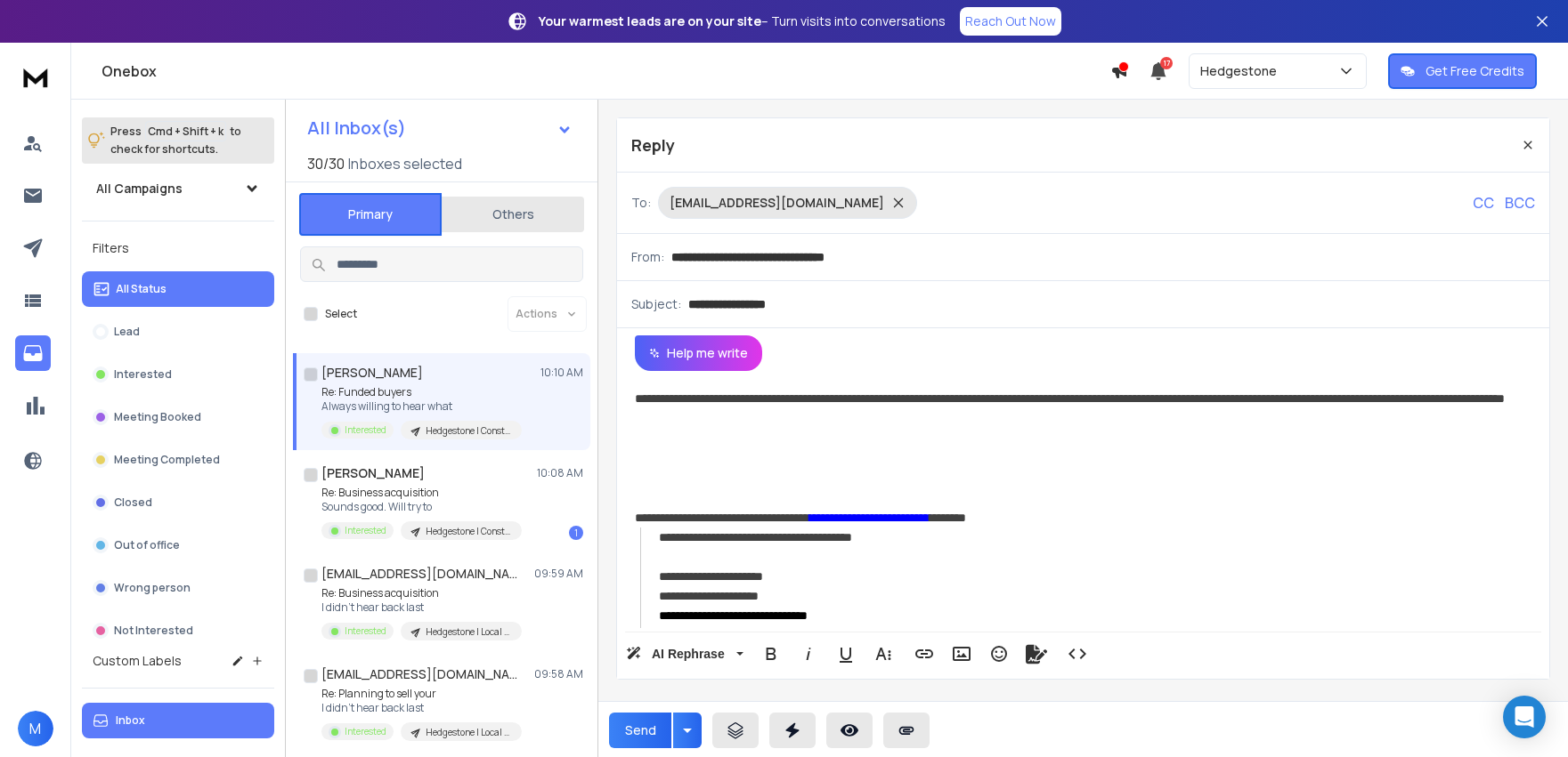
click at [893, 420] on div "**********" at bounding box center [1074, 409] width 878 height 39
click at [641, 727] on button "Send" at bounding box center [639, 730] width 62 height 35
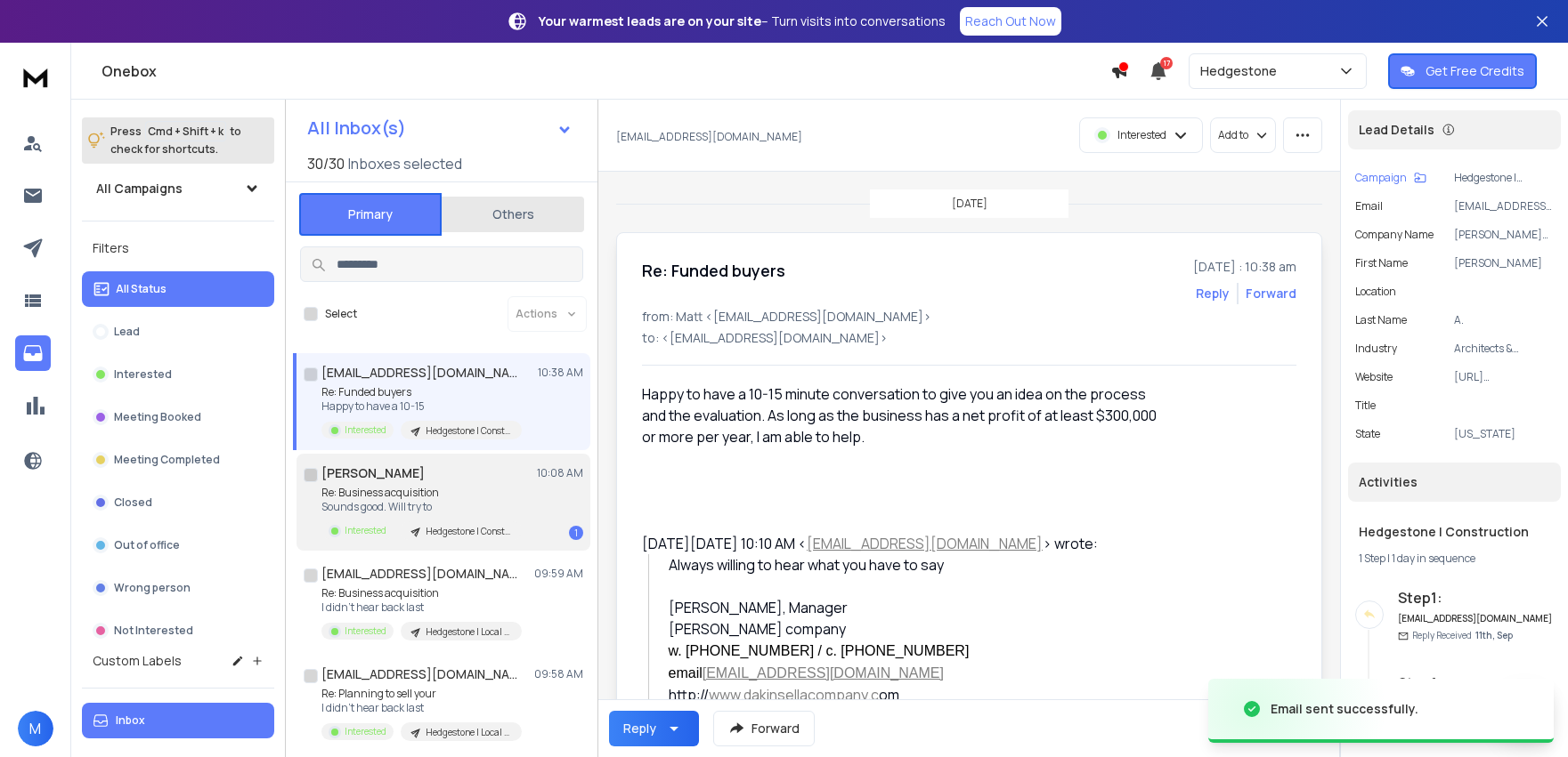
click at [463, 484] on div "[PERSON_NAME] 10:08 AM Re: Business acquisition Sounds good. Will try to Intere…" at bounding box center [452, 502] width 262 height 76
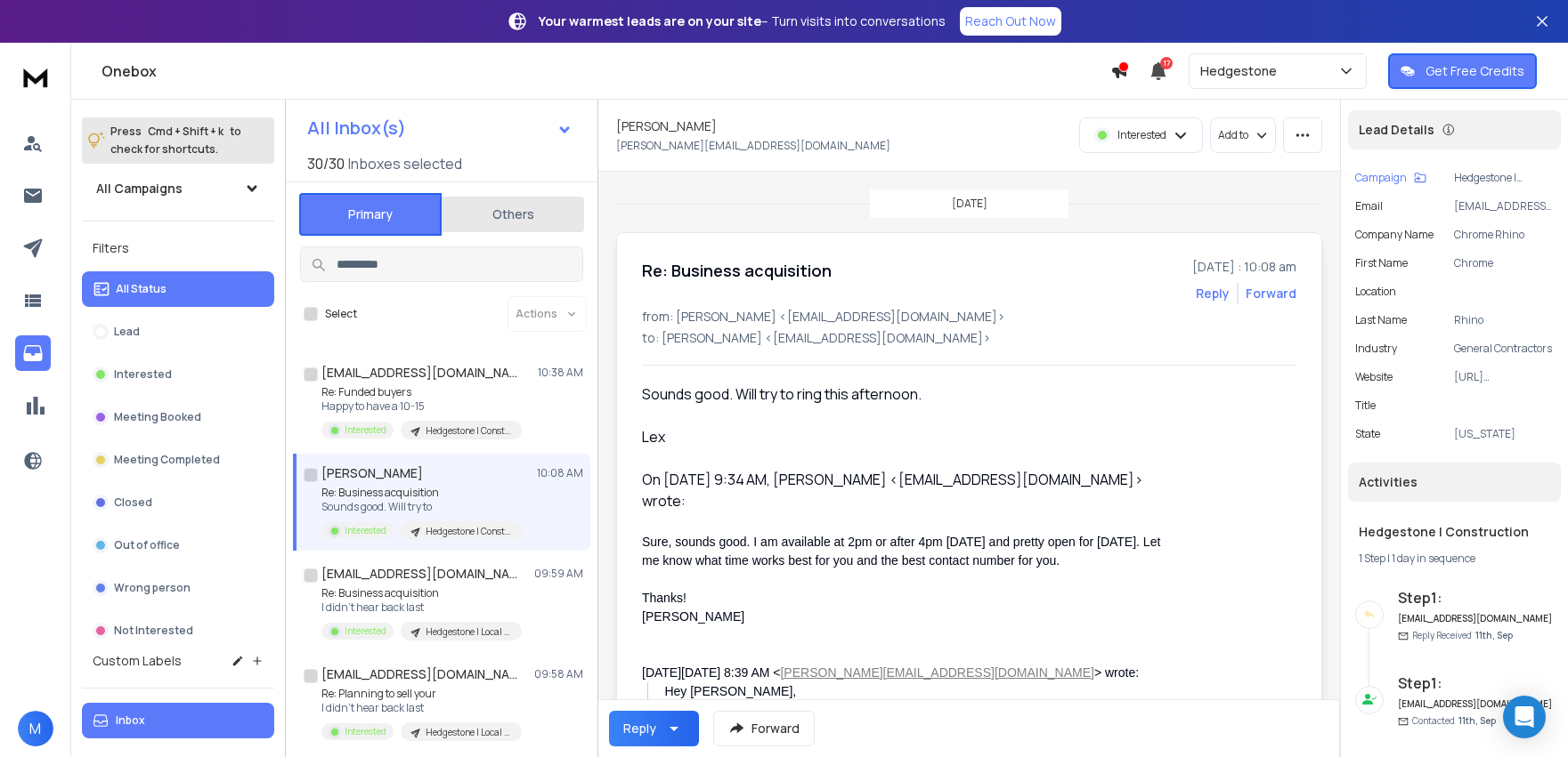
click at [634, 725] on div "Reply" at bounding box center [639, 728] width 32 height 18
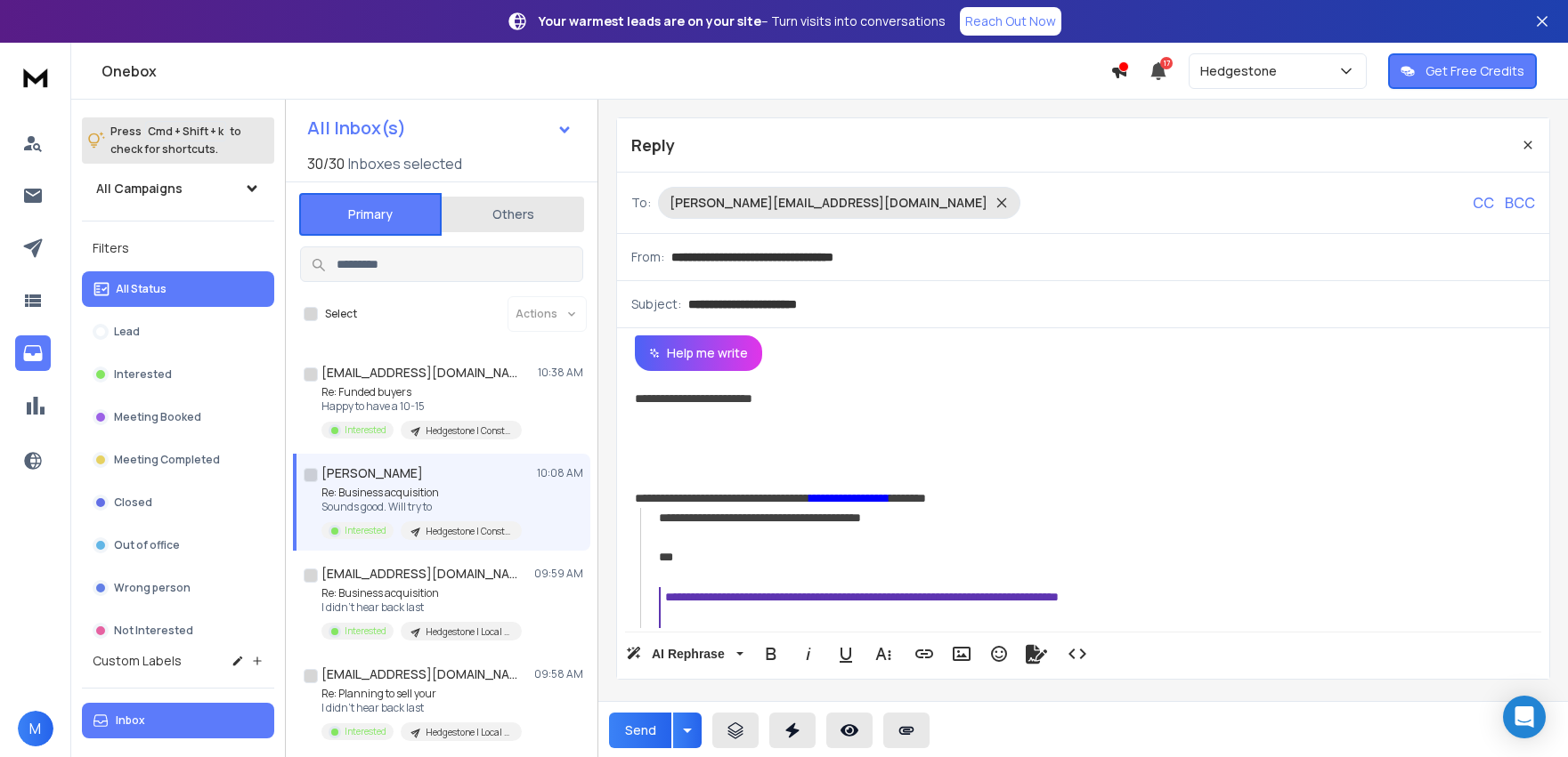
click at [851, 455] on div "**********" at bounding box center [1083, 500] width 933 height 258
click at [798, 394] on div "**********" at bounding box center [1074, 399] width 878 height 20
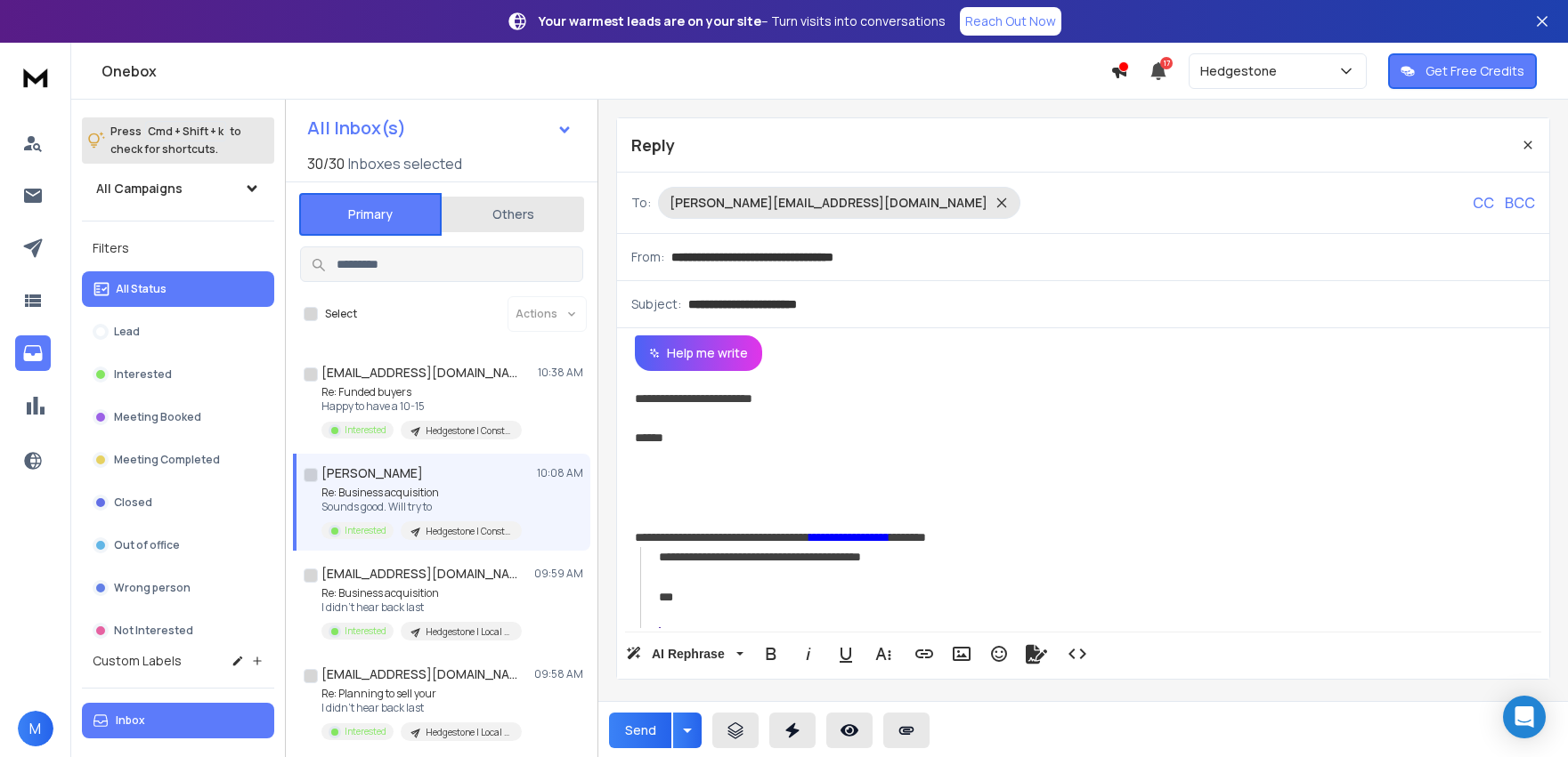
click at [636, 727] on button "Send" at bounding box center [639, 730] width 62 height 35
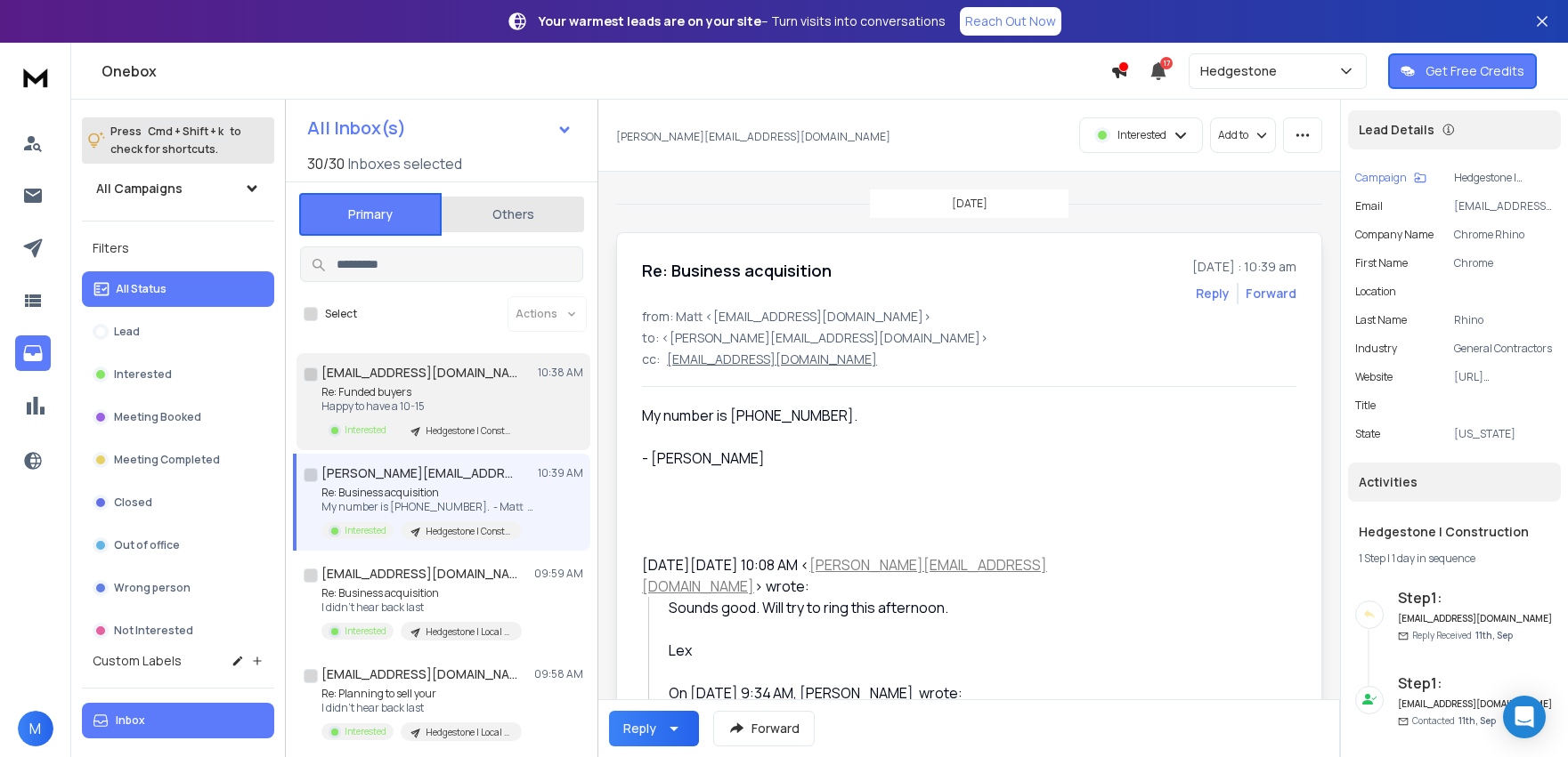
click at [445, 371] on h1 "[EMAIL_ADDRESS][DOMAIN_NAME]" at bounding box center [419, 373] width 196 height 18
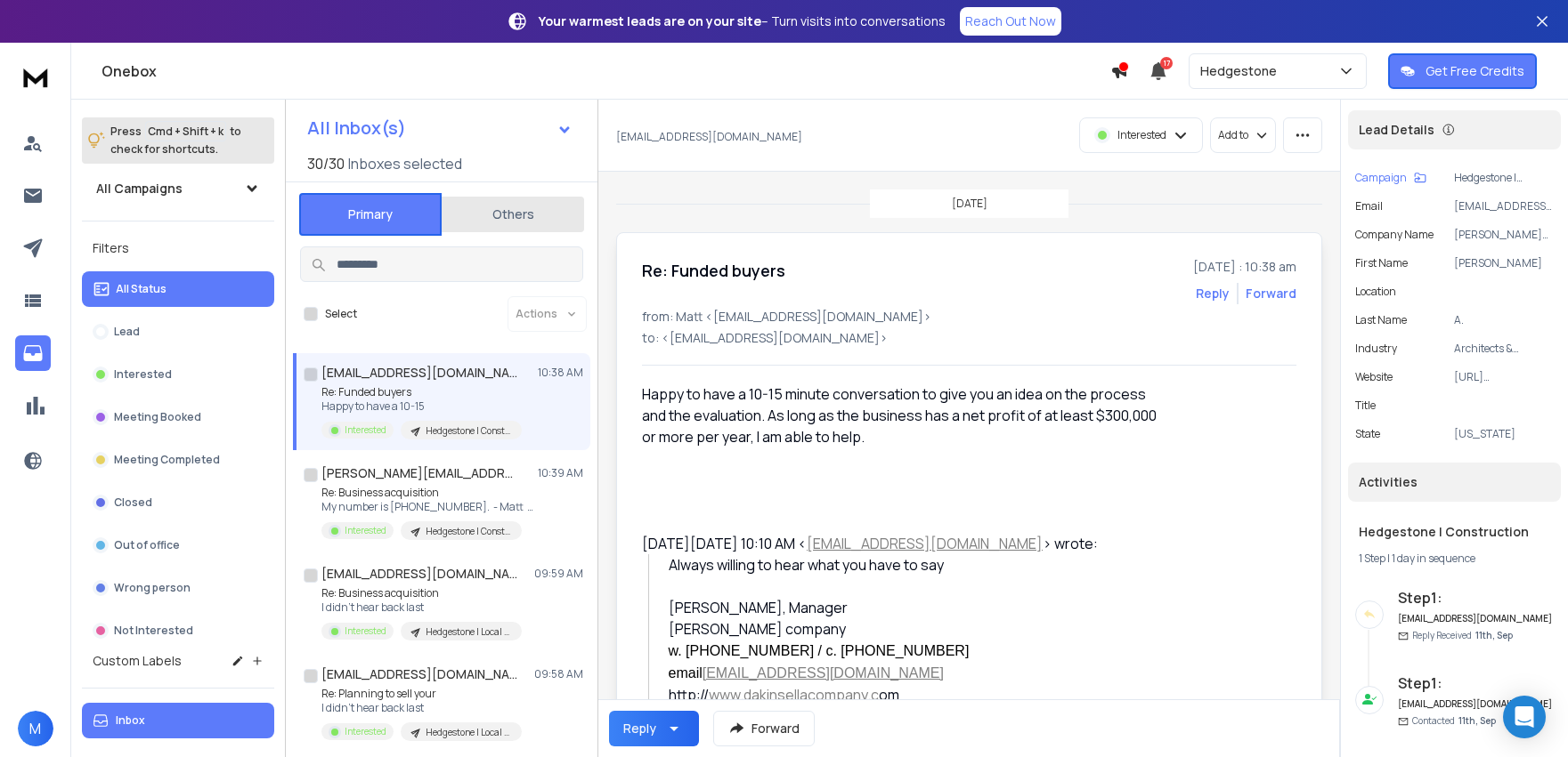
click at [151, 356] on div "All Status Lead Interested Meeting Booked Meeting Completed Closed Out of offic…" at bounding box center [178, 460] width 193 height 378
click at [148, 332] on button "Lead" at bounding box center [178, 332] width 193 height 35
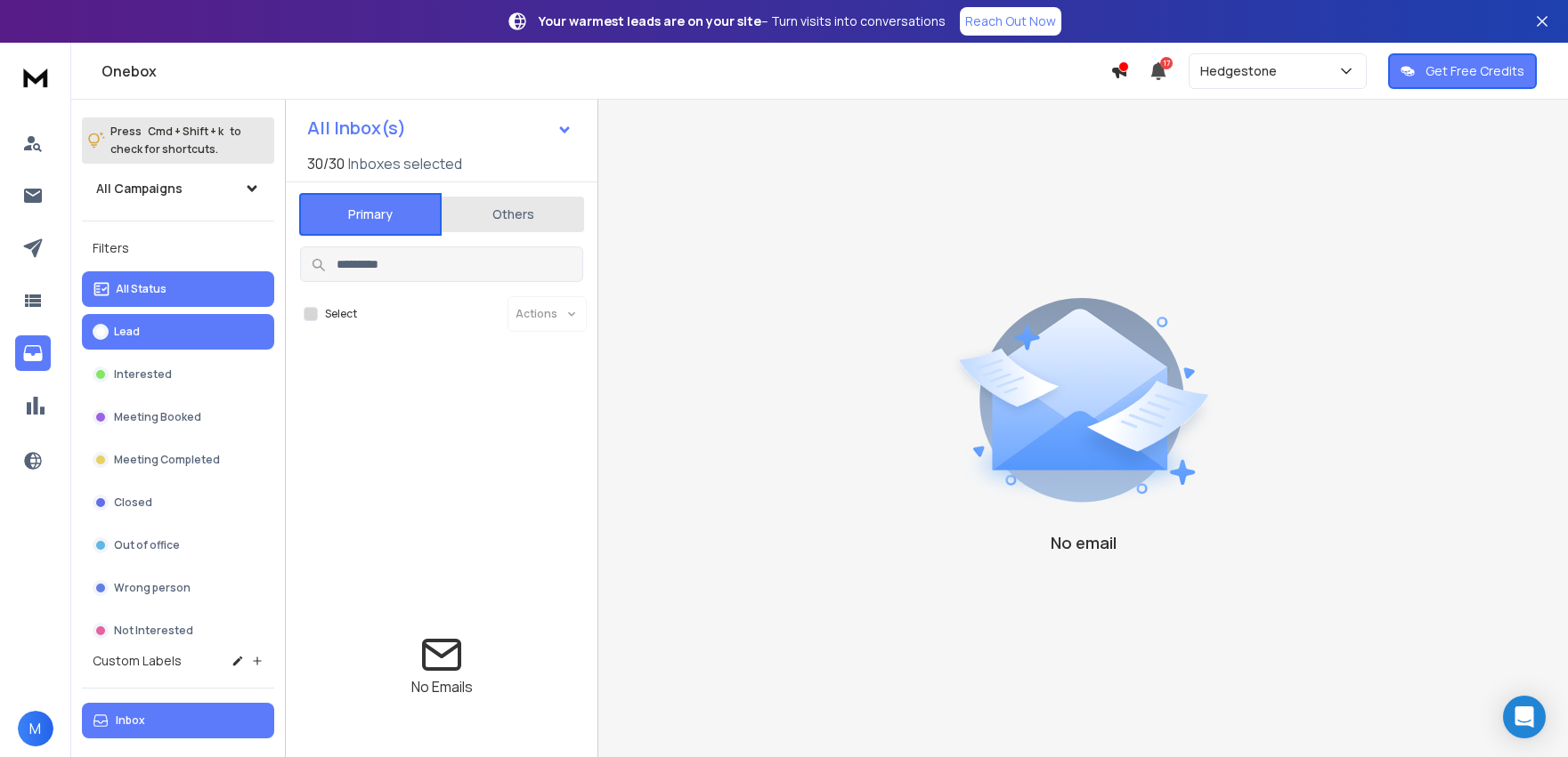
click at [154, 292] on p "All Status" at bounding box center [142, 289] width 51 height 14
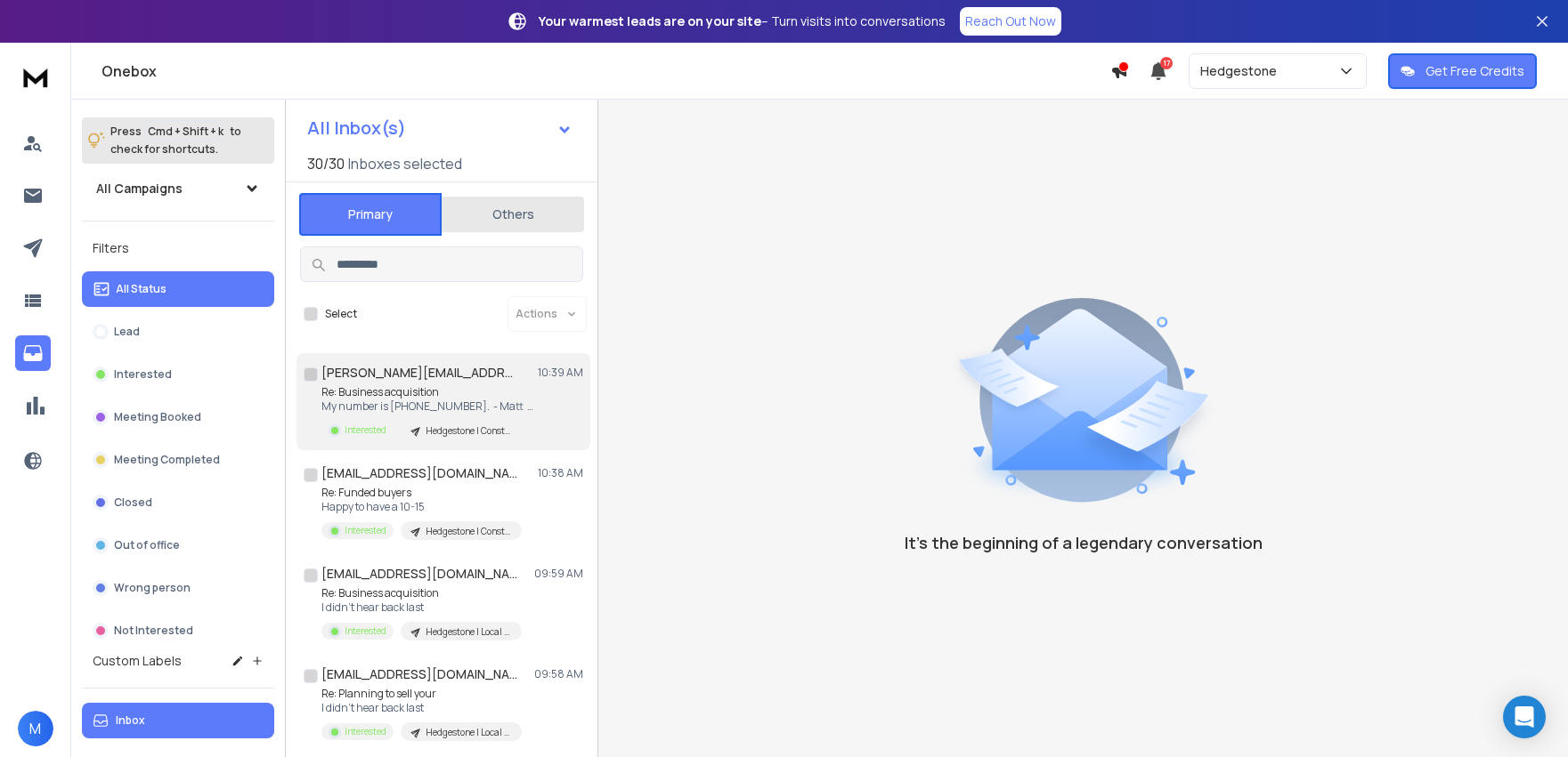
click at [435, 379] on h1 "[PERSON_NAME][EMAIL_ADDRESS][DOMAIN_NAME]" at bounding box center [419, 373] width 196 height 18
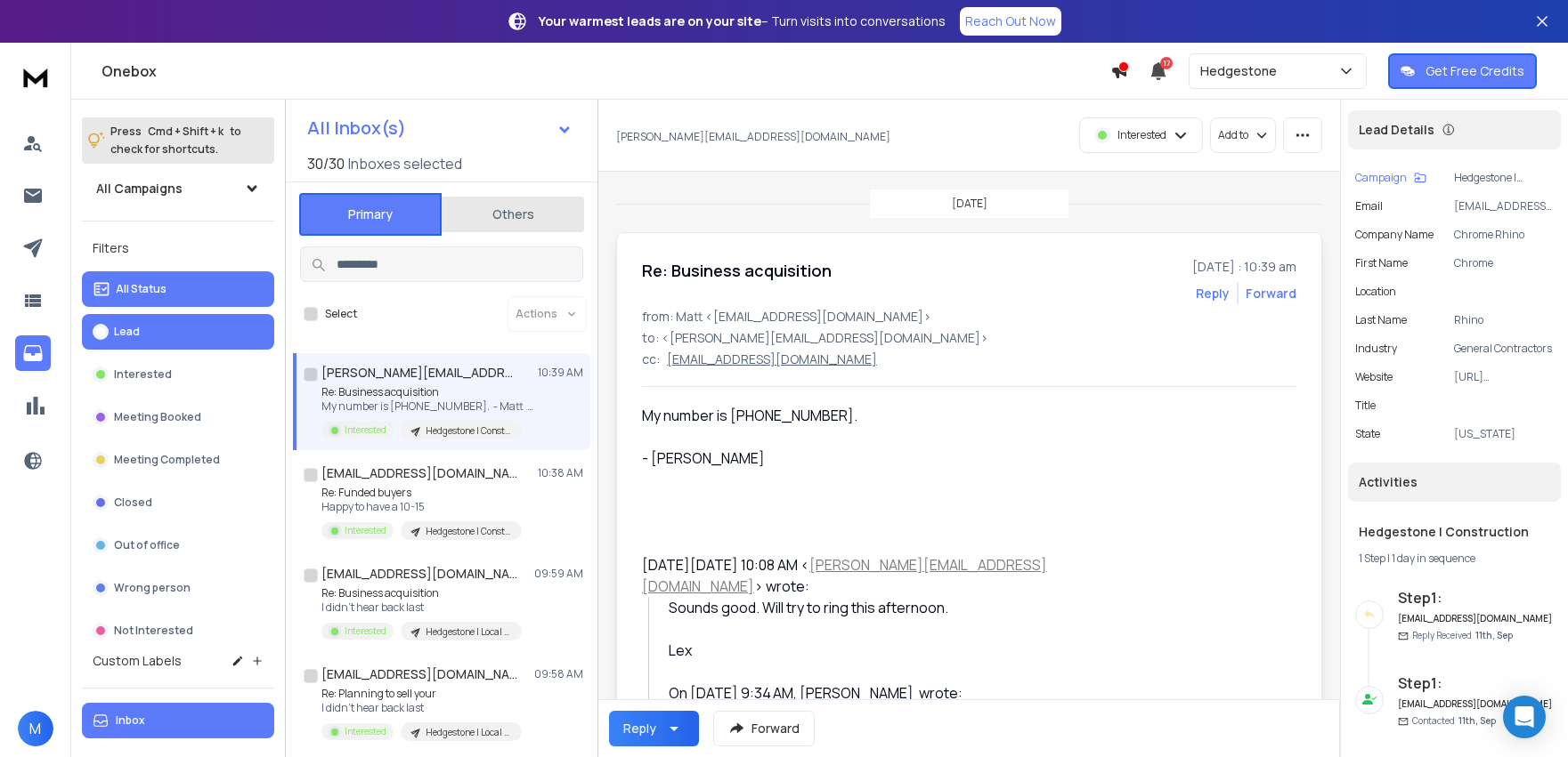
click at [130, 326] on p "Lead" at bounding box center [127, 331] width 26 height 14
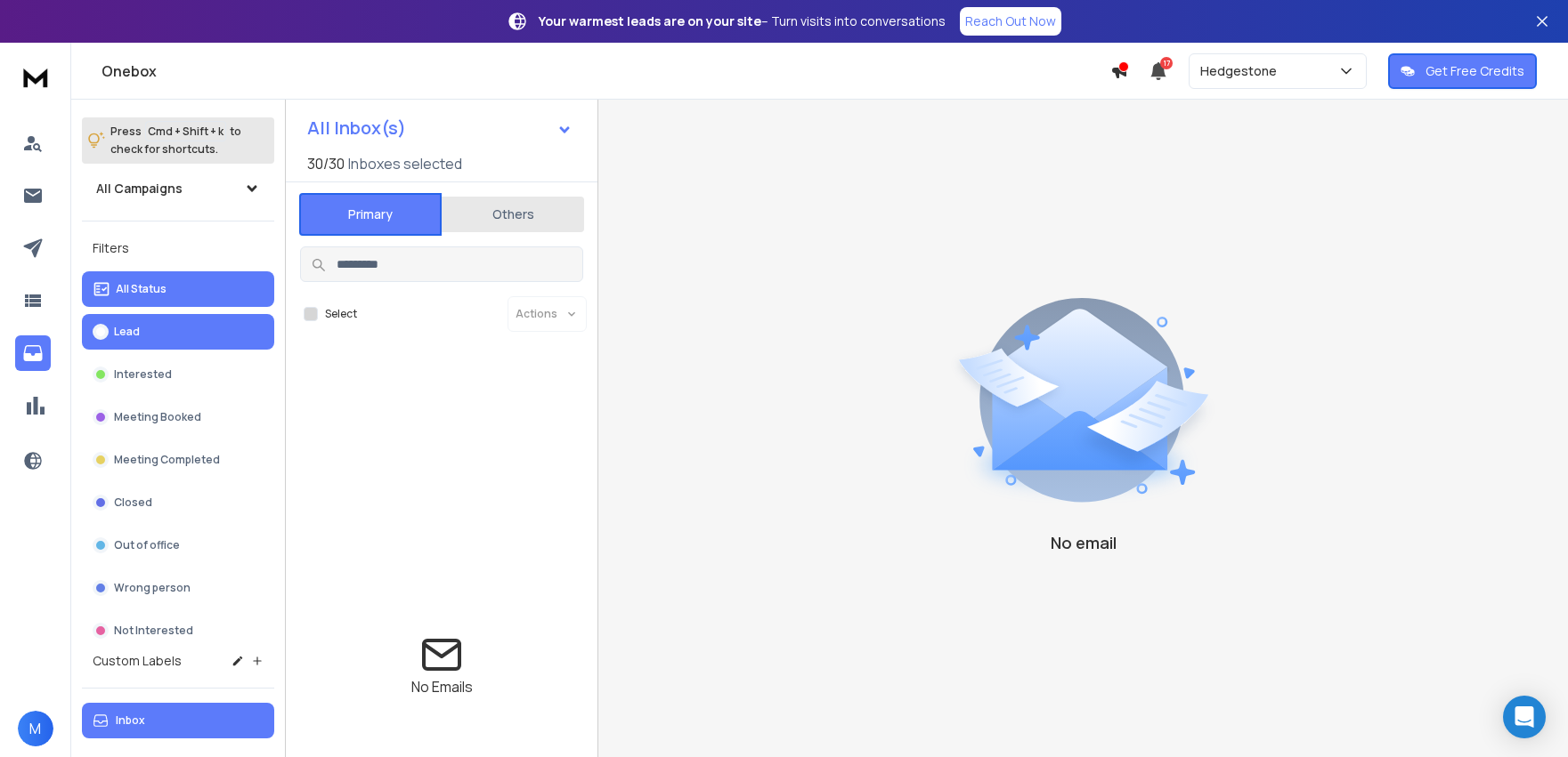
click at [163, 289] on p "All Status" at bounding box center [142, 289] width 51 height 14
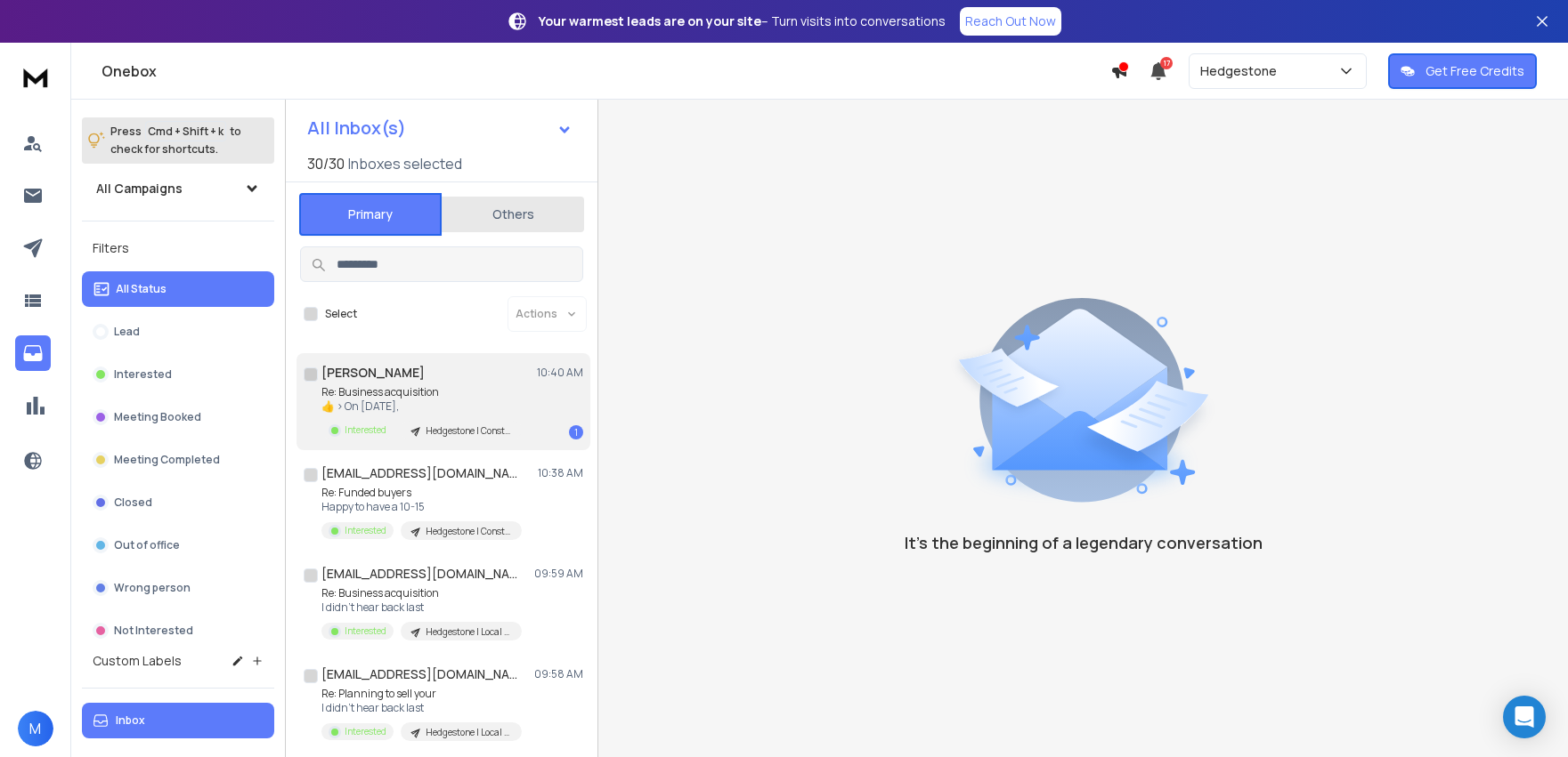
click at [467, 388] on p "Re: Business acquisition" at bounding box center [422, 392] width 201 height 14
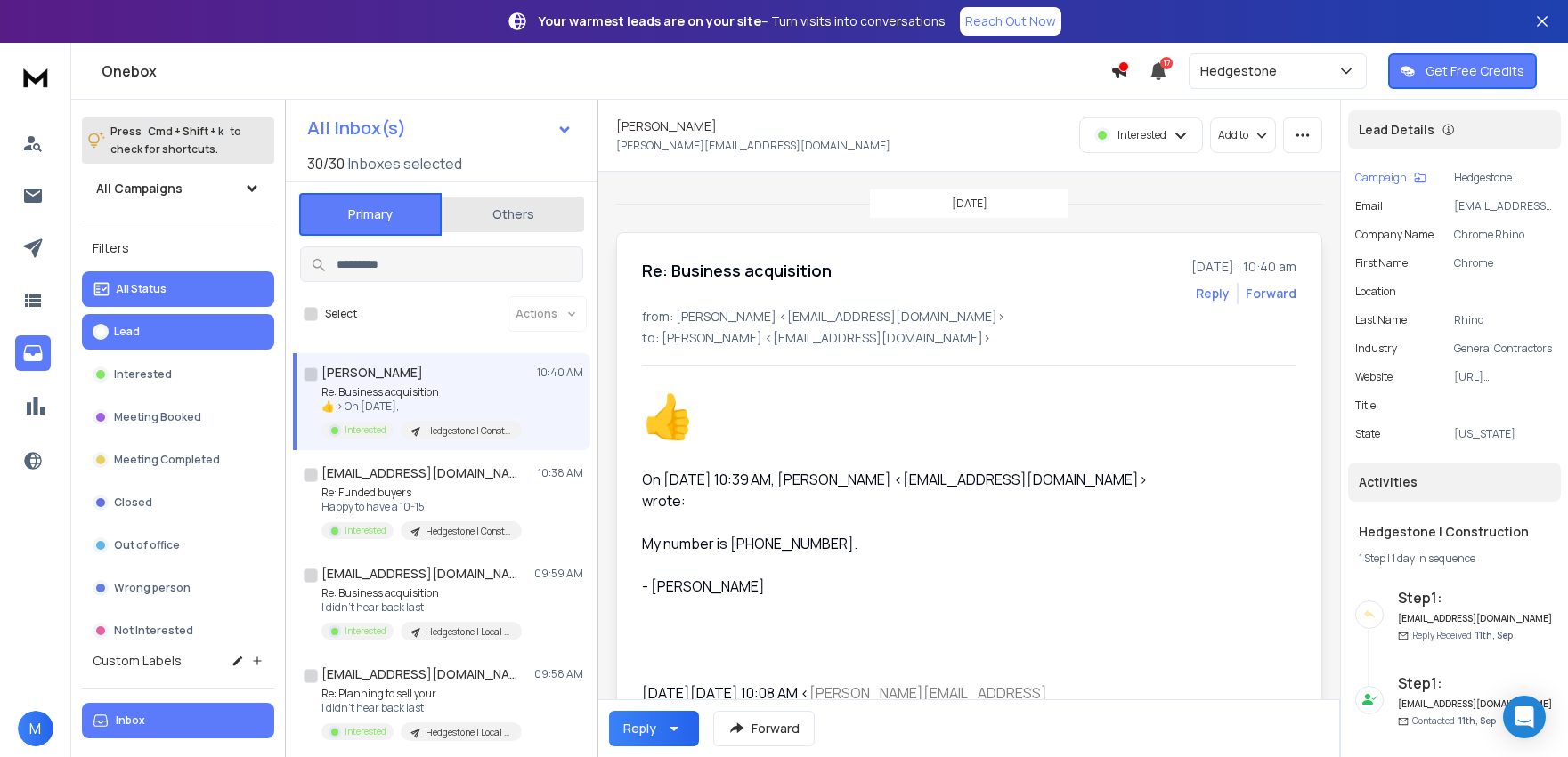
click at [171, 334] on button "Lead" at bounding box center [178, 332] width 193 height 35
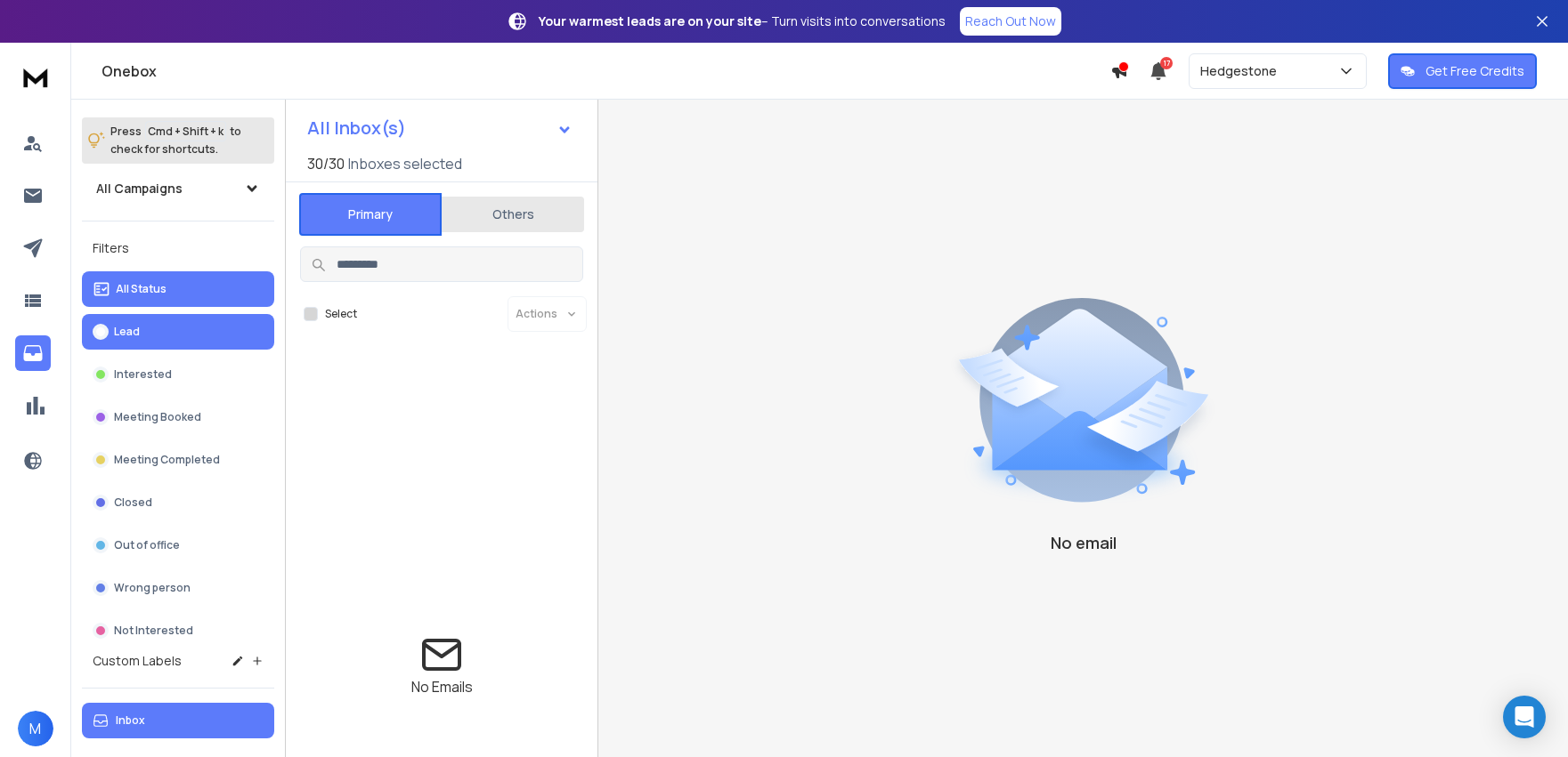
click at [185, 292] on button "All Status" at bounding box center [178, 289] width 193 height 35
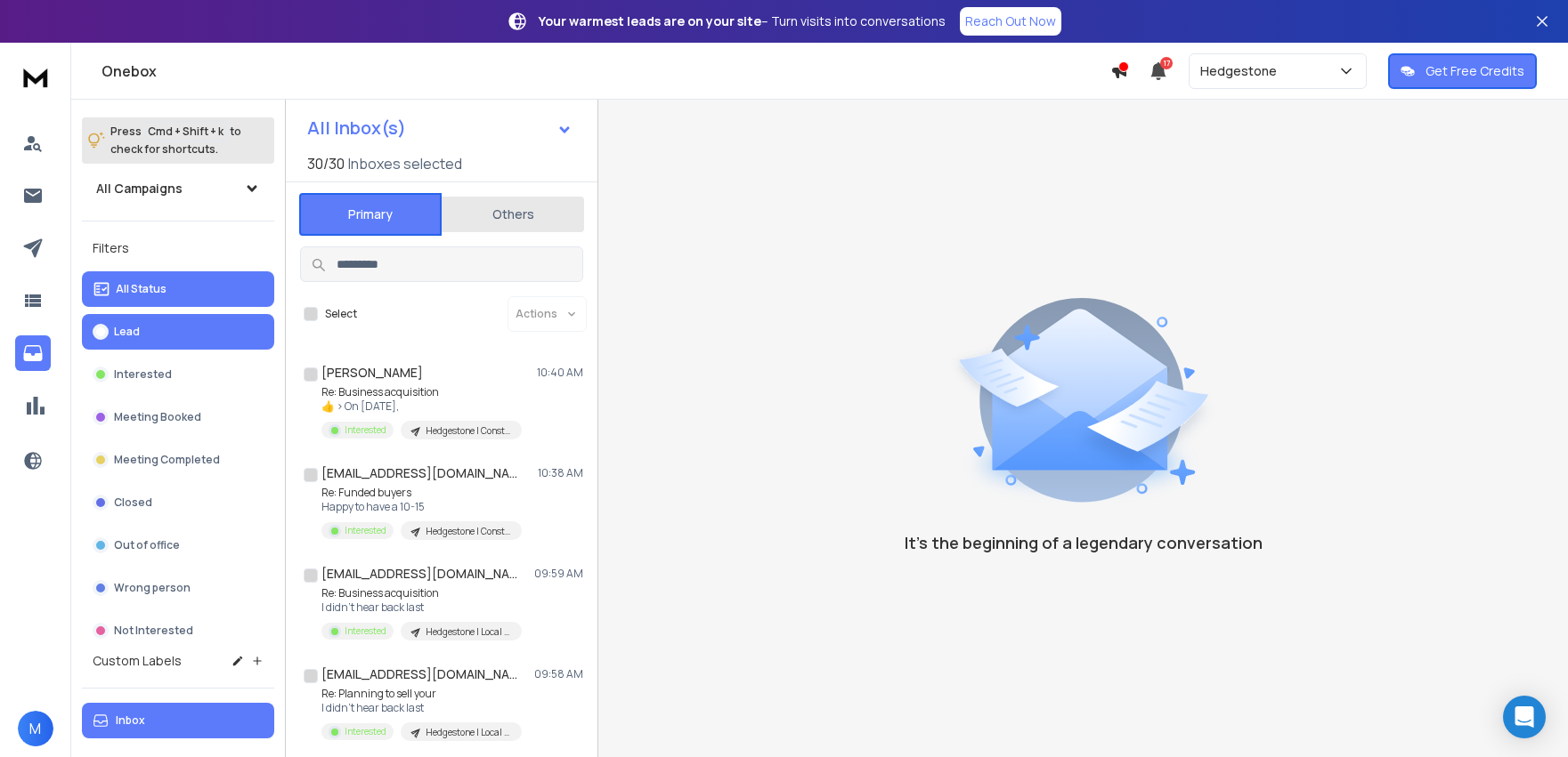
click at [165, 334] on button "Lead" at bounding box center [178, 332] width 193 height 35
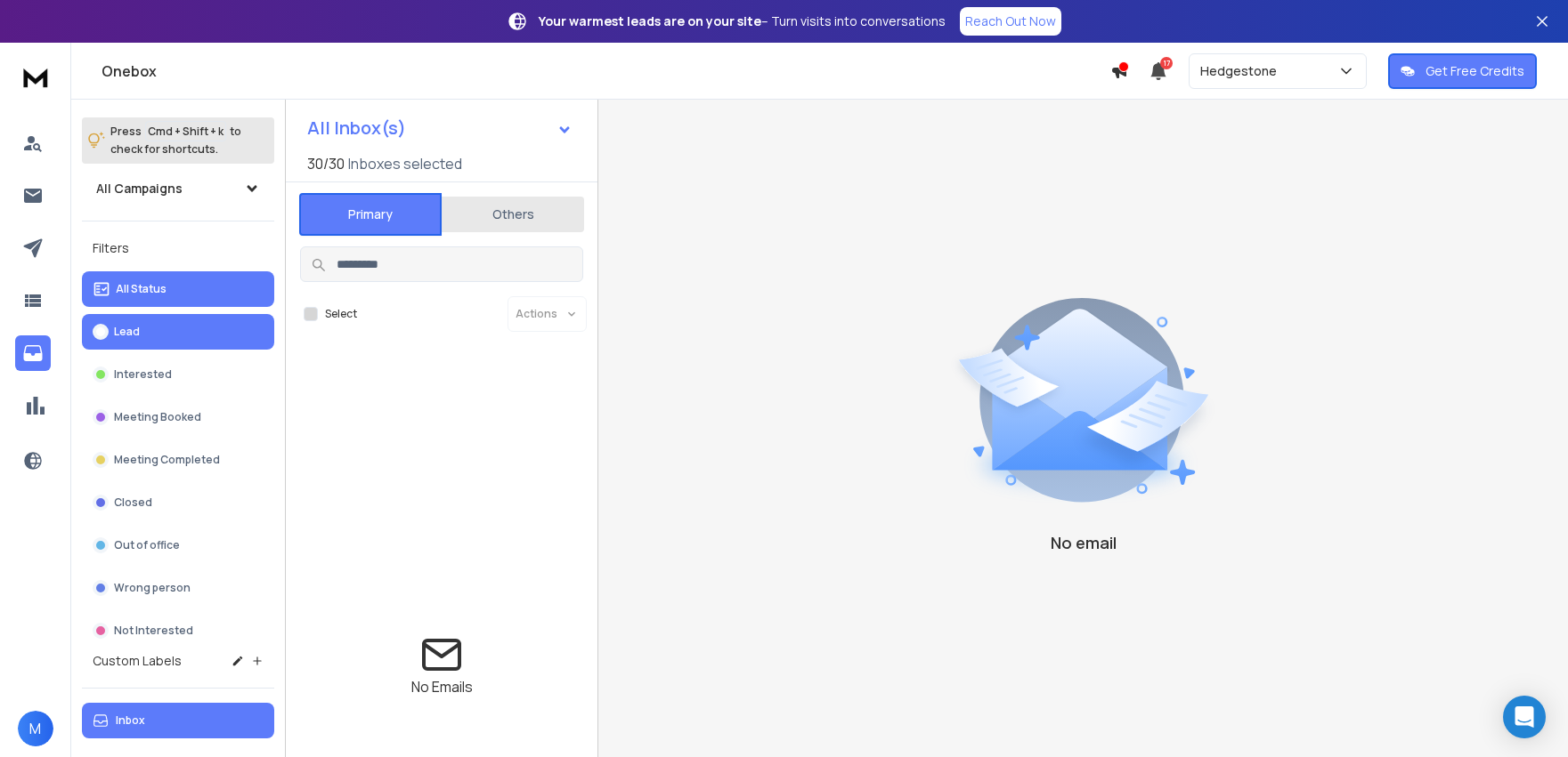
click at [150, 288] on p "All Status" at bounding box center [142, 289] width 51 height 14
